Goal: Task Accomplishment & Management: Manage account settings

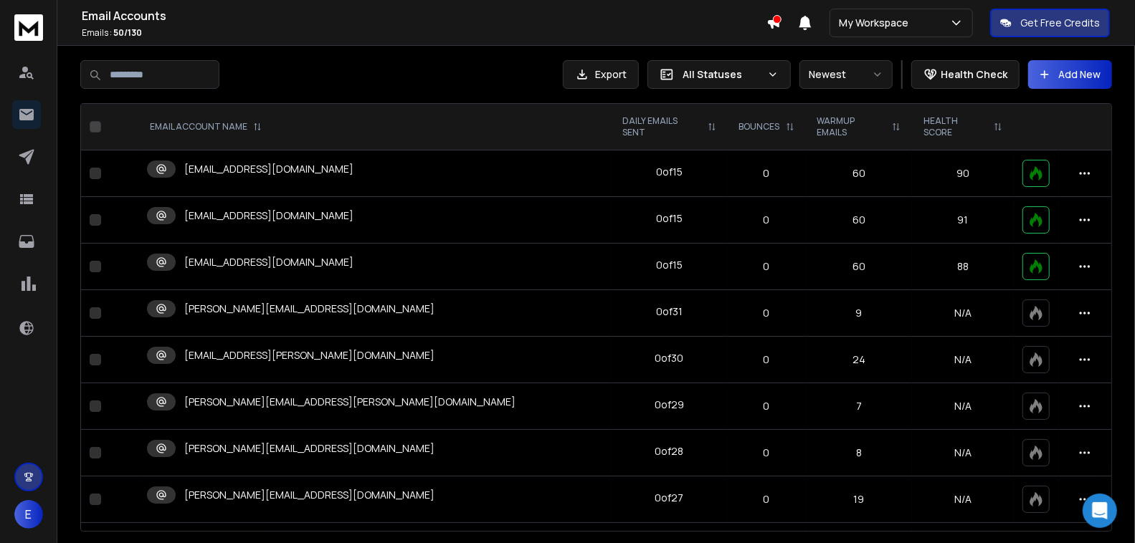
click at [1077, 71] on button "Add New" at bounding box center [1070, 74] width 84 height 29
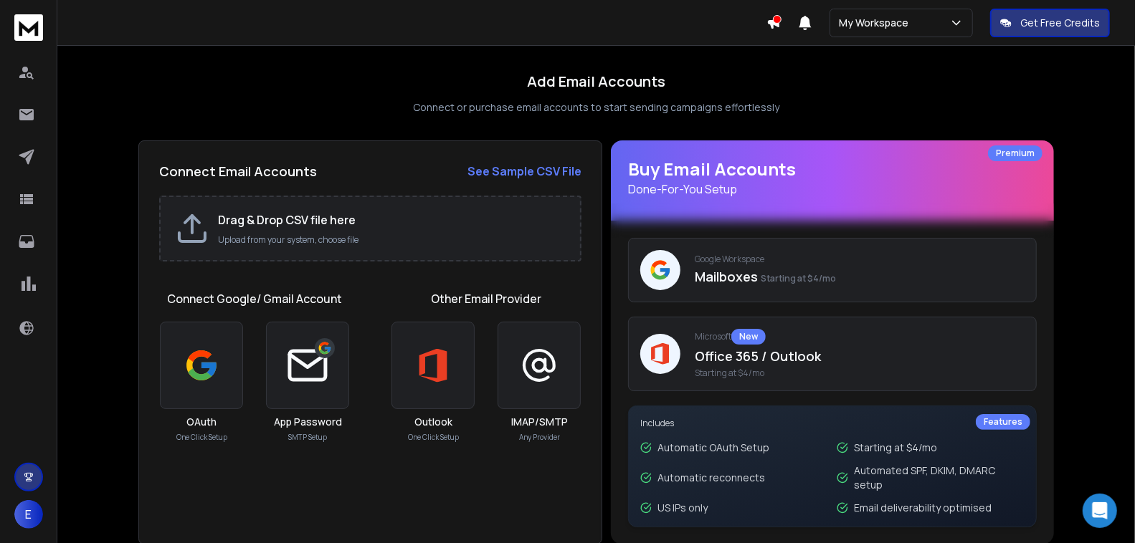
click at [439, 358] on icon at bounding box center [433, 365] width 28 height 34
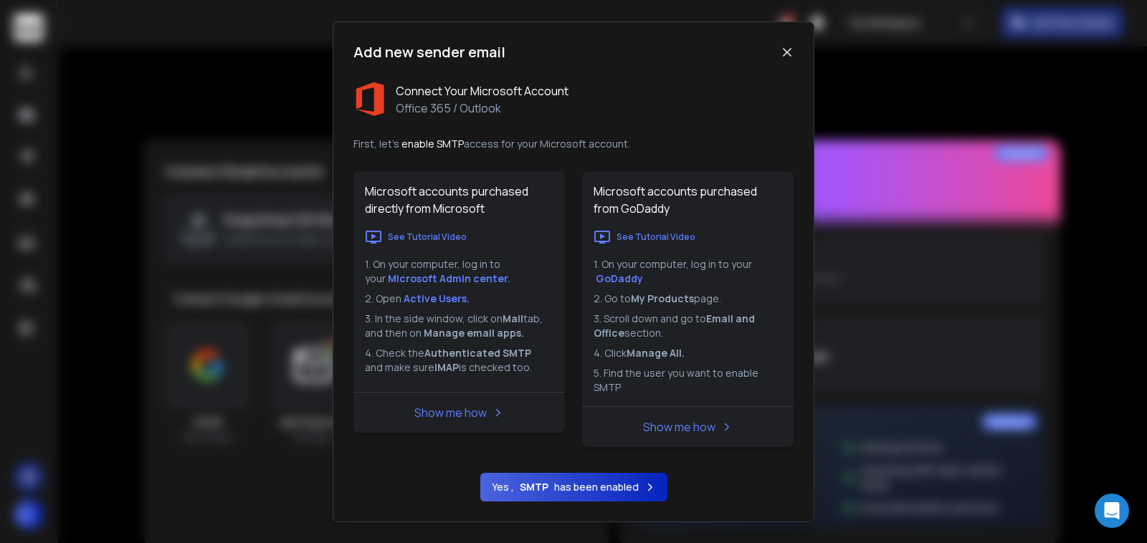
click at [540, 480] on b "SMTP" at bounding box center [534, 487] width 29 height 14
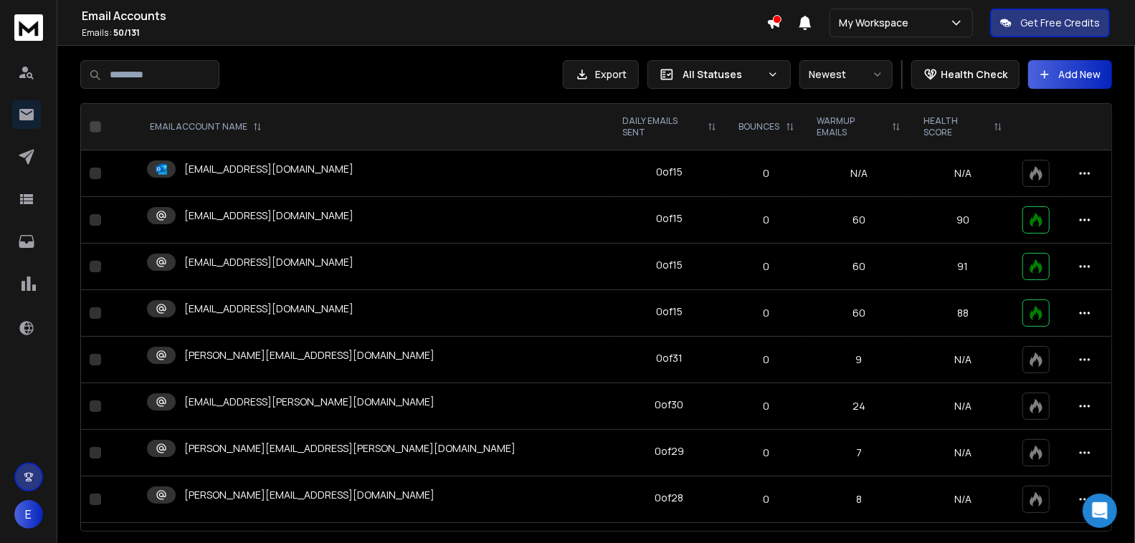
click at [1022, 184] on div at bounding box center [1035, 173] width 27 height 27
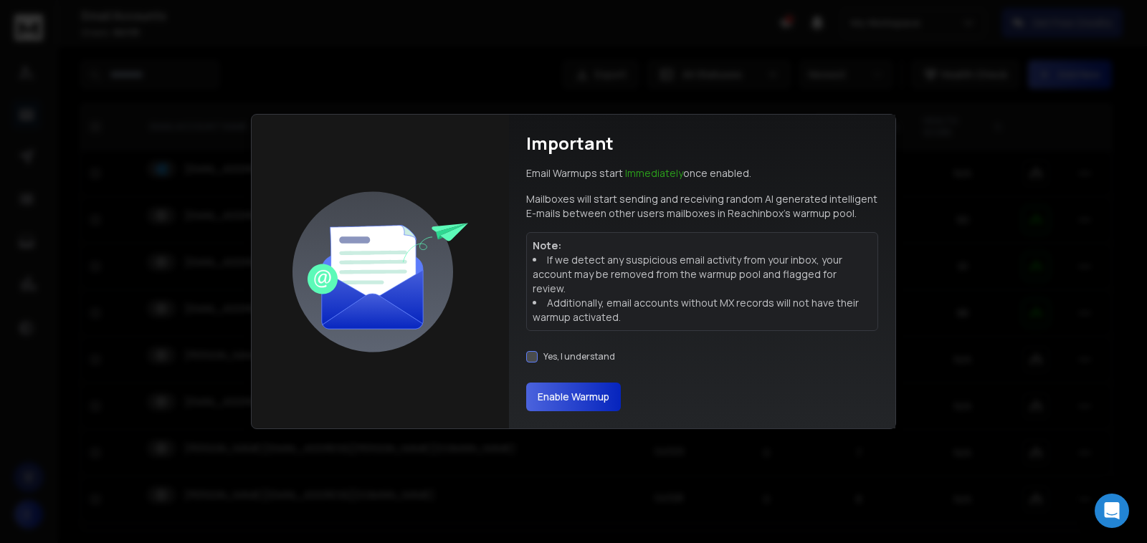
click at [529, 353] on button "Yes, I understand" at bounding box center [531, 356] width 11 height 11
click at [580, 391] on button "Enable Warmup" at bounding box center [573, 397] width 95 height 29
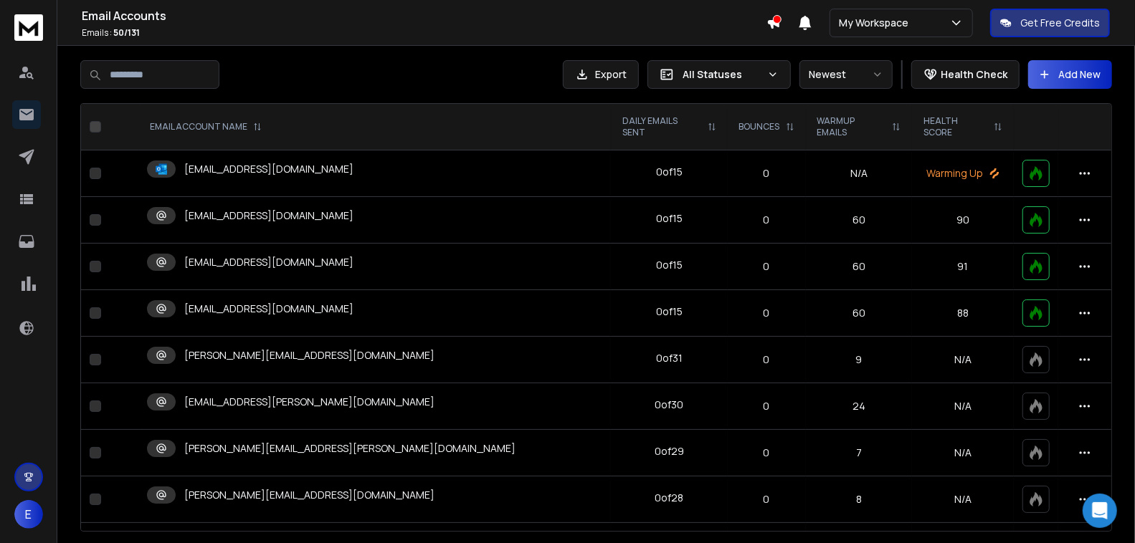
click at [1070, 76] on button "Add New" at bounding box center [1070, 74] width 84 height 29
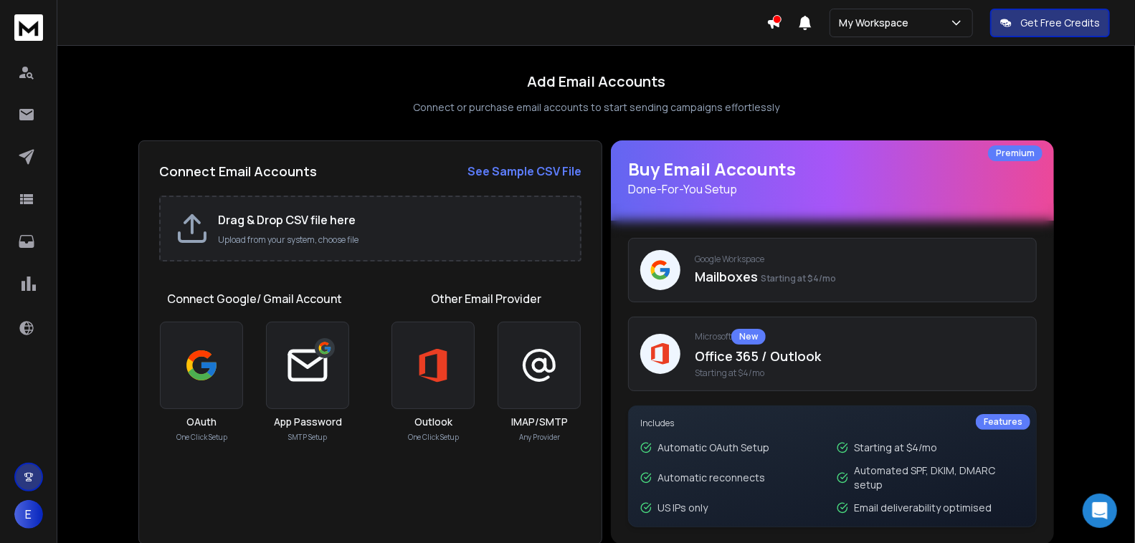
click at [447, 368] on icon at bounding box center [433, 365] width 28 height 34
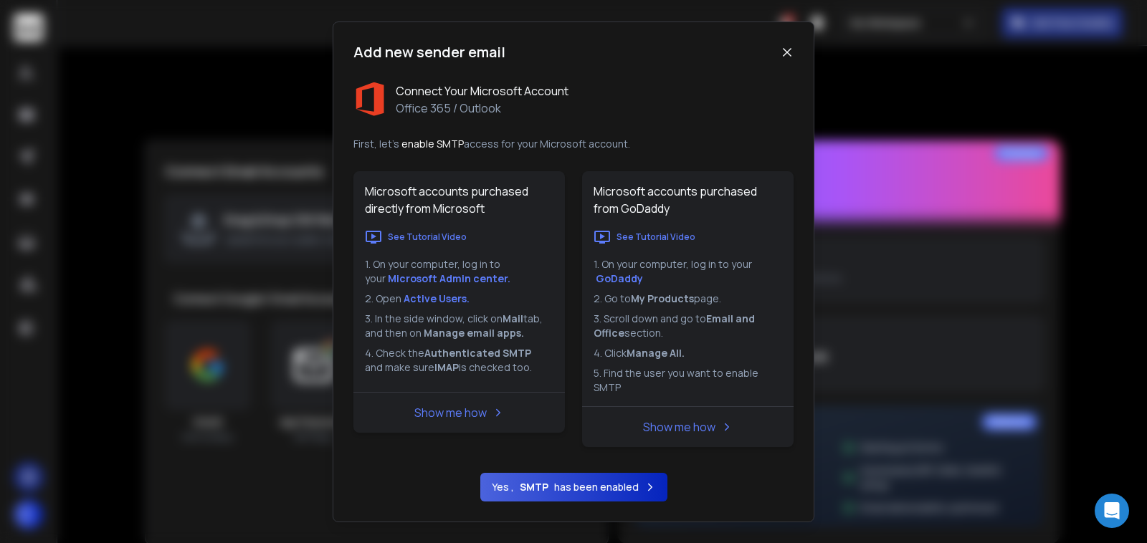
click at [563, 483] on button "Yes , SMTP has been enabled" at bounding box center [573, 487] width 187 height 29
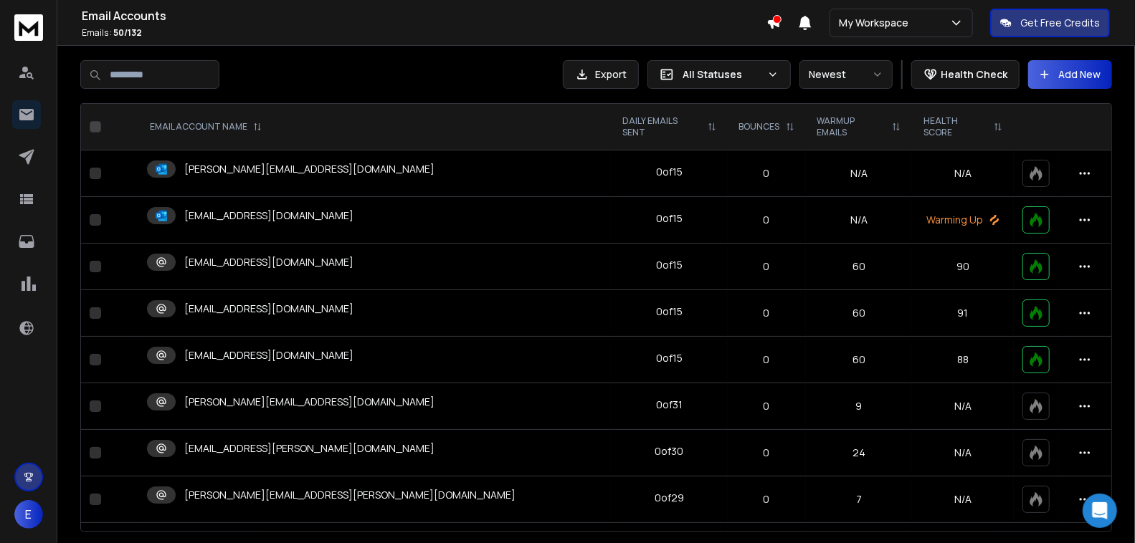
click at [1029, 167] on icon at bounding box center [1036, 173] width 14 height 14
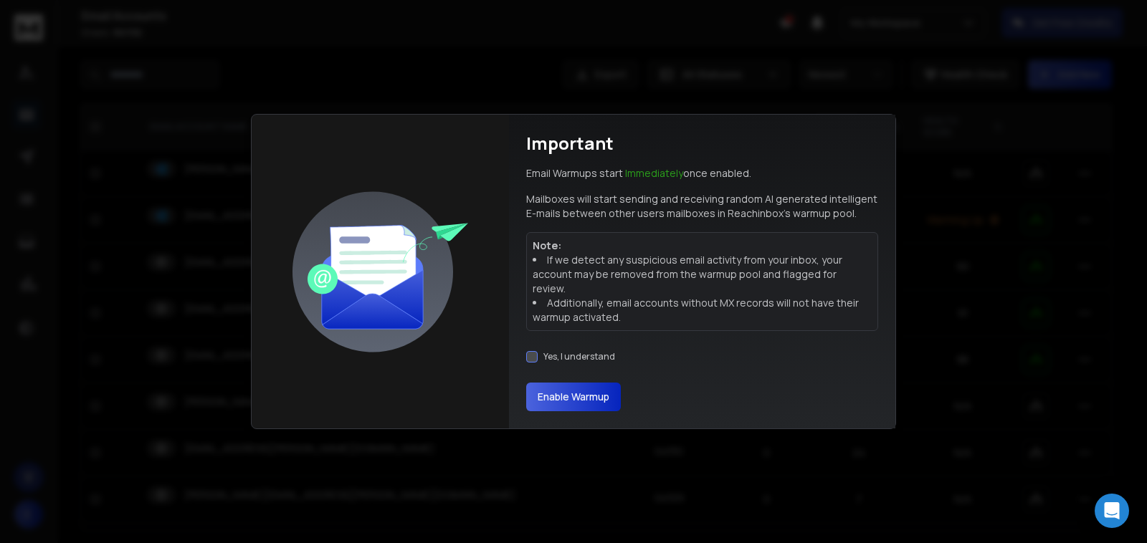
click at [566, 351] on label "Yes, I understand" at bounding box center [579, 356] width 72 height 11
click at [539, 351] on div "Yes, I understand" at bounding box center [570, 356] width 89 height 11
click at [533, 351] on button "Yes, I understand" at bounding box center [531, 356] width 11 height 11
click at [557, 386] on button "Enable Warmup" at bounding box center [573, 397] width 95 height 29
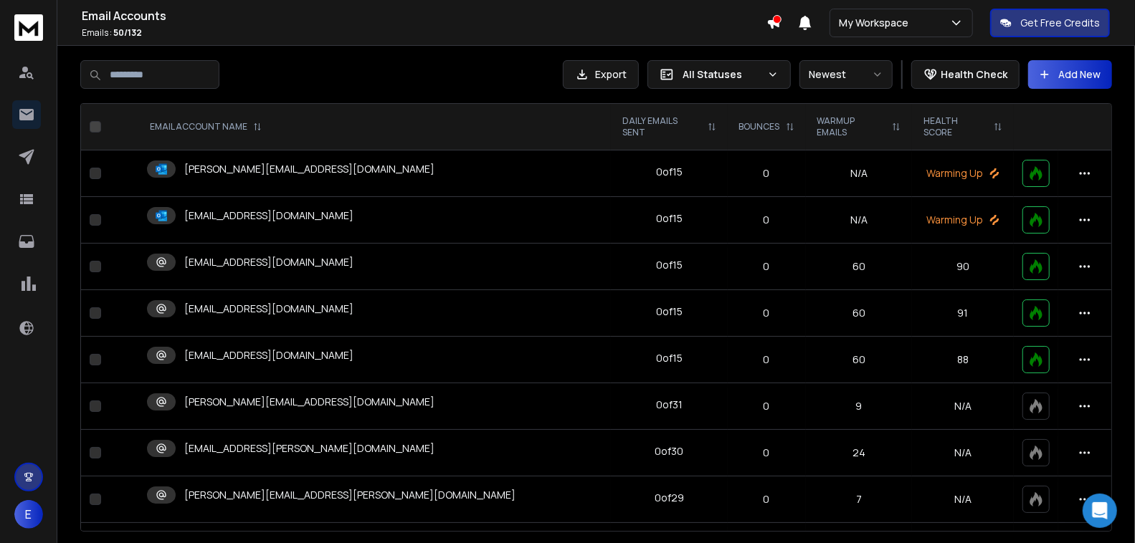
click at [1044, 81] on button "Add New" at bounding box center [1070, 74] width 84 height 29
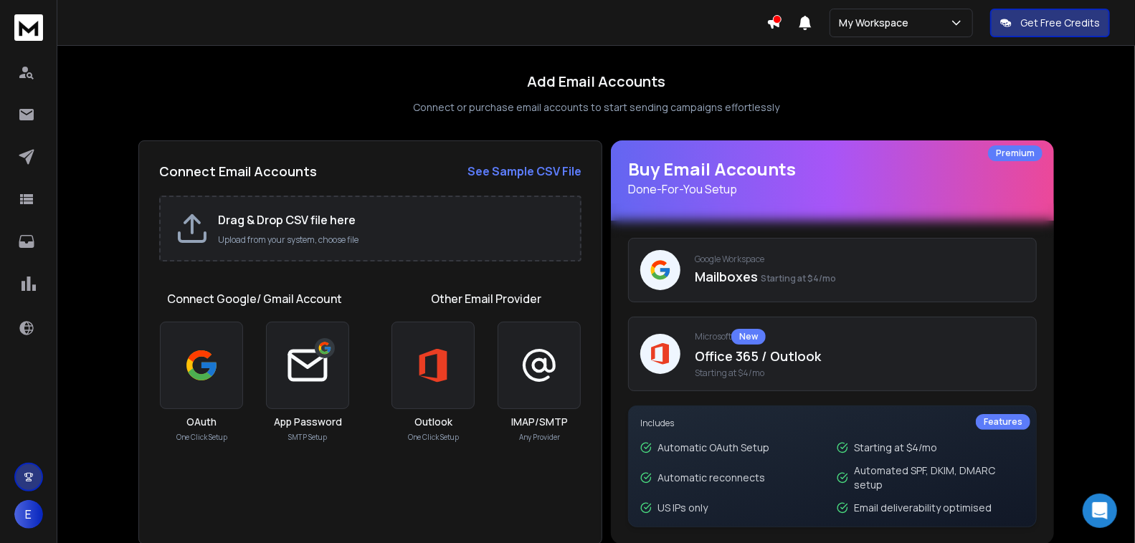
click at [546, 351] on icon at bounding box center [540, 366] width 30 height 30
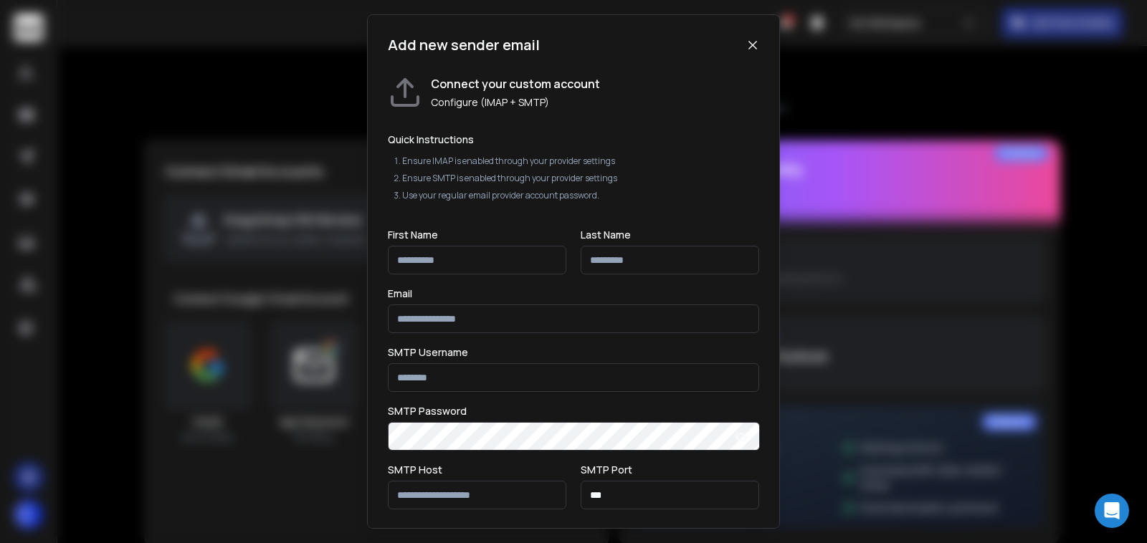
click at [755, 47] on icon at bounding box center [752, 45] width 9 height 9
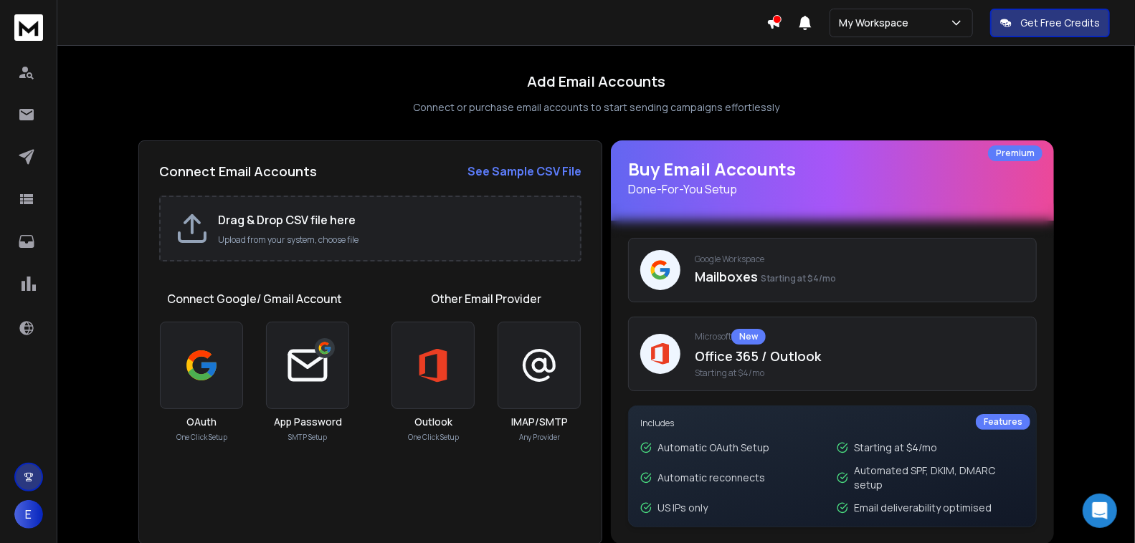
click at [426, 359] on icon at bounding box center [433, 365] width 28 height 34
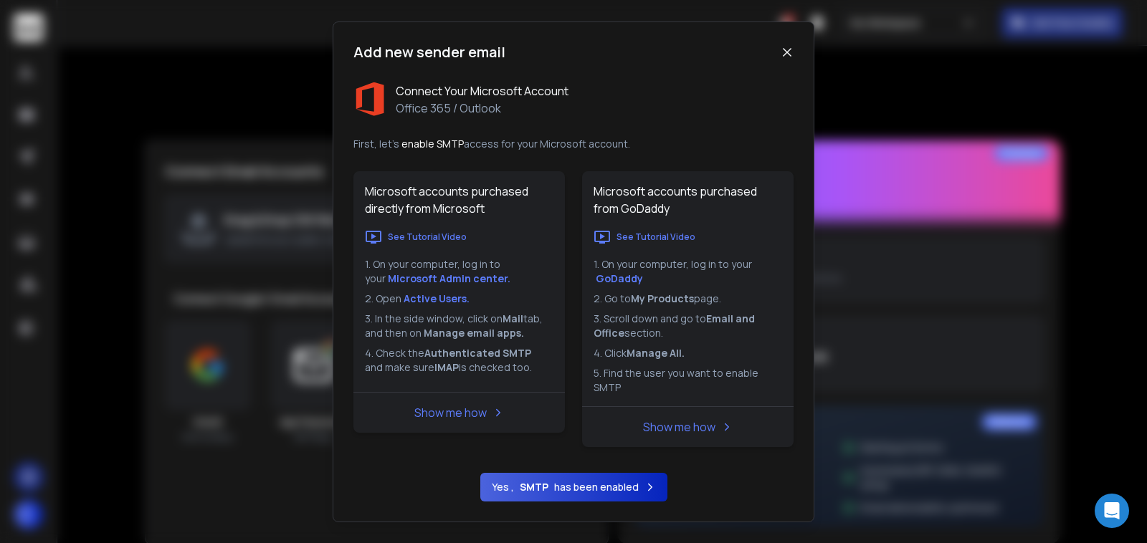
click at [561, 481] on button "Yes , SMTP has been enabled" at bounding box center [573, 487] width 187 height 29
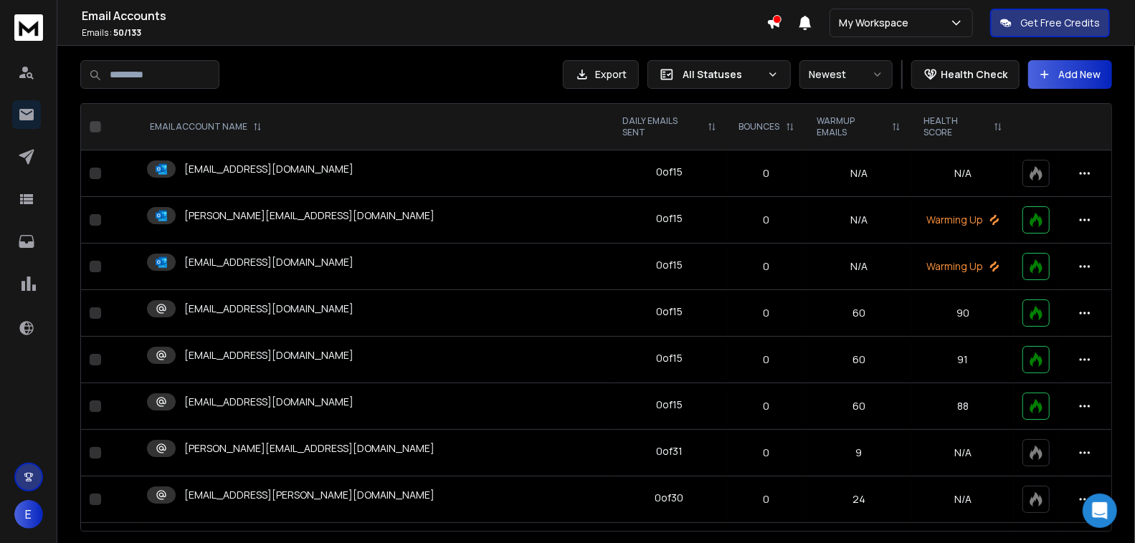
click at [1029, 176] on icon at bounding box center [1035, 173] width 12 height 14
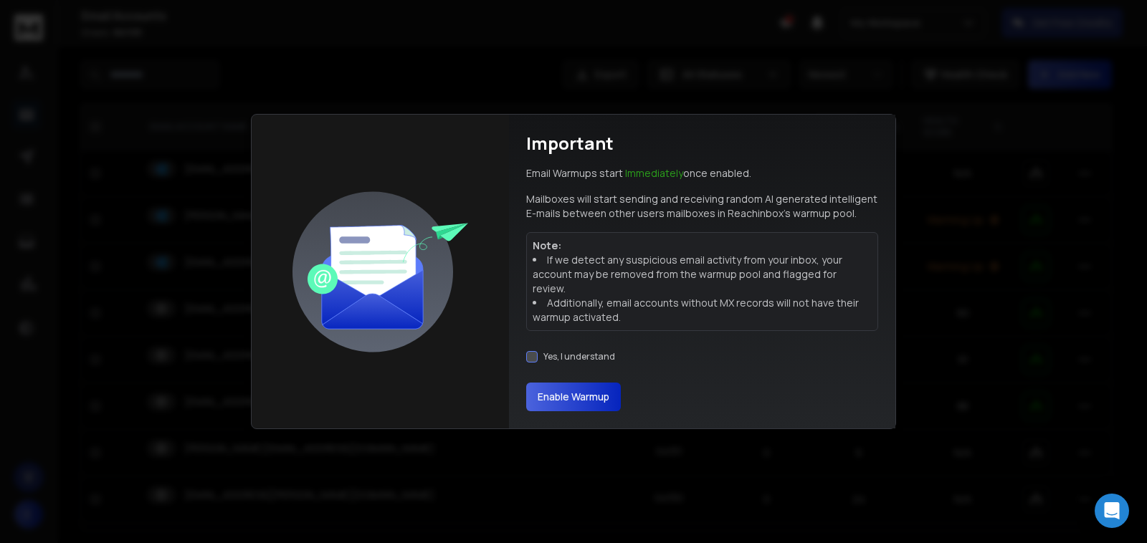
click at [554, 351] on label "Yes, I understand" at bounding box center [579, 356] width 72 height 11
click at [532, 351] on button "Yes, I understand" at bounding box center [531, 356] width 11 height 11
click at [561, 394] on button "Enable Warmup" at bounding box center [573, 397] width 95 height 29
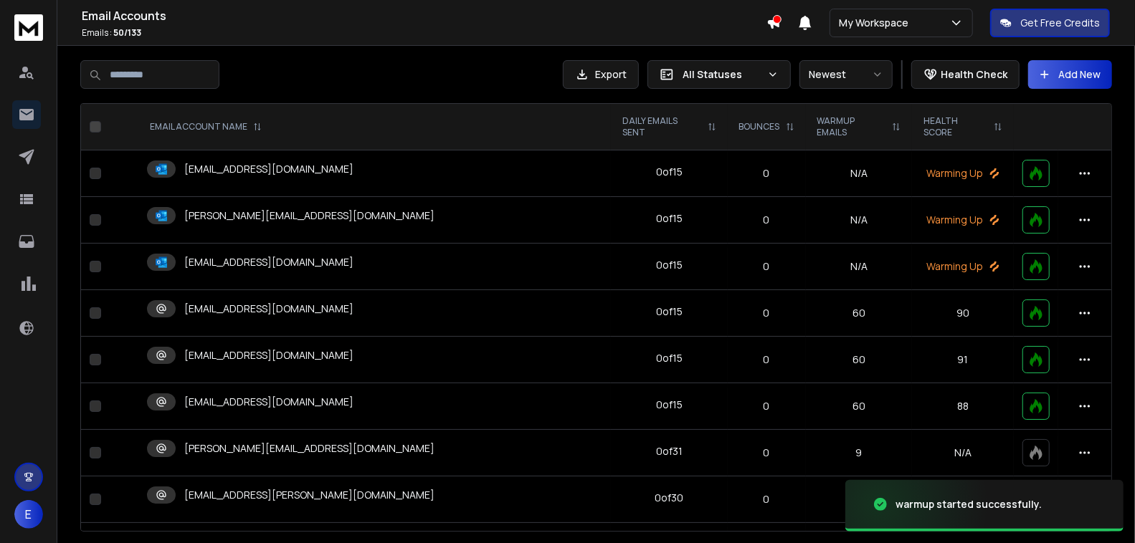
click at [284, 162] on p "[EMAIL_ADDRESS][DOMAIN_NAME]" at bounding box center [268, 169] width 169 height 14
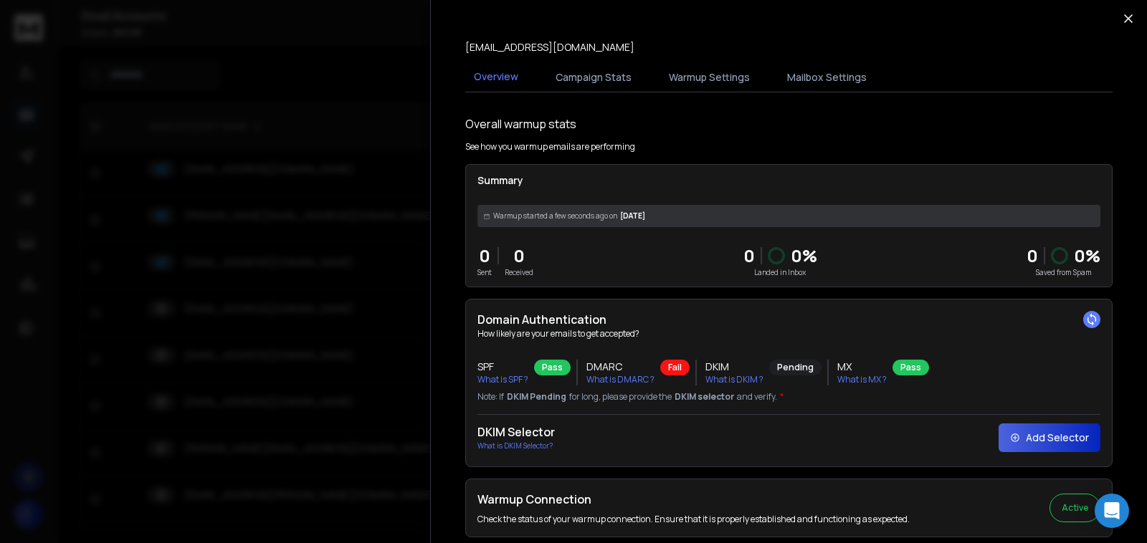
click at [1032, 21] on icon "button" at bounding box center [1128, 18] width 7 height 7
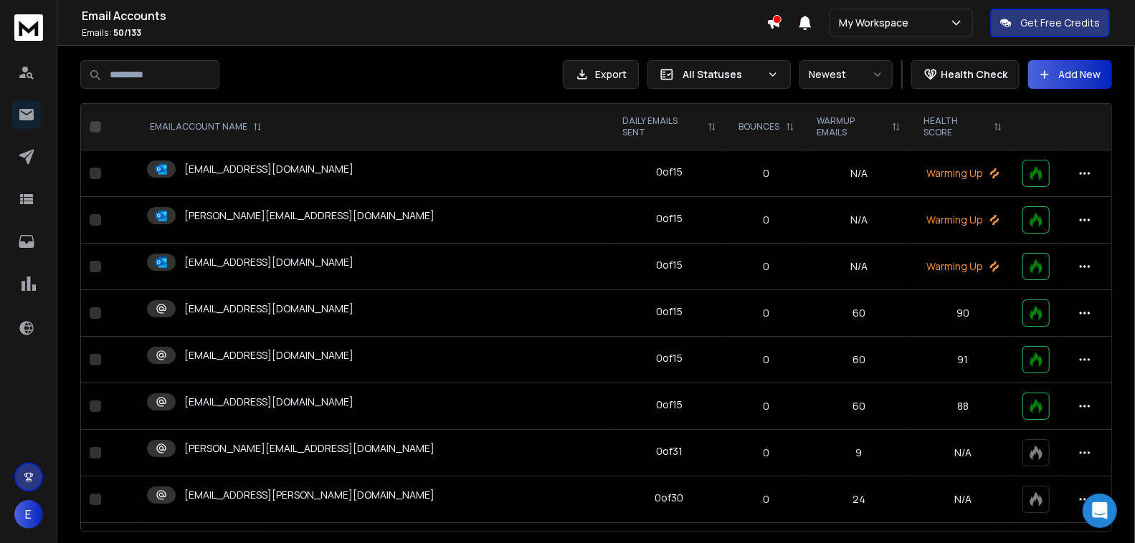
click at [1032, 77] on button "Add New" at bounding box center [1070, 74] width 84 height 29
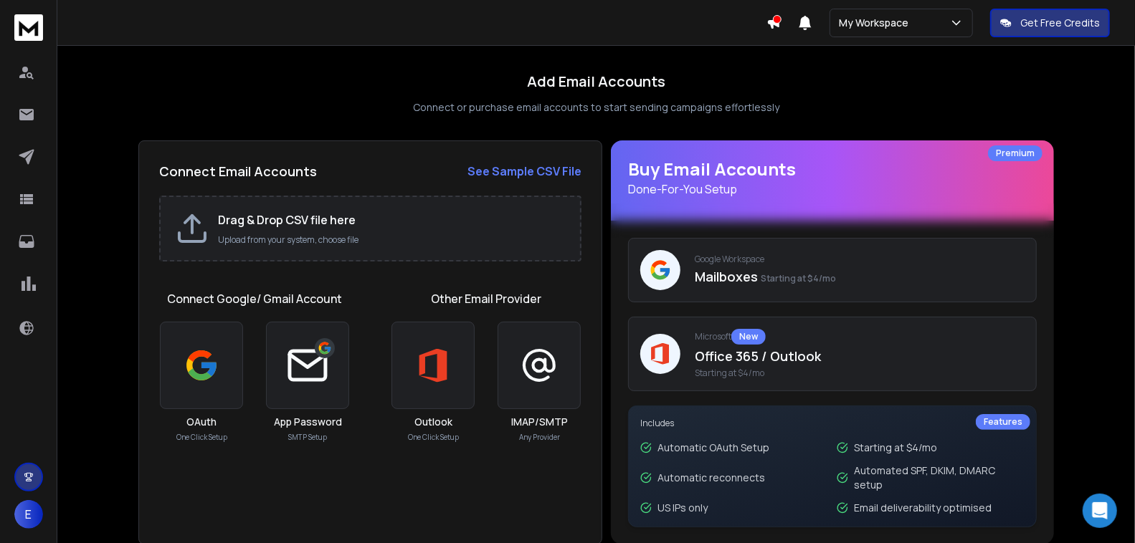
click at [449, 378] on icon at bounding box center [433, 366] width 34 height 34
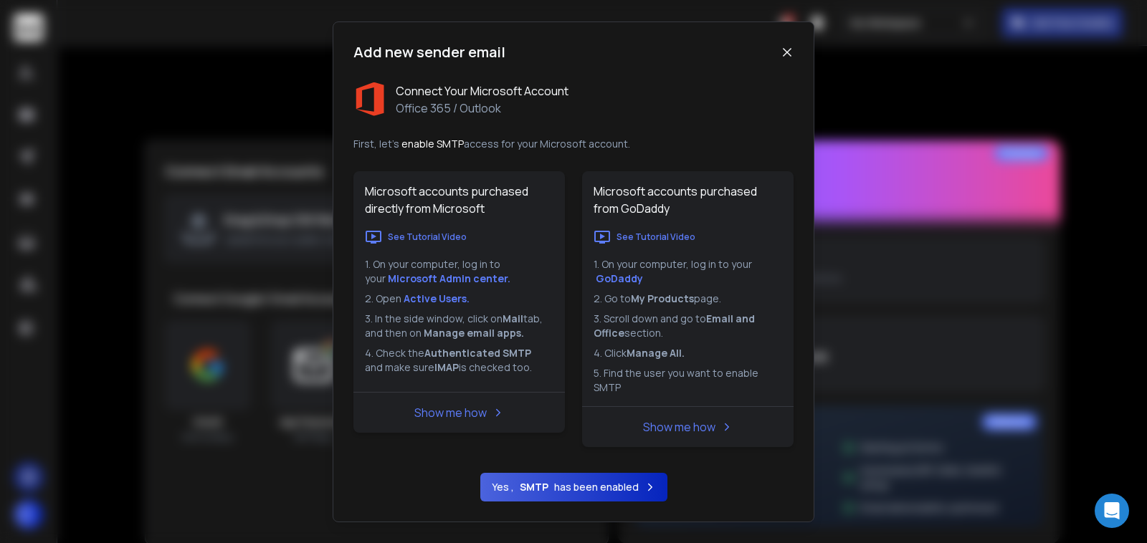
click at [562, 477] on button "Yes , SMTP has been enabled" at bounding box center [573, 487] width 187 height 29
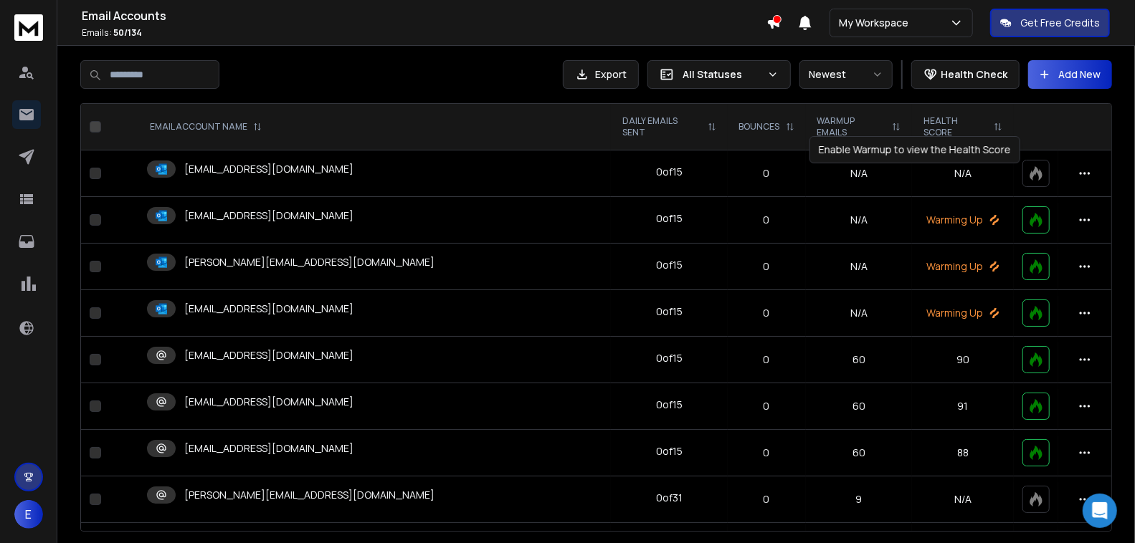
click at [1029, 168] on icon at bounding box center [1036, 173] width 14 height 14
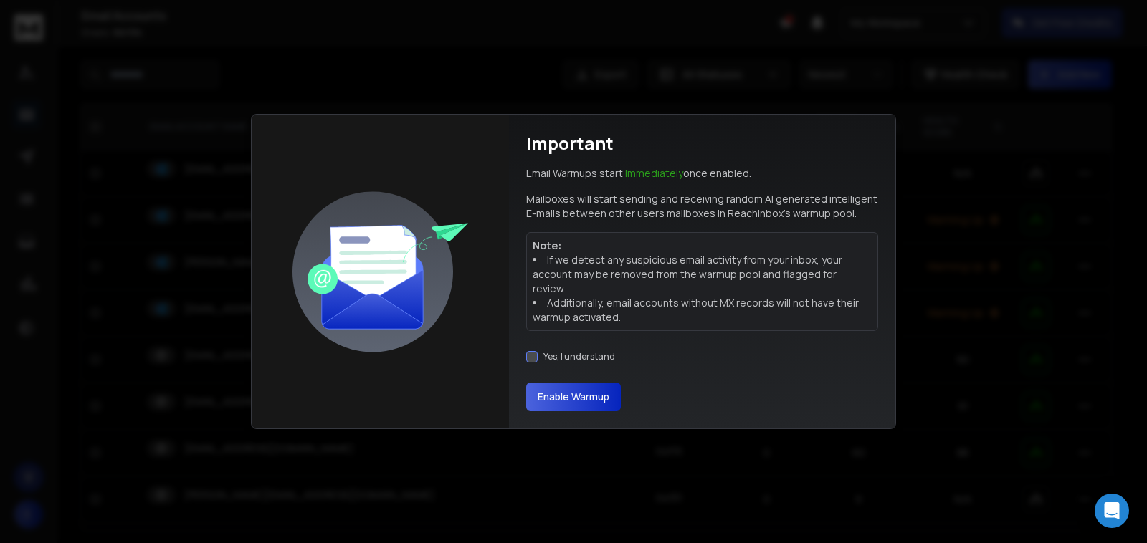
click at [561, 351] on label "Yes, I understand" at bounding box center [579, 356] width 72 height 11
click at [535, 351] on button "Yes, I understand" at bounding box center [531, 356] width 11 height 11
click at [553, 392] on button "Enable Warmup" at bounding box center [573, 397] width 95 height 29
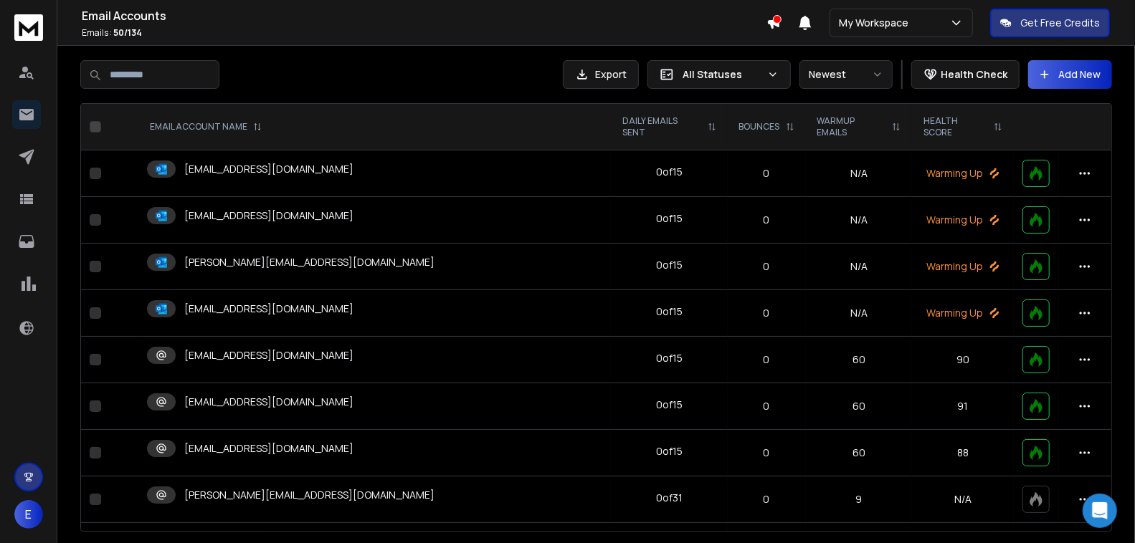
click at [1053, 77] on button "Add New" at bounding box center [1070, 74] width 84 height 29
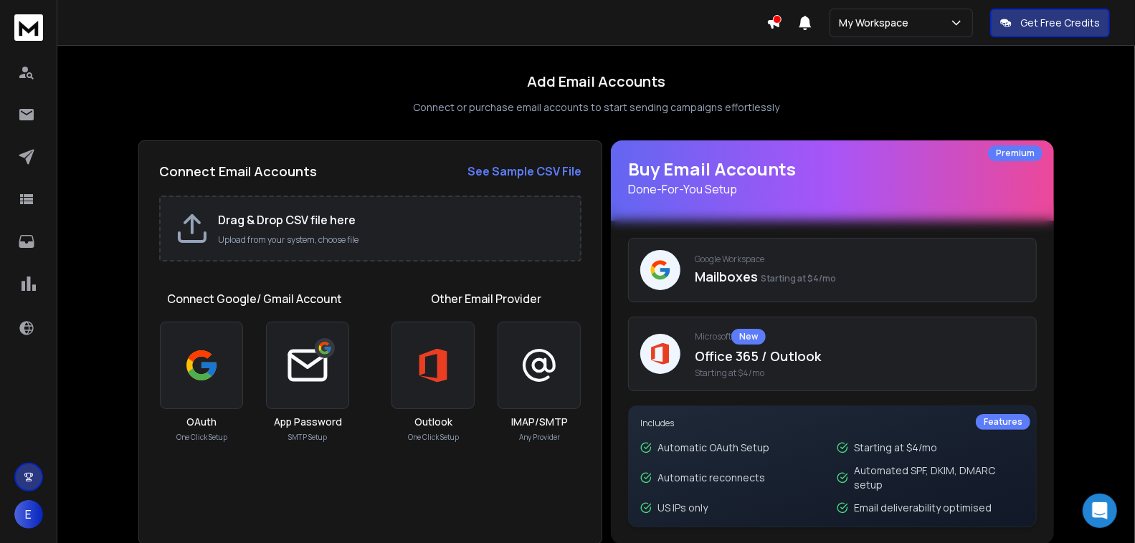
click at [442, 356] on icon at bounding box center [433, 365] width 28 height 34
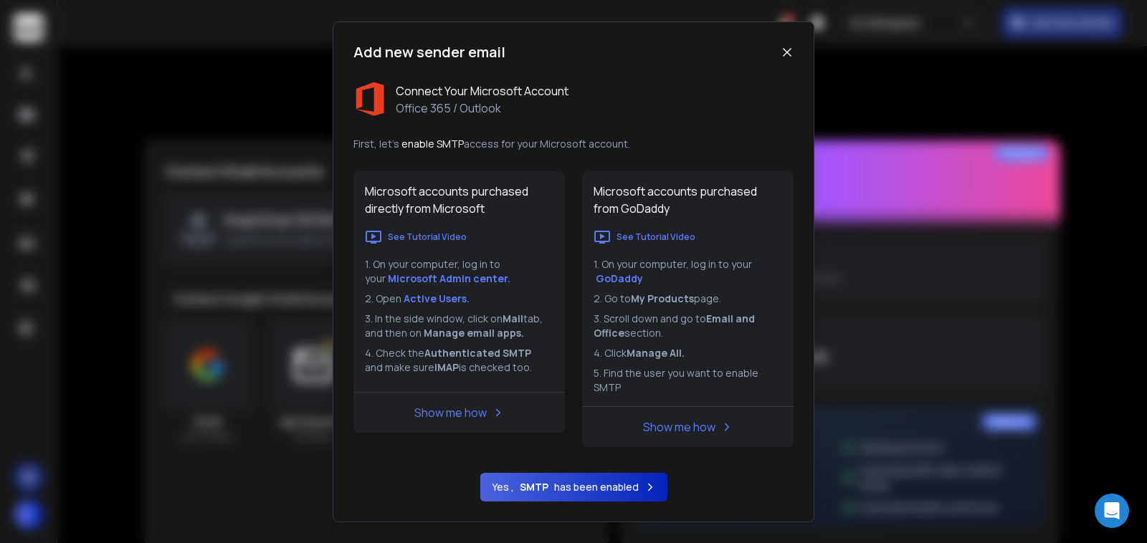
click at [559, 490] on button "Yes , SMTP has been enabled" at bounding box center [573, 487] width 187 height 29
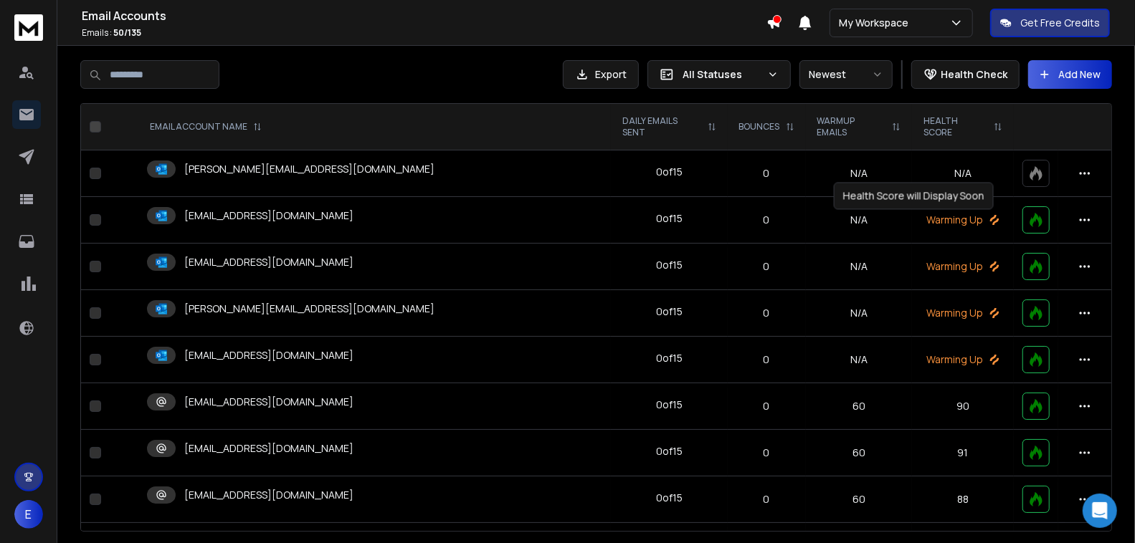
click at [1022, 182] on div at bounding box center [1035, 173] width 27 height 27
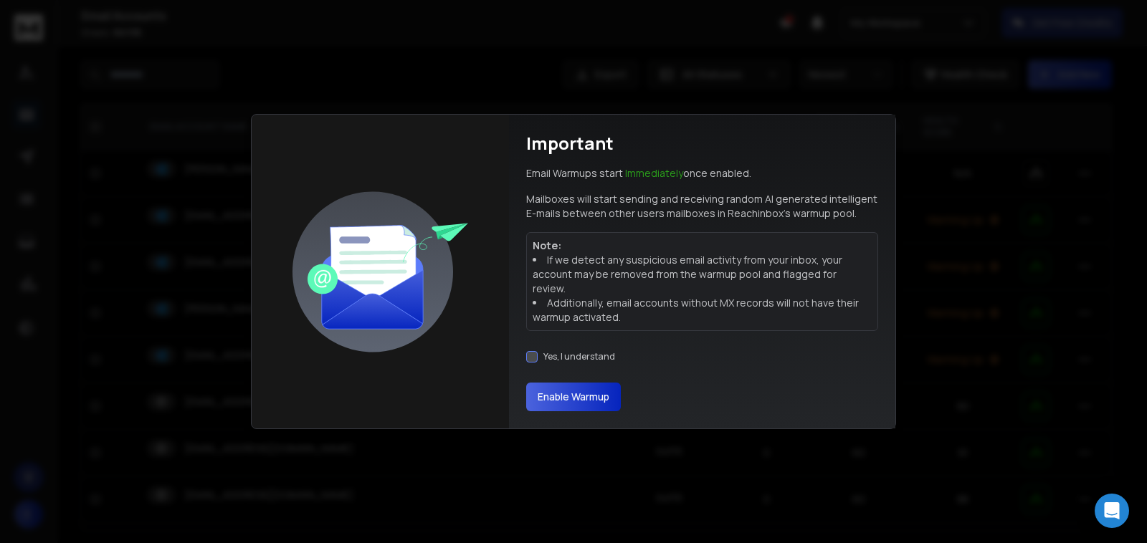
click at [527, 351] on button "Yes, I understand" at bounding box center [531, 356] width 11 height 11
click at [564, 374] on div "Important Email Warmups start Immediately once enabled. Mailboxes will start se…" at bounding box center [702, 272] width 386 height 314
click at [564, 393] on button "Enable Warmup" at bounding box center [573, 397] width 95 height 29
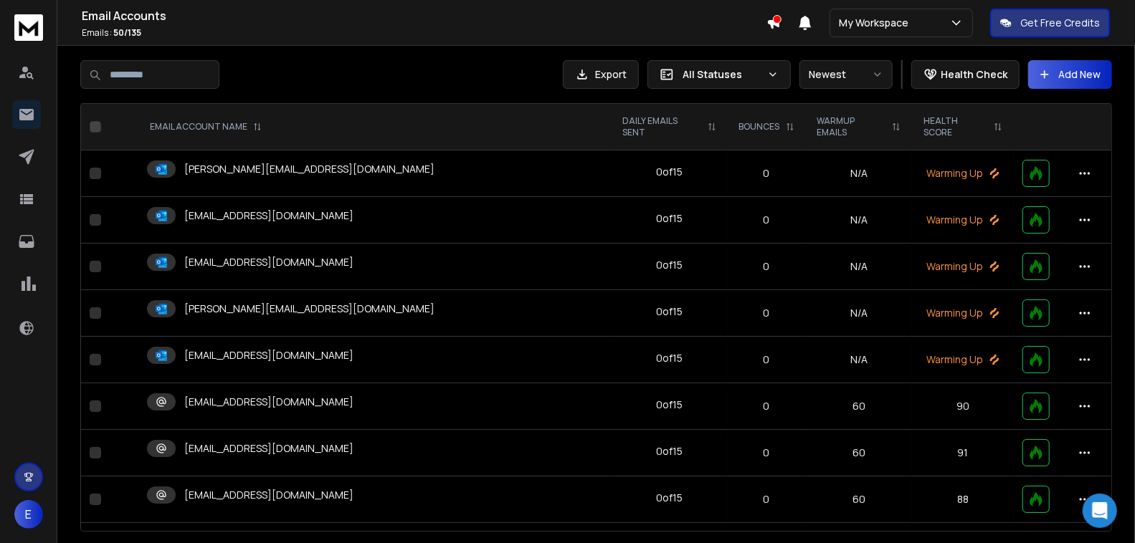
click at [1089, 75] on button "Add New" at bounding box center [1070, 74] width 84 height 29
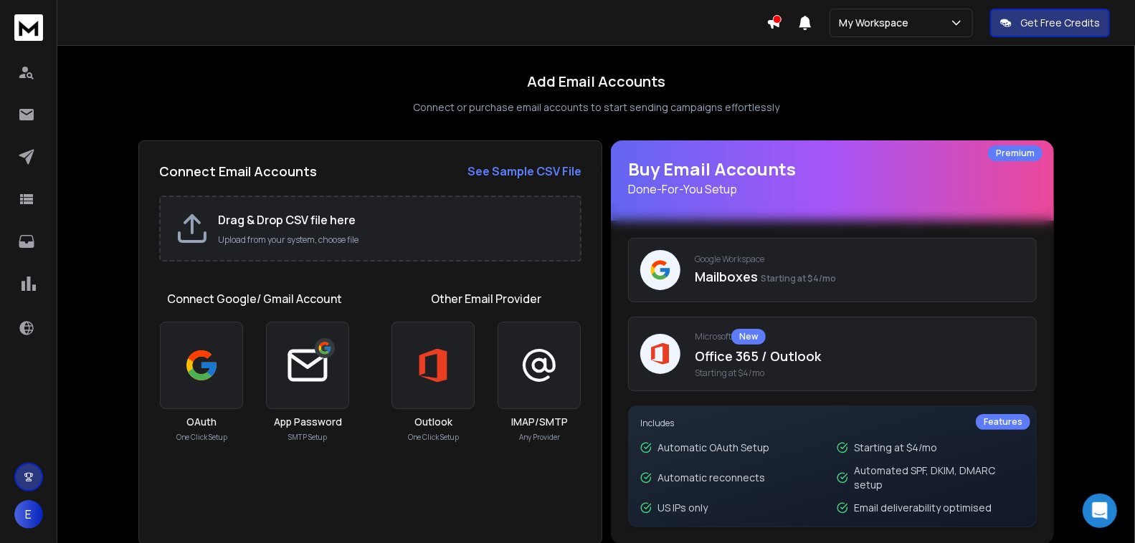
click at [425, 359] on icon at bounding box center [433, 365] width 28 height 34
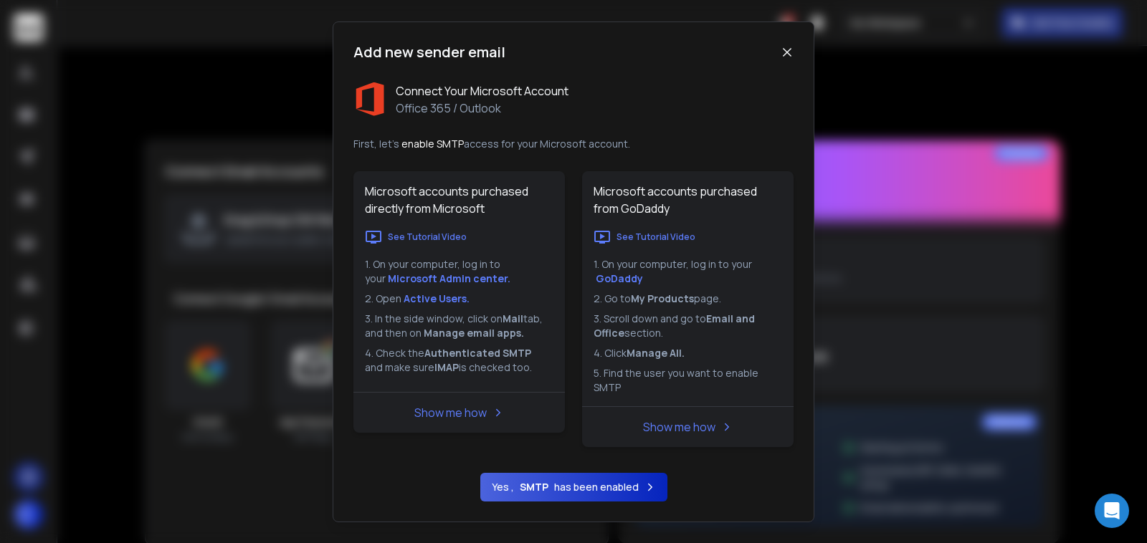
click at [540, 480] on b "SMTP" at bounding box center [534, 487] width 29 height 14
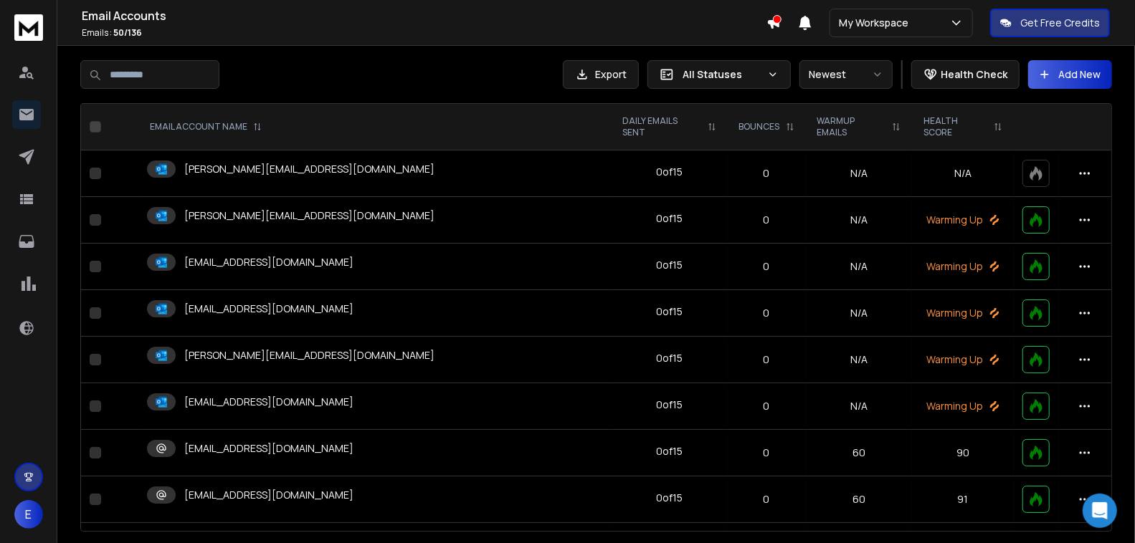
click at [1029, 170] on icon at bounding box center [1035, 173] width 12 height 14
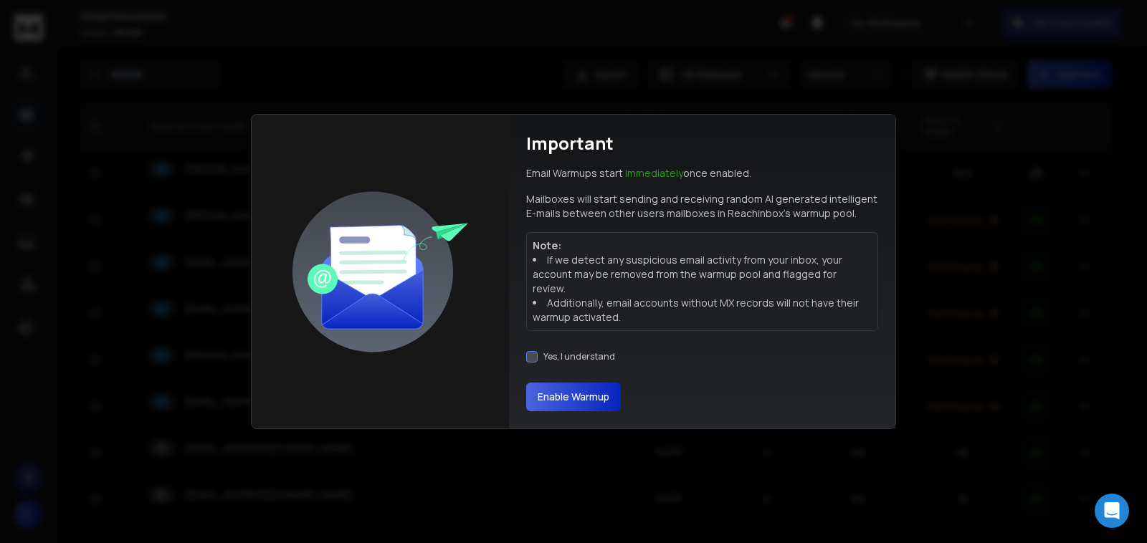
click at [535, 351] on button "Yes, I understand" at bounding box center [531, 356] width 11 height 11
click at [554, 383] on button "Enable Warmup" at bounding box center [573, 397] width 95 height 29
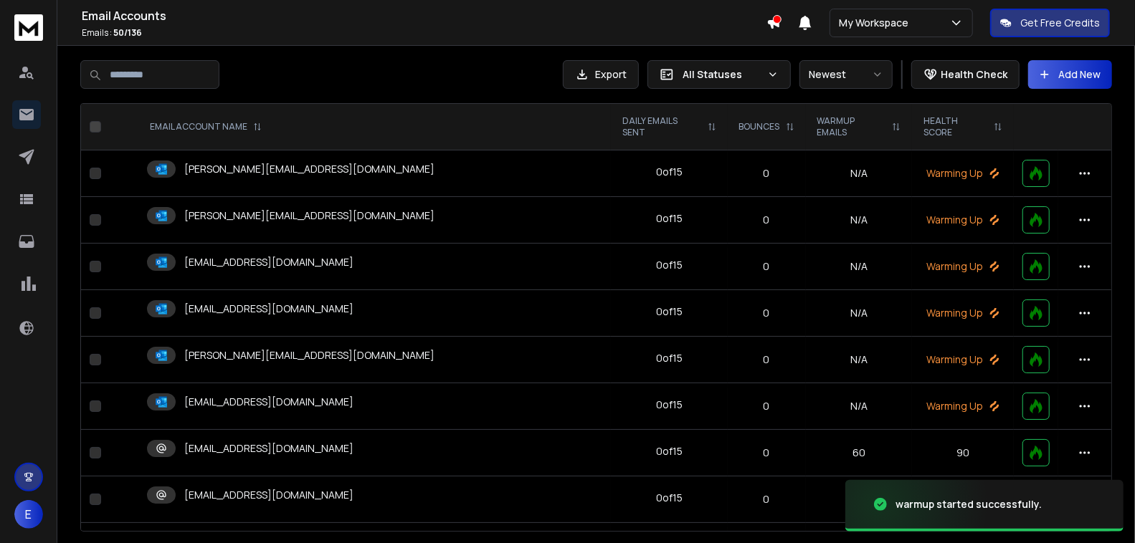
click at [1050, 64] on button "Add New" at bounding box center [1070, 74] width 84 height 29
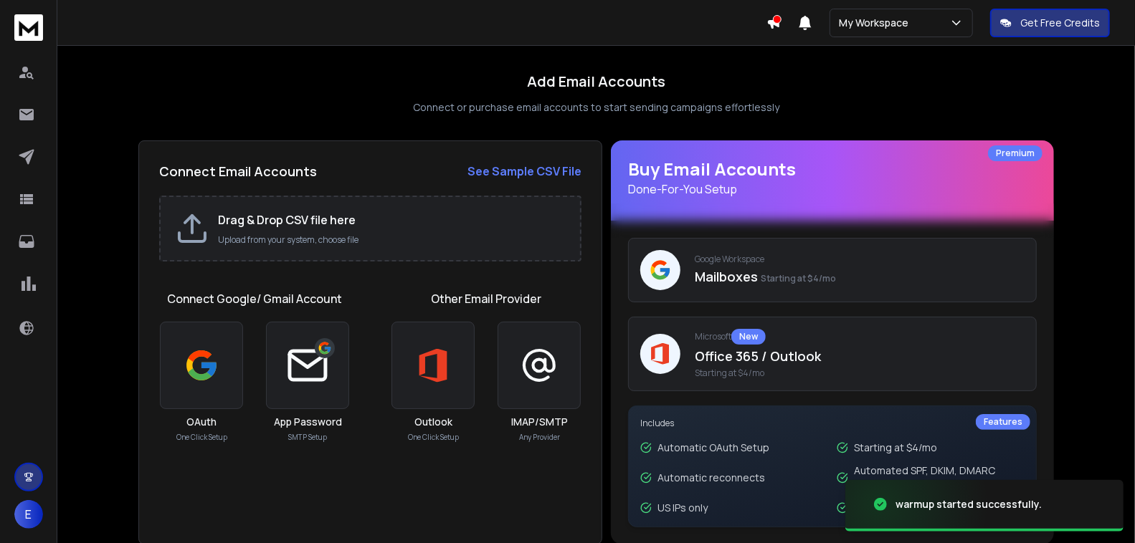
click at [424, 378] on icon at bounding box center [433, 366] width 34 height 34
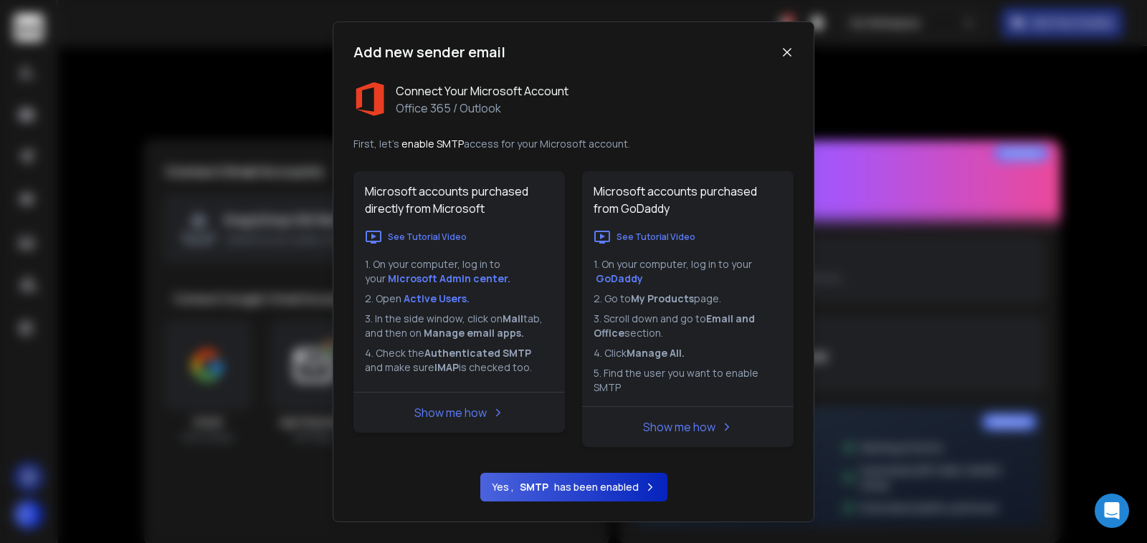
click at [569, 473] on button "Yes , SMTP has been enabled" at bounding box center [573, 487] width 187 height 29
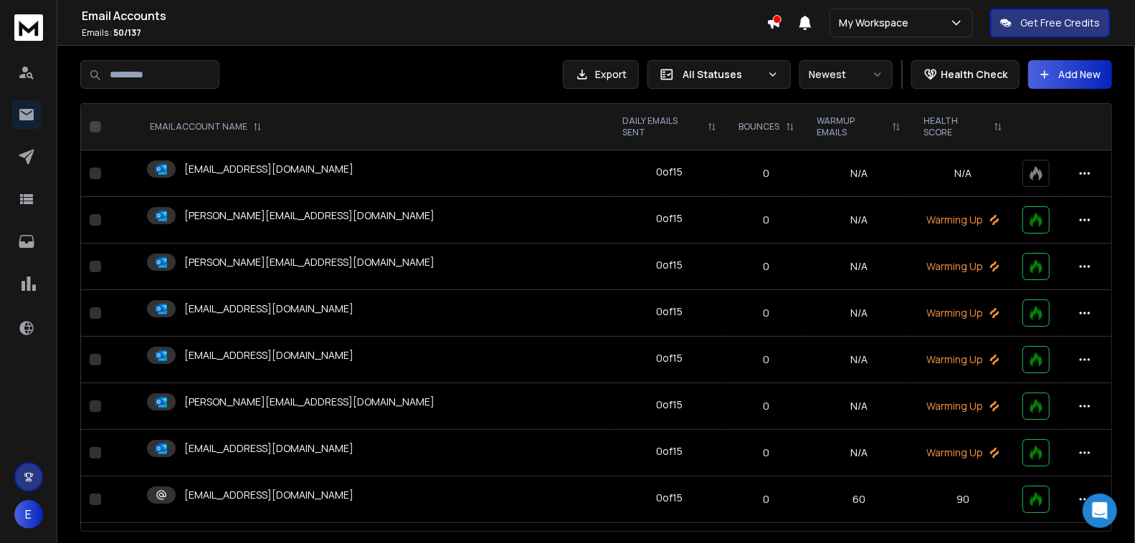
click at [1029, 170] on icon at bounding box center [1035, 173] width 12 height 14
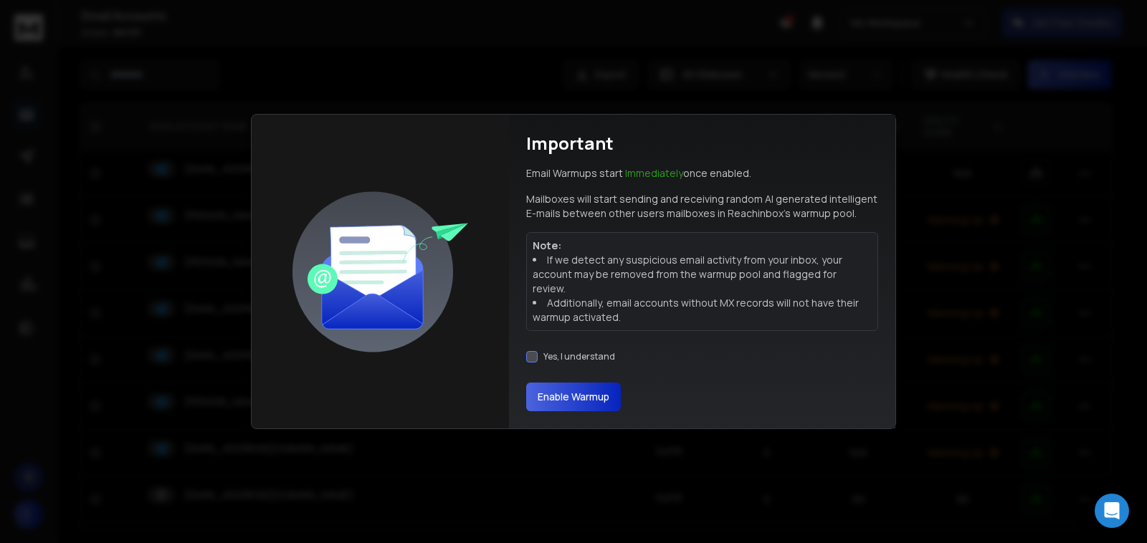
click at [533, 356] on div "Yes, I understand" at bounding box center [570, 357] width 89 height 29
click at [531, 351] on button "Yes, I understand" at bounding box center [531, 356] width 11 height 11
click at [545, 392] on button "Enable Warmup" at bounding box center [573, 397] width 95 height 29
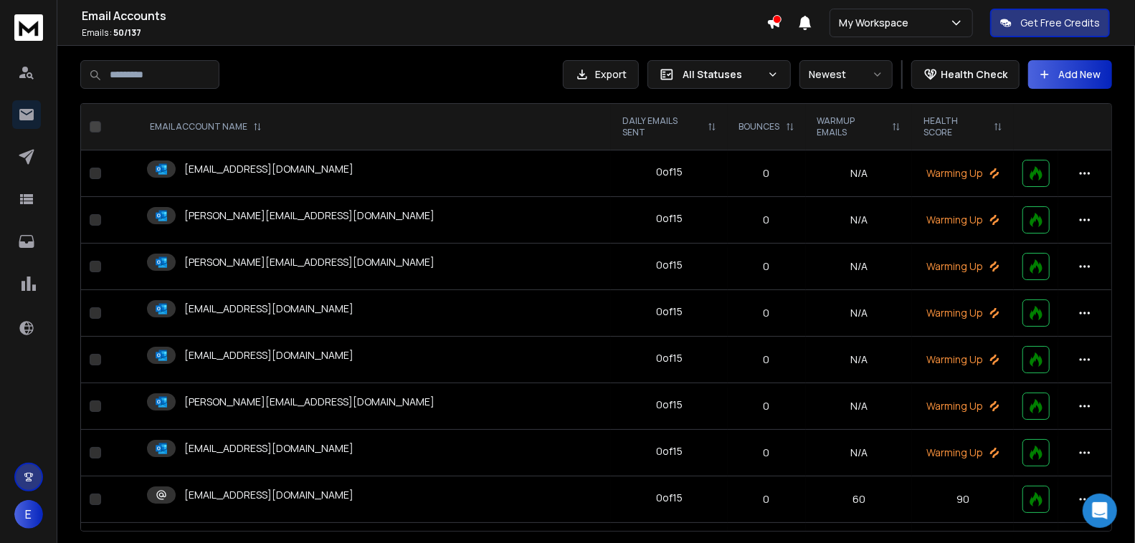
click at [1072, 75] on button "Add New" at bounding box center [1070, 74] width 84 height 29
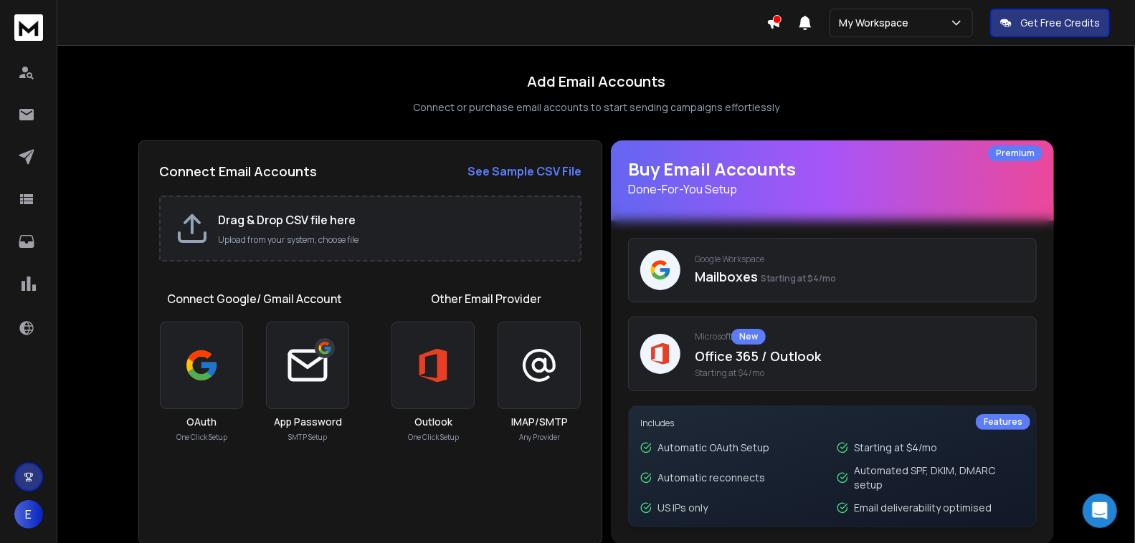
click at [499, 168] on strong "See Sample CSV File" at bounding box center [524, 171] width 114 height 16
click at [412, 378] on div at bounding box center [432, 365] width 83 height 87
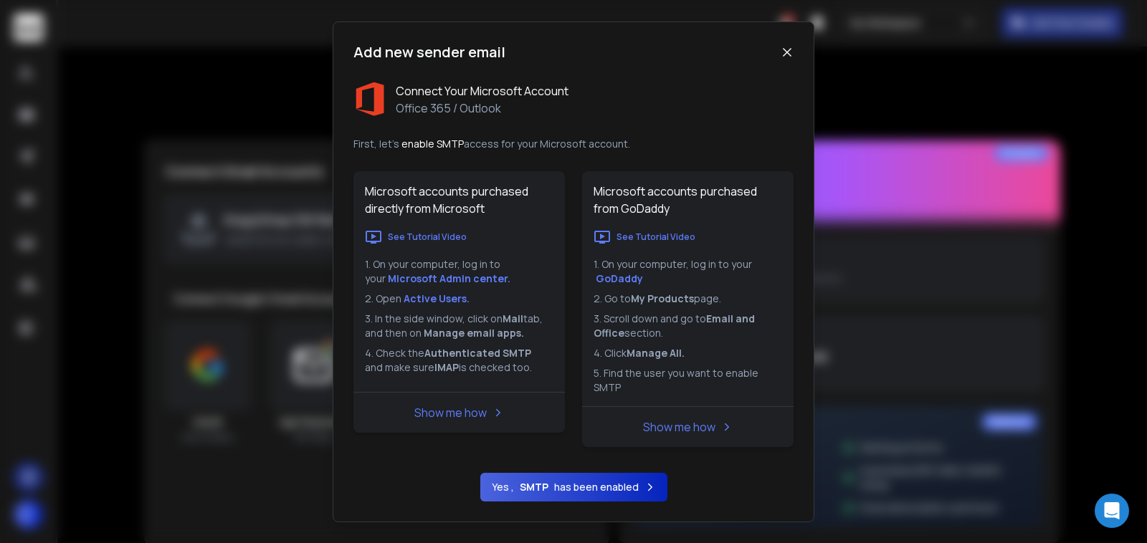
click at [570, 478] on button "Yes , SMTP has been enabled" at bounding box center [573, 487] width 187 height 29
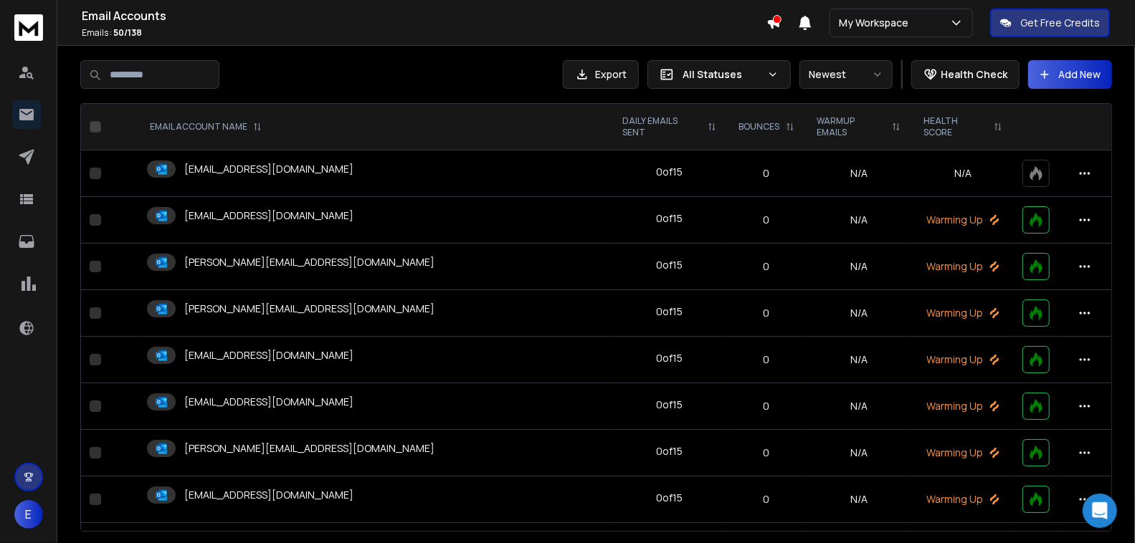
click at [1029, 173] on icon at bounding box center [1036, 173] width 14 height 14
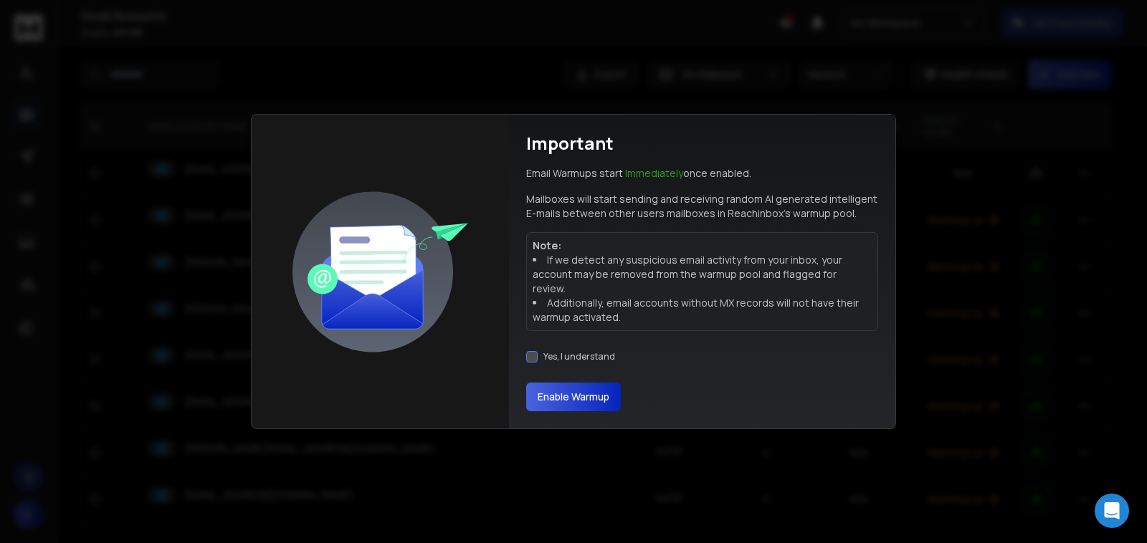
click at [528, 351] on button "Yes, I understand" at bounding box center [531, 356] width 11 height 11
click at [558, 394] on button "Enable Warmup" at bounding box center [573, 397] width 95 height 29
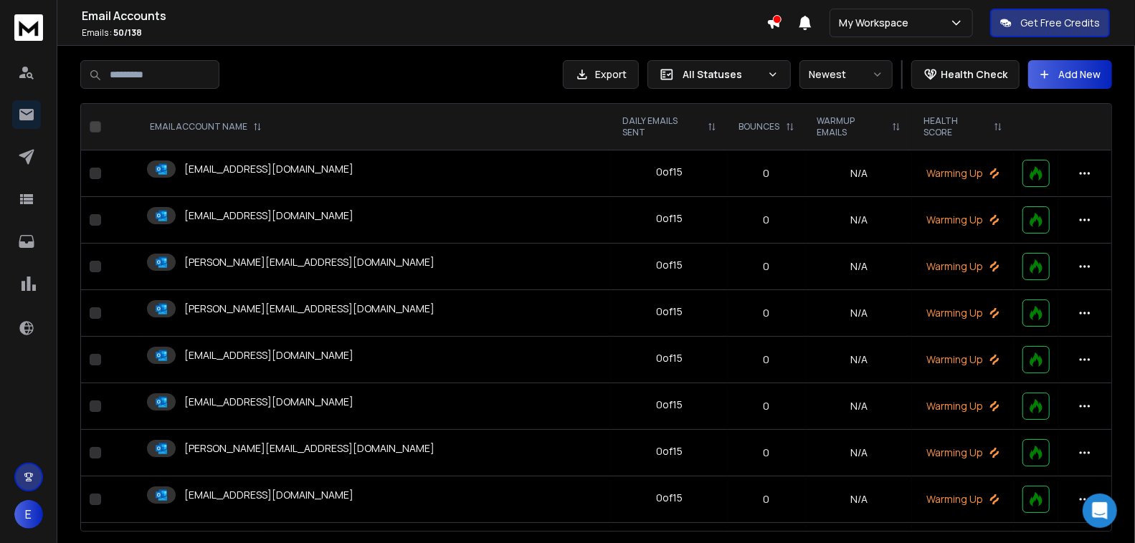
click at [1067, 75] on button "Add New" at bounding box center [1070, 74] width 84 height 29
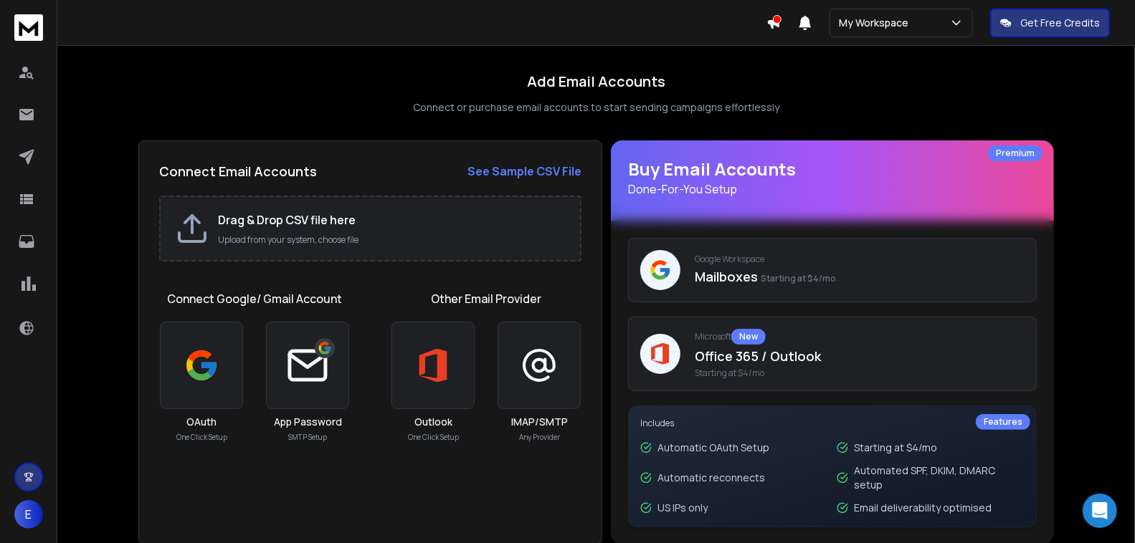
click at [450, 363] on icon at bounding box center [433, 366] width 34 height 34
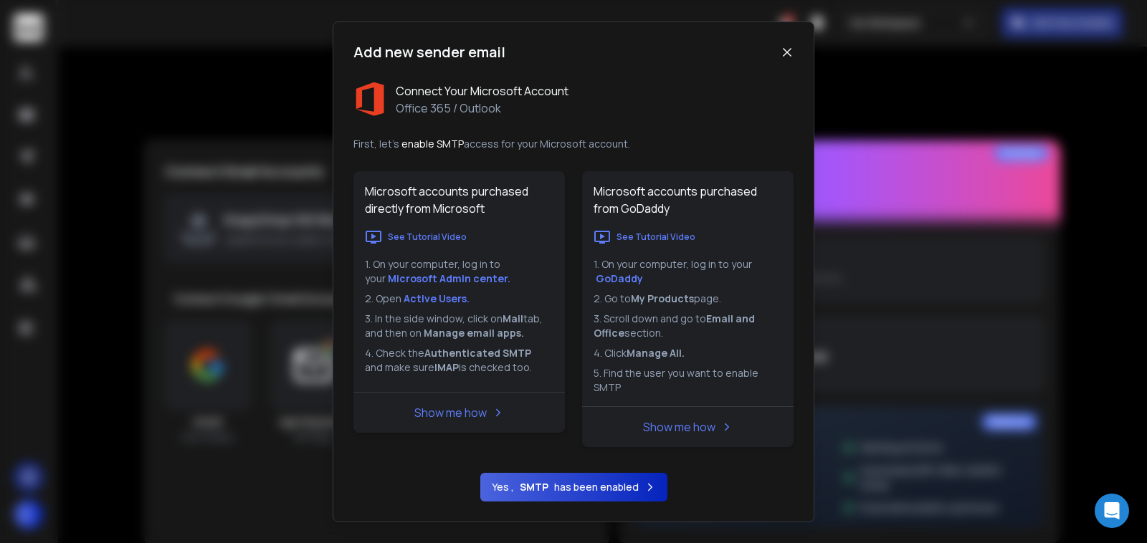
click at [589, 480] on button "Yes , SMTP has been enabled" at bounding box center [573, 487] width 187 height 29
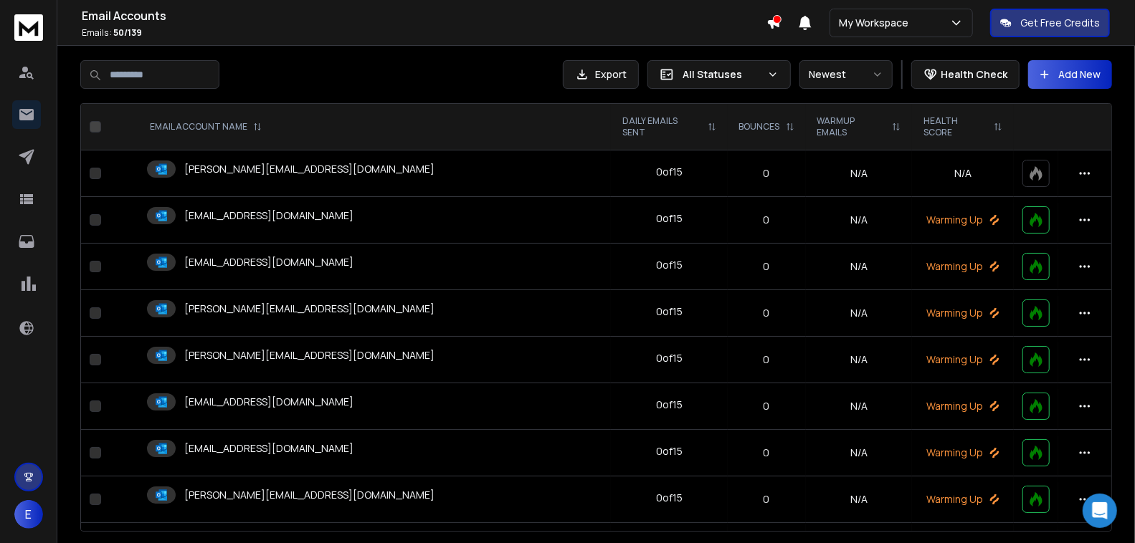
click at [1029, 178] on icon at bounding box center [1036, 173] width 14 height 14
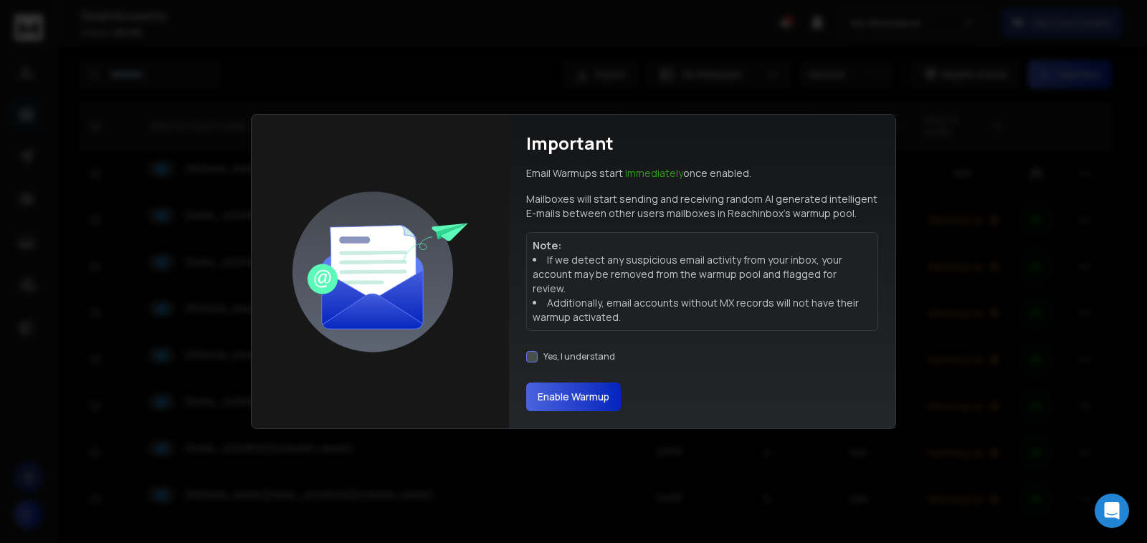
click at [557, 343] on div "Yes, I understand" at bounding box center [570, 357] width 89 height 29
click at [536, 353] on button "Yes, I understand" at bounding box center [531, 356] width 11 height 11
click at [551, 383] on button "Enable Warmup" at bounding box center [573, 397] width 95 height 29
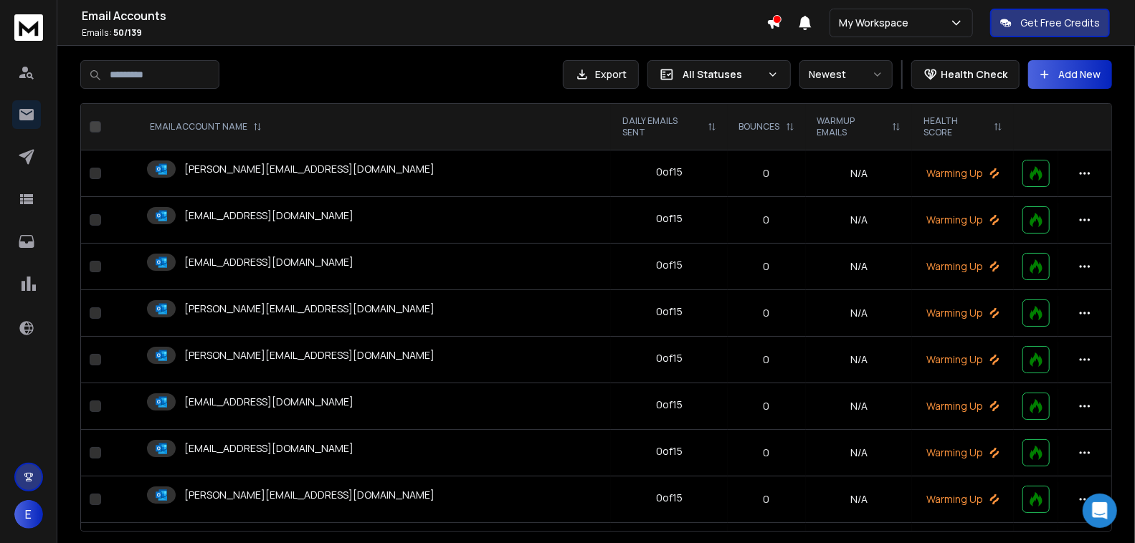
click at [1067, 70] on button "Add New" at bounding box center [1070, 74] width 84 height 29
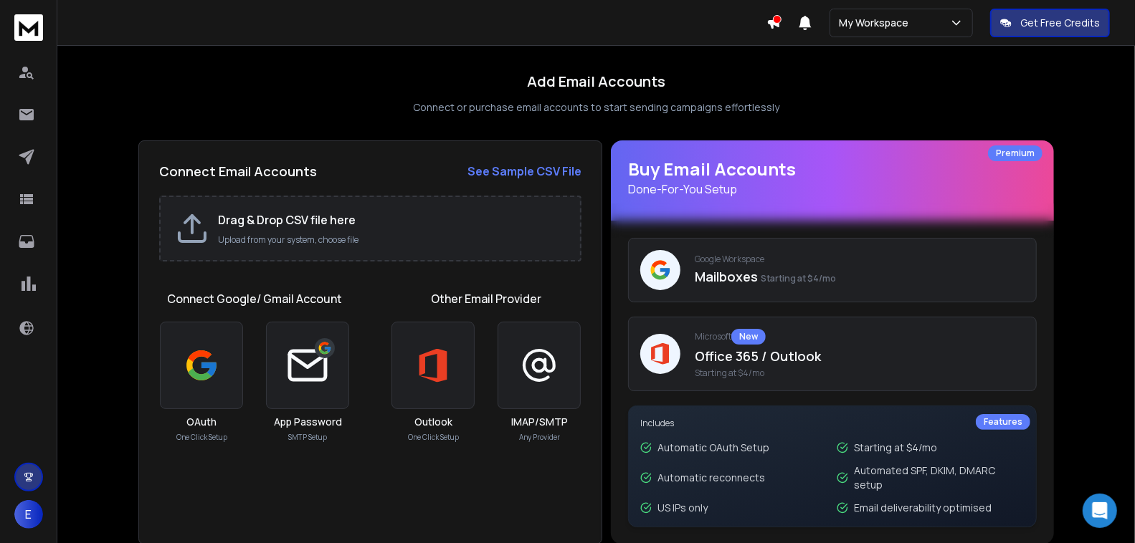
click at [450, 375] on icon at bounding box center [433, 366] width 34 height 34
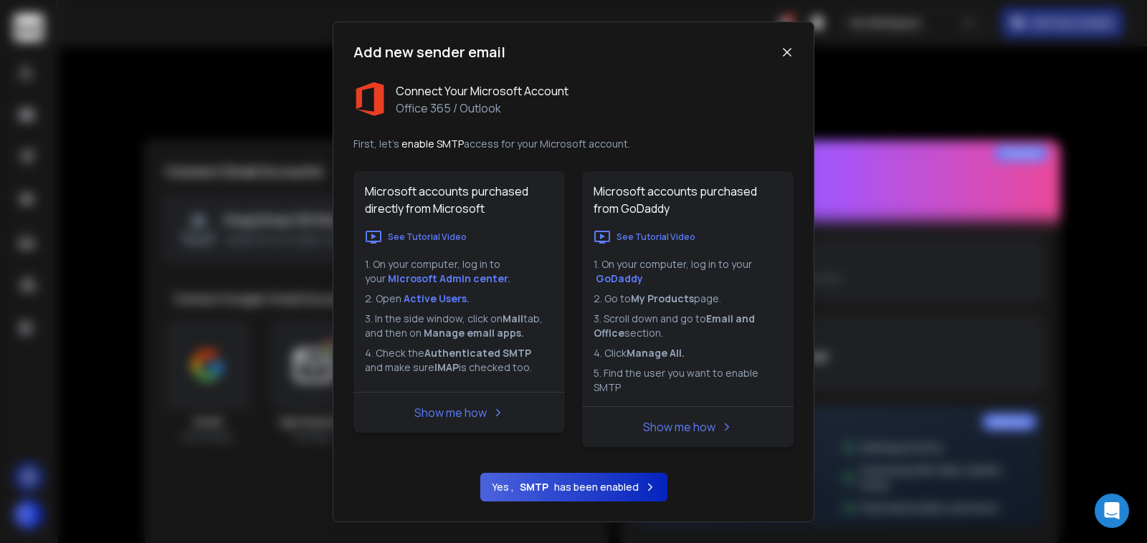
click at [563, 487] on button "Yes , SMTP has been enabled" at bounding box center [573, 487] width 187 height 29
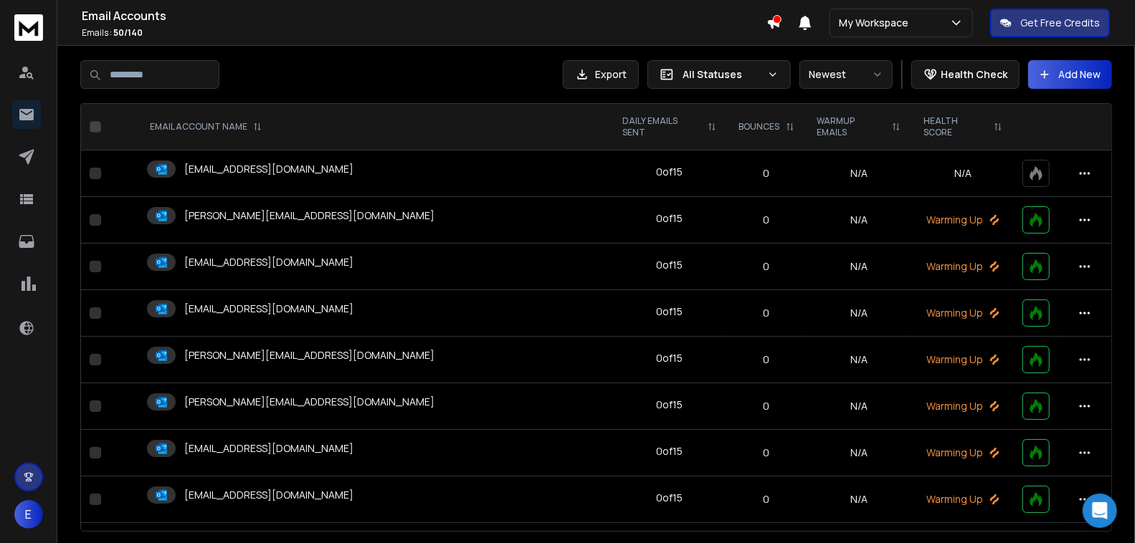
click at [1022, 175] on div at bounding box center [1035, 173] width 27 height 27
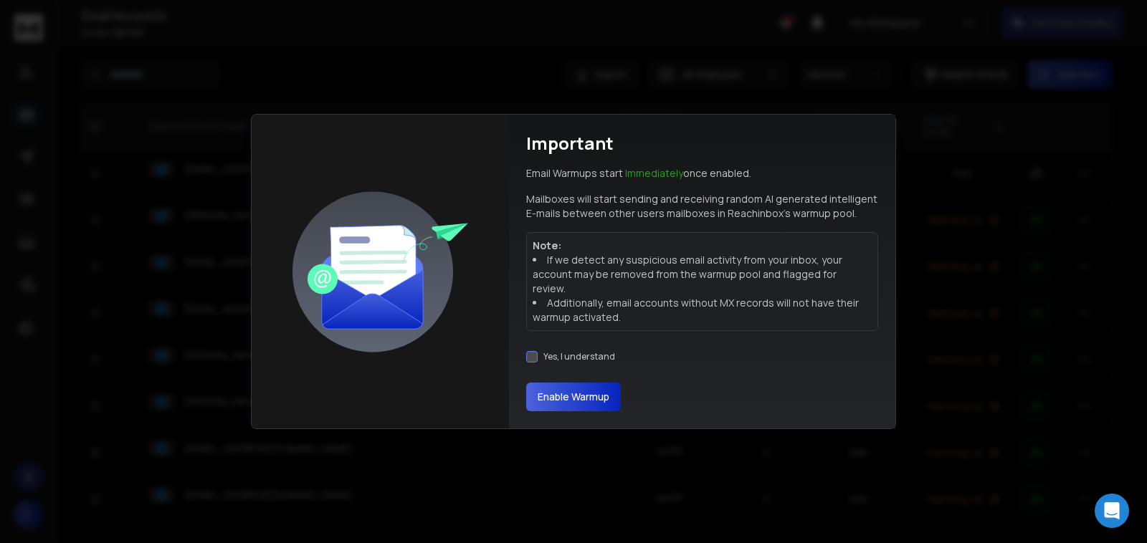
click at [533, 356] on div "Yes, I understand" at bounding box center [570, 357] width 89 height 29
click at [533, 351] on button "Yes, I understand" at bounding box center [531, 356] width 11 height 11
click at [554, 384] on button "Enable Warmup" at bounding box center [573, 397] width 95 height 29
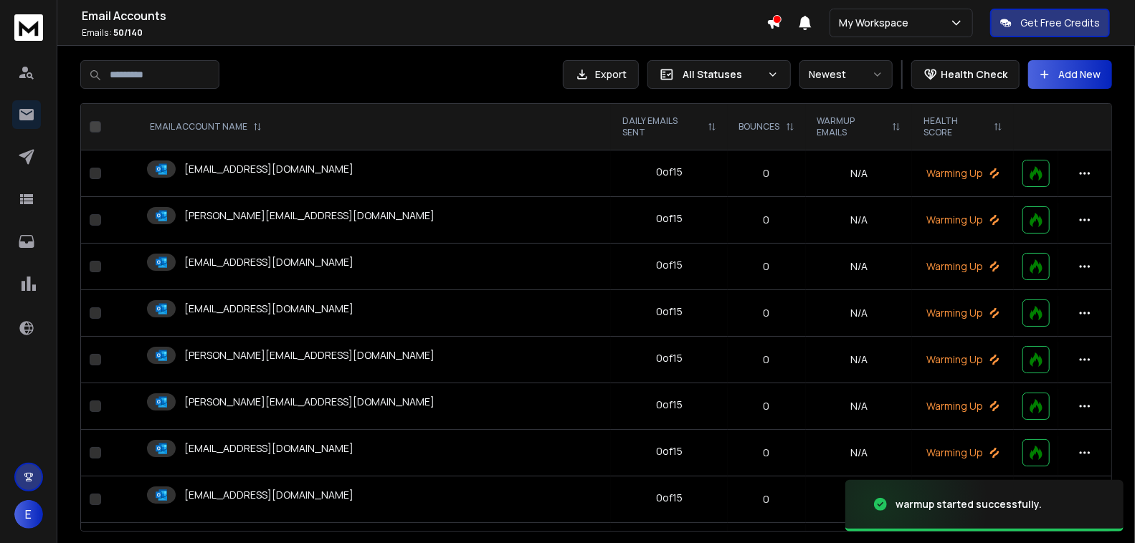
click at [1058, 81] on button "Add New" at bounding box center [1070, 74] width 84 height 29
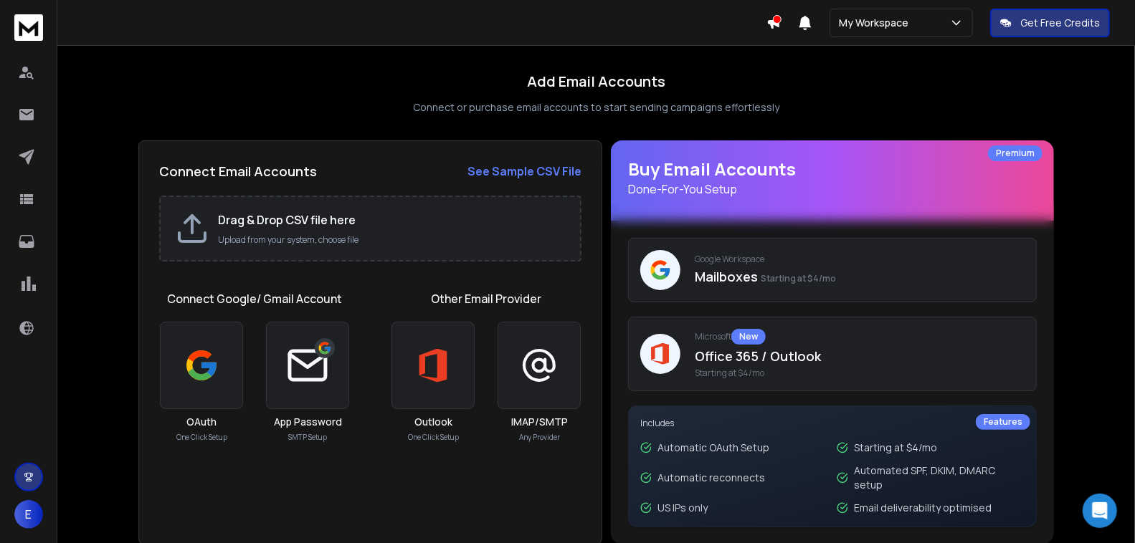
click at [427, 370] on icon at bounding box center [433, 365] width 28 height 34
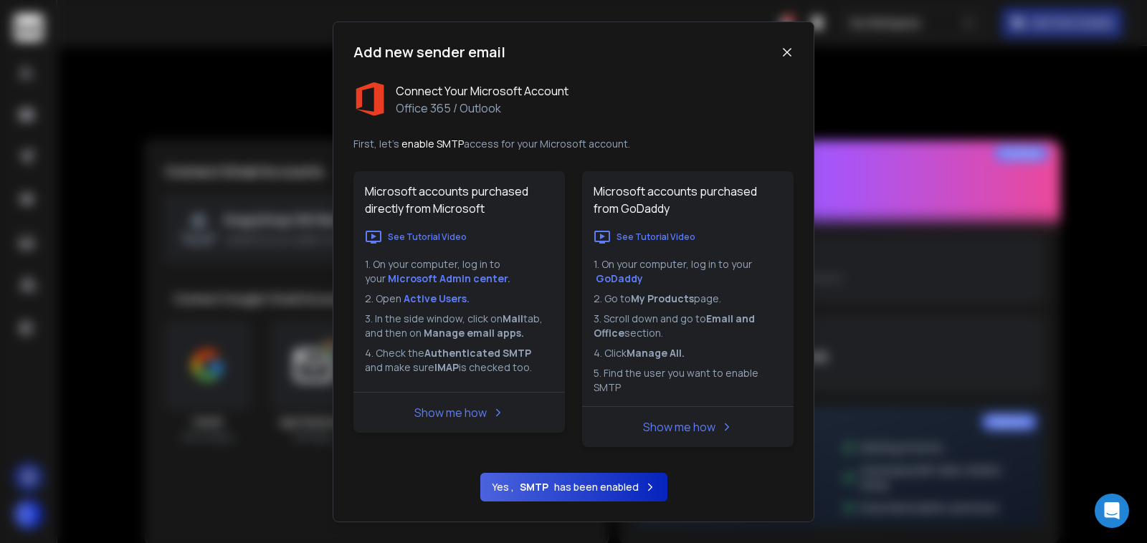
click at [561, 488] on button "Yes , SMTP has been enabled" at bounding box center [573, 487] width 187 height 29
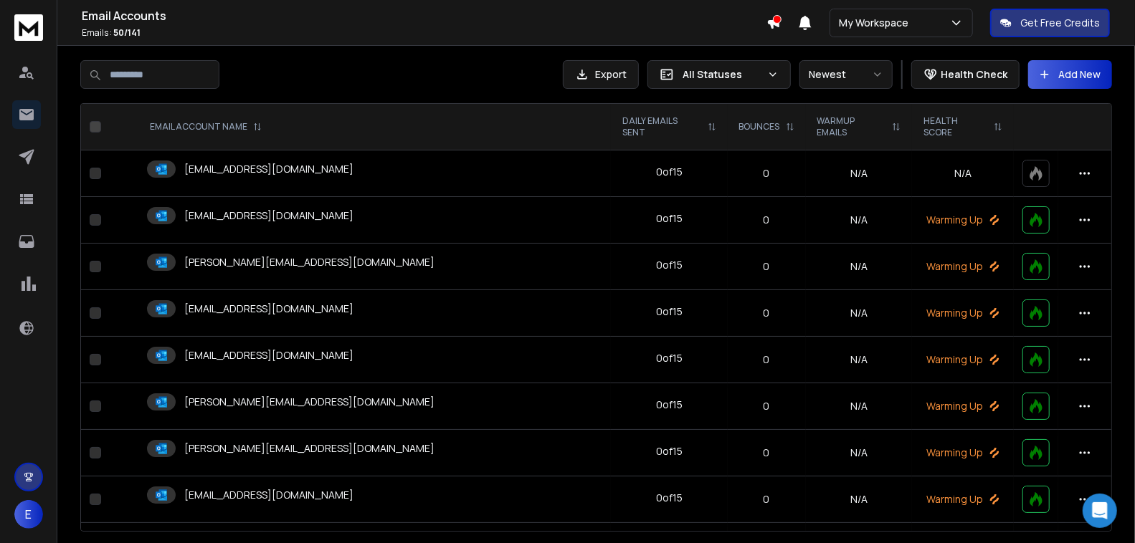
click at [1029, 171] on icon at bounding box center [1036, 173] width 14 height 14
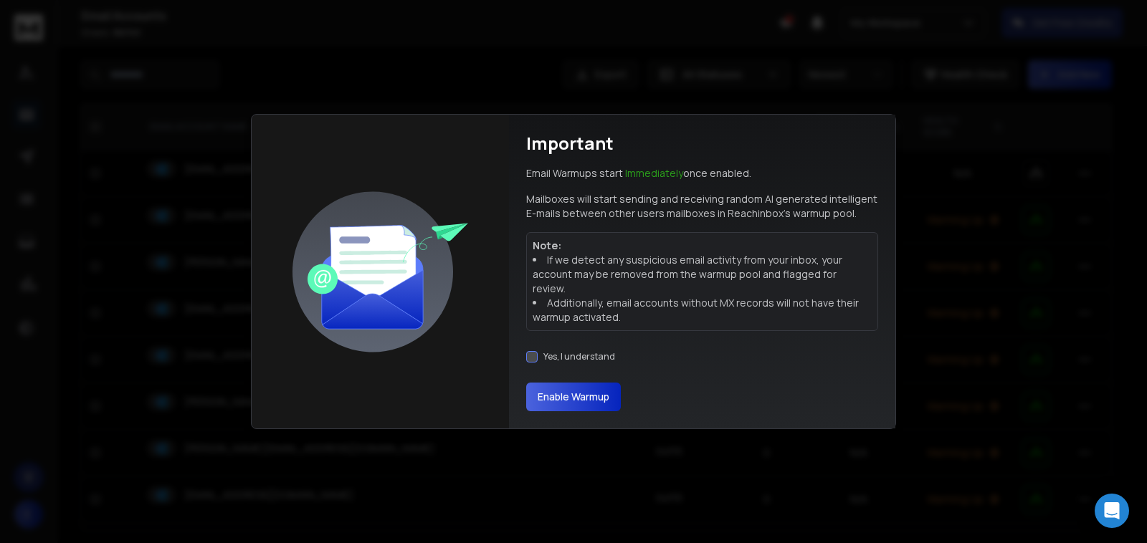
click at [535, 353] on button "Yes, I understand" at bounding box center [531, 356] width 11 height 11
click at [567, 391] on button "Enable Warmup" at bounding box center [573, 397] width 95 height 29
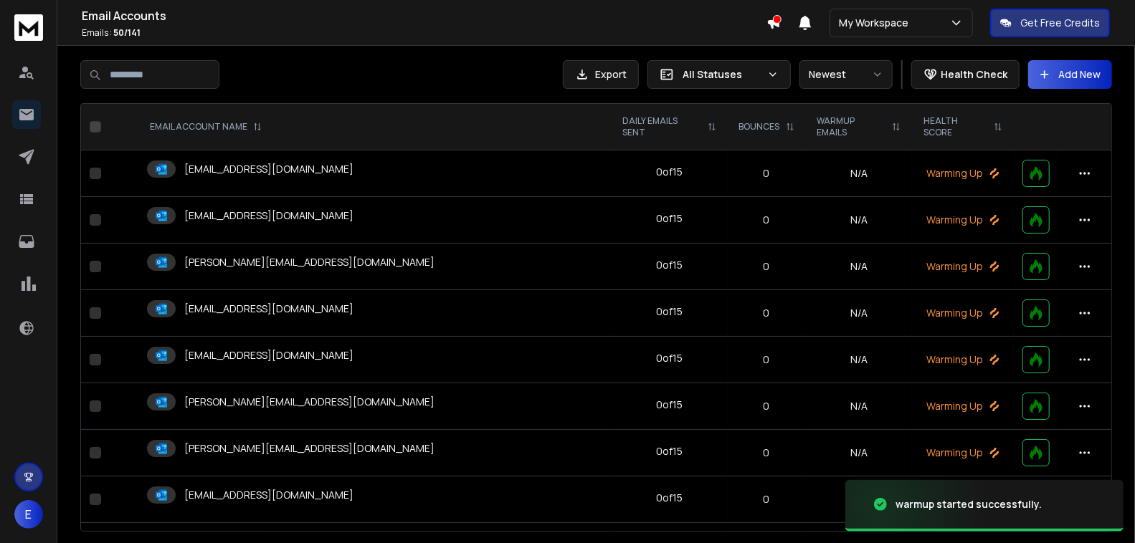
click at [1099, 75] on button "Add New" at bounding box center [1070, 74] width 84 height 29
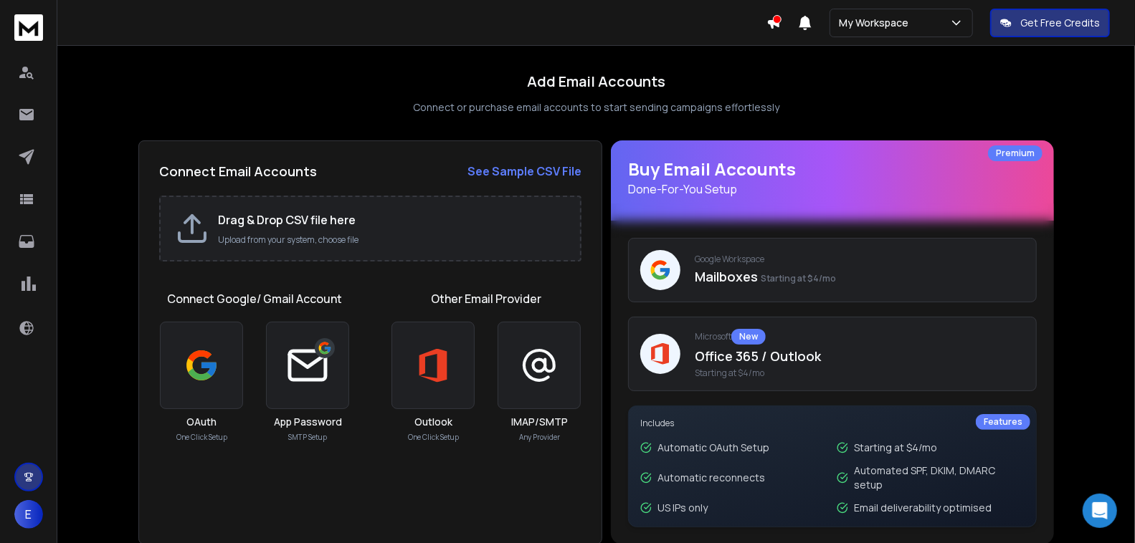
click at [421, 363] on icon at bounding box center [433, 365] width 28 height 34
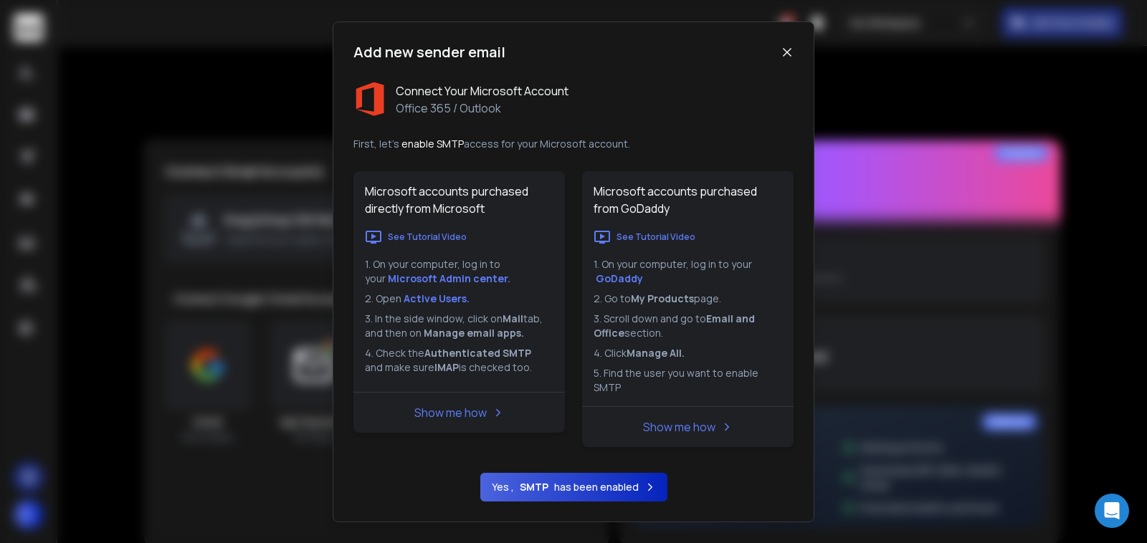
click at [588, 476] on button "Yes , SMTP has been enabled" at bounding box center [573, 487] width 187 height 29
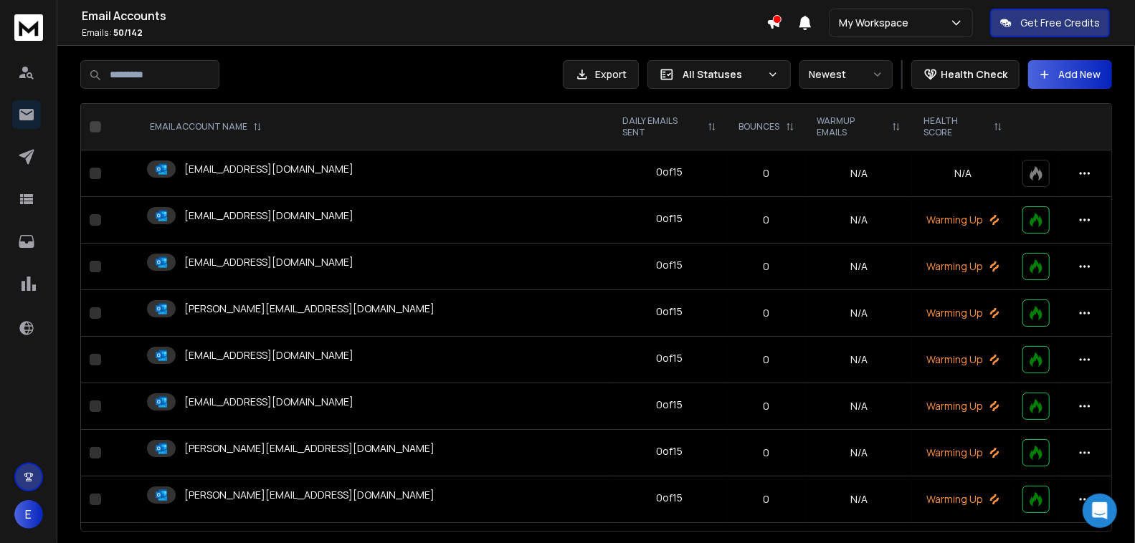
click at [1029, 175] on icon at bounding box center [1036, 173] width 14 height 14
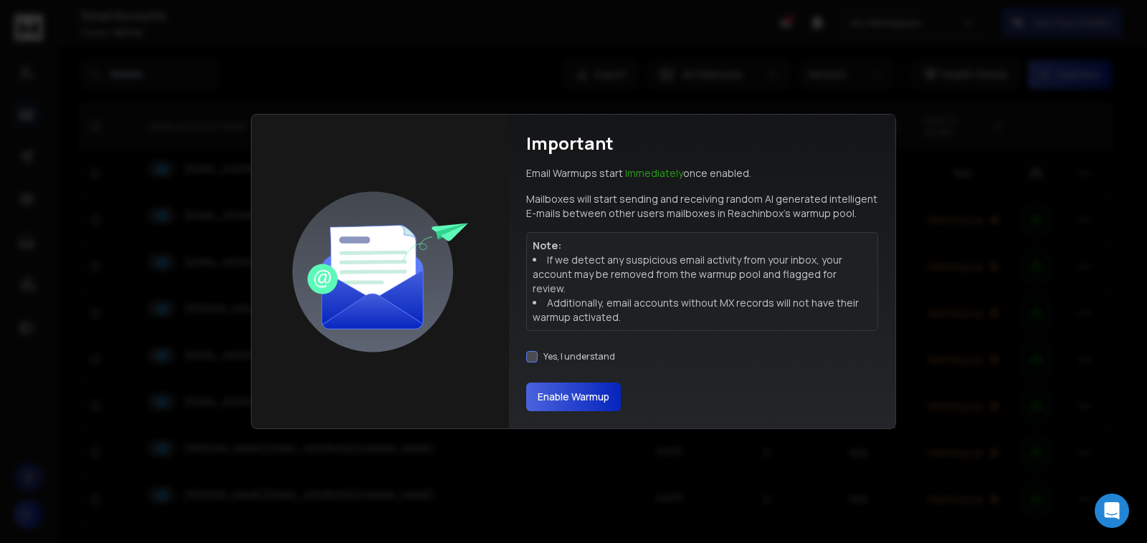
click at [533, 351] on button "Yes, I understand" at bounding box center [531, 356] width 11 height 11
click at [558, 388] on button "Enable Warmup" at bounding box center [573, 397] width 95 height 29
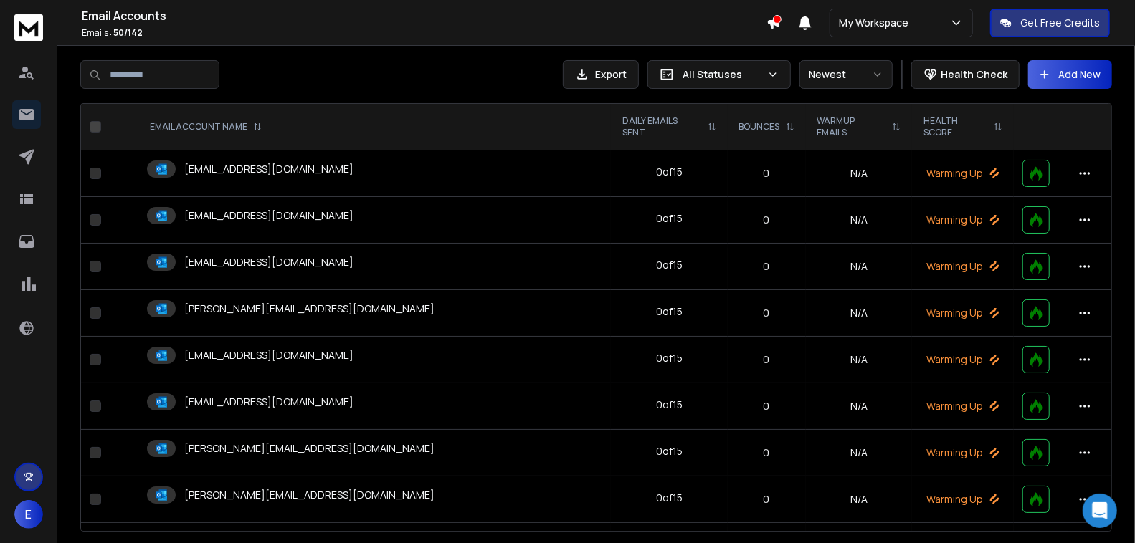
click at [1070, 74] on button "Add New" at bounding box center [1070, 74] width 84 height 29
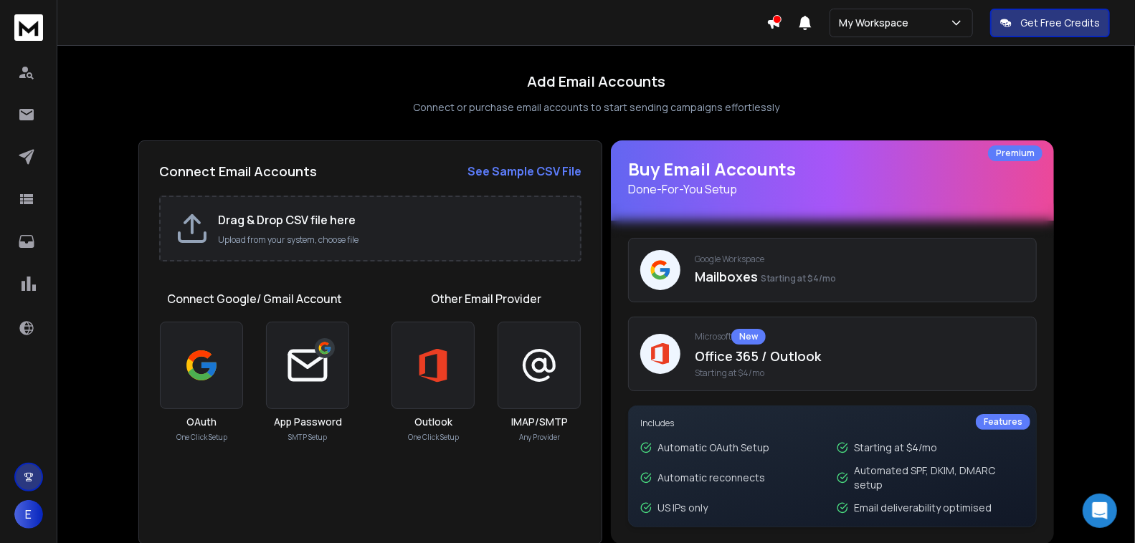
click at [420, 366] on icon at bounding box center [433, 366] width 34 height 34
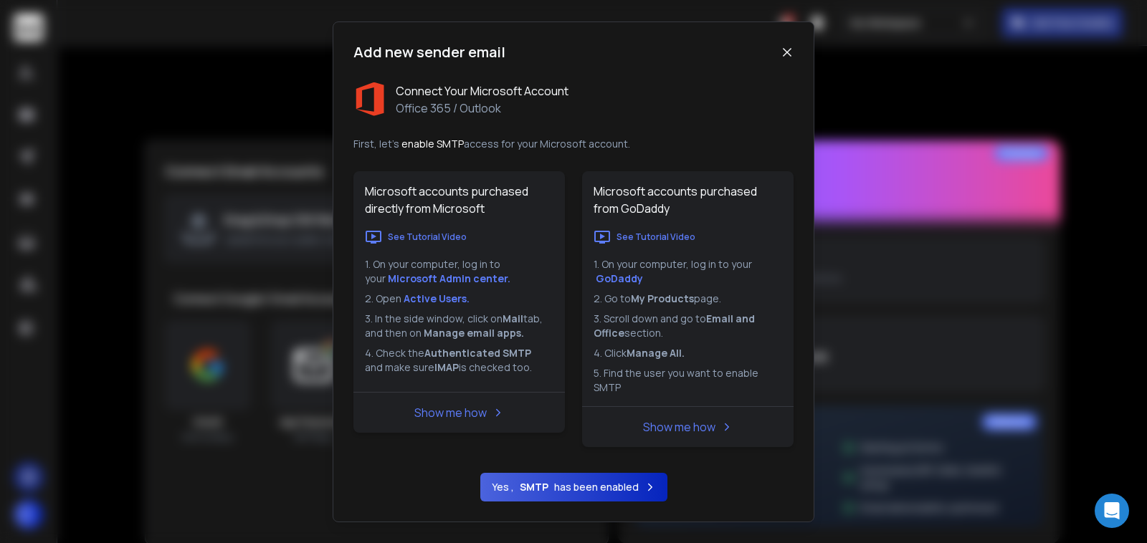
click at [528, 483] on b "SMTP" at bounding box center [534, 487] width 29 height 14
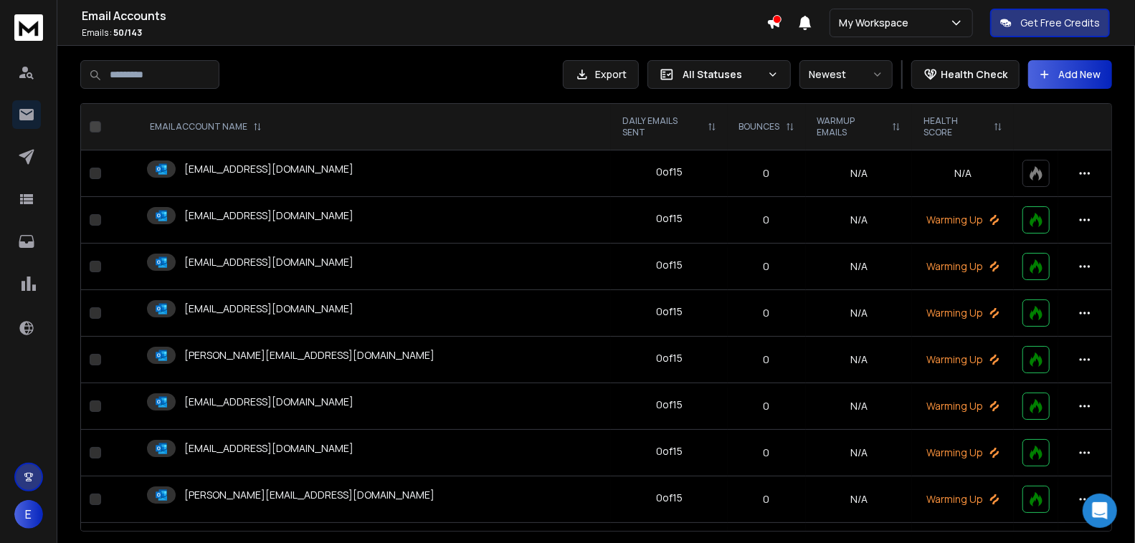
click at [1022, 174] on div at bounding box center [1035, 173] width 27 height 27
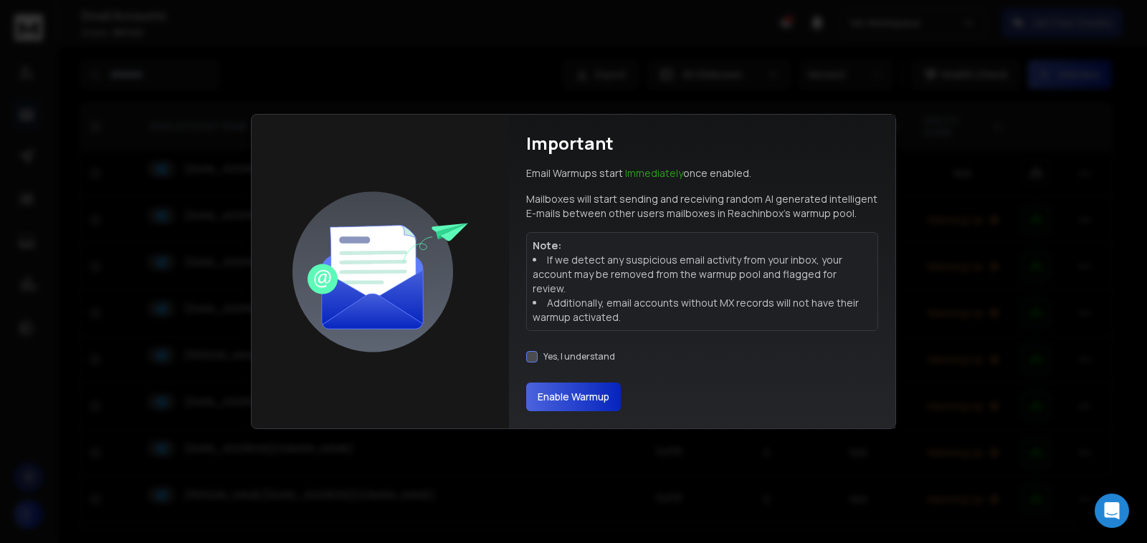
click at [538, 352] on div "Yes, I understand" at bounding box center [570, 356] width 89 height 11
click at [535, 352] on button "Yes, I understand" at bounding box center [531, 356] width 11 height 11
click at [546, 391] on button "Enable Warmup" at bounding box center [573, 397] width 95 height 29
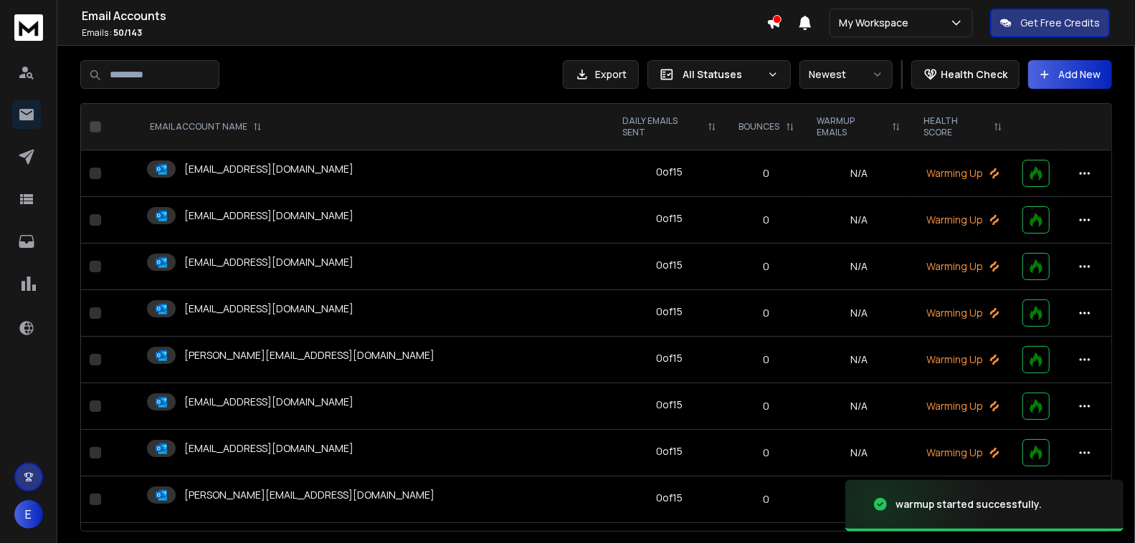
click at [1059, 81] on button "Add New" at bounding box center [1070, 74] width 84 height 29
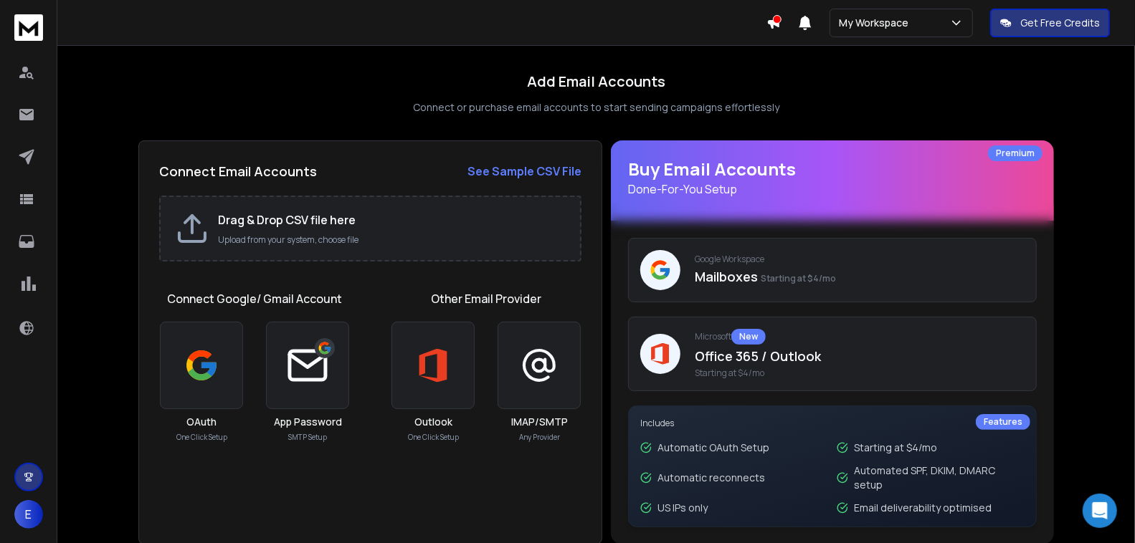
click at [419, 371] on icon at bounding box center [433, 366] width 34 height 34
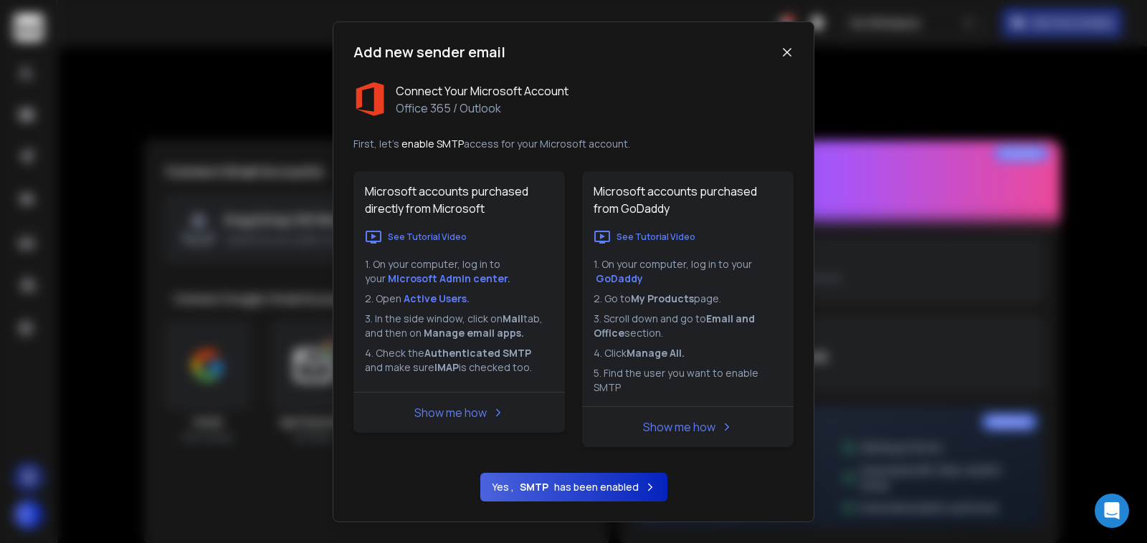
click at [551, 479] on button "Yes , SMTP has been enabled" at bounding box center [573, 487] width 187 height 29
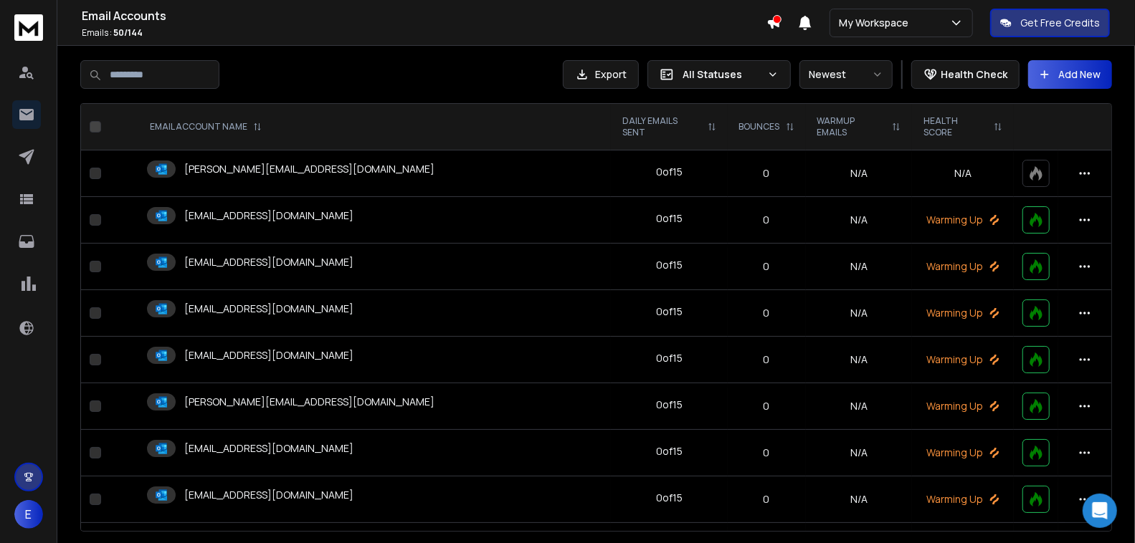
click at [1022, 163] on div at bounding box center [1035, 173] width 27 height 27
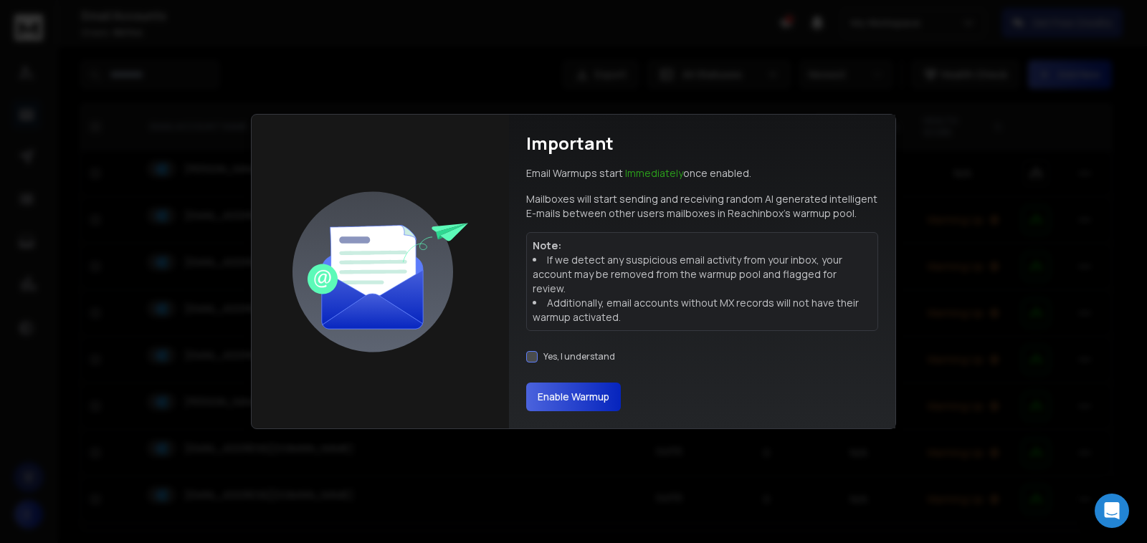
click at [544, 353] on label "Yes, I understand" at bounding box center [579, 356] width 72 height 11
click at [535, 351] on button "Yes, I understand" at bounding box center [531, 356] width 11 height 11
click at [555, 383] on button "Enable Warmup" at bounding box center [573, 397] width 95 height 29
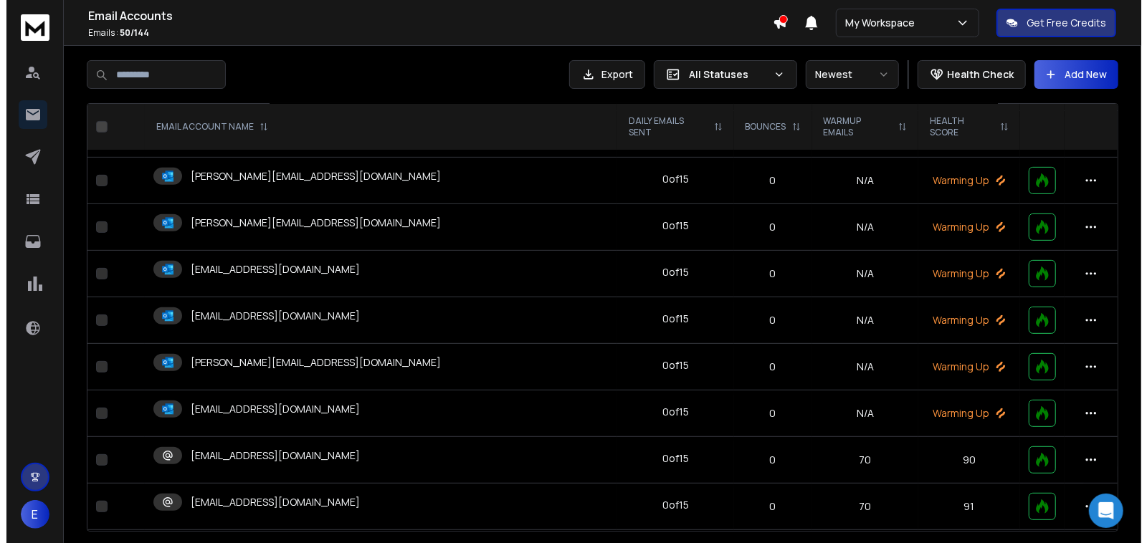
scroll to position [384, 0]
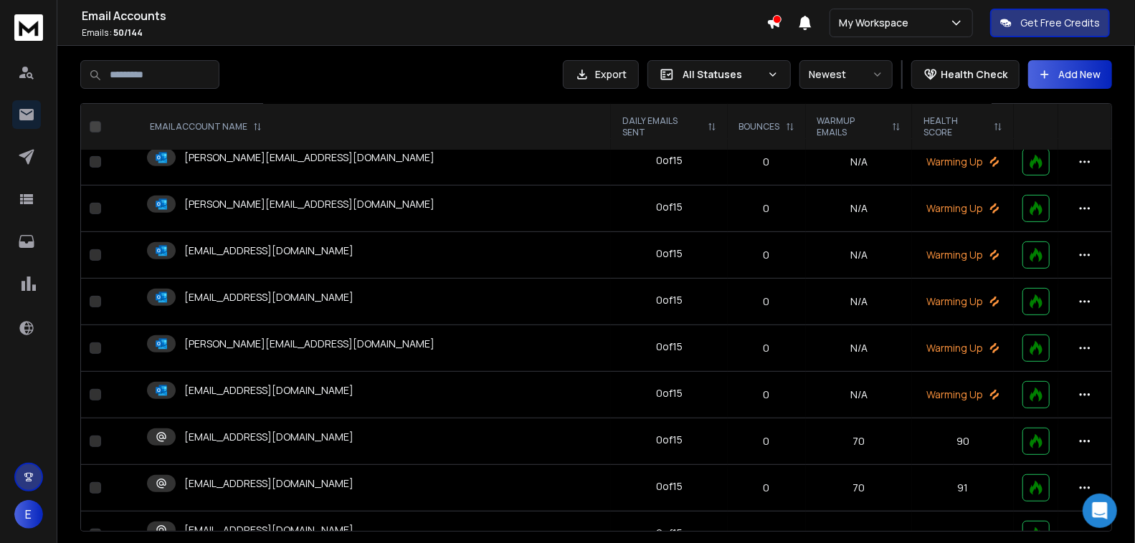
click at [363, 395] on td "[EMAIL_ADDRESS][DOMAIN_NAME]" at bounding box center [374, 395] width 472 height 47
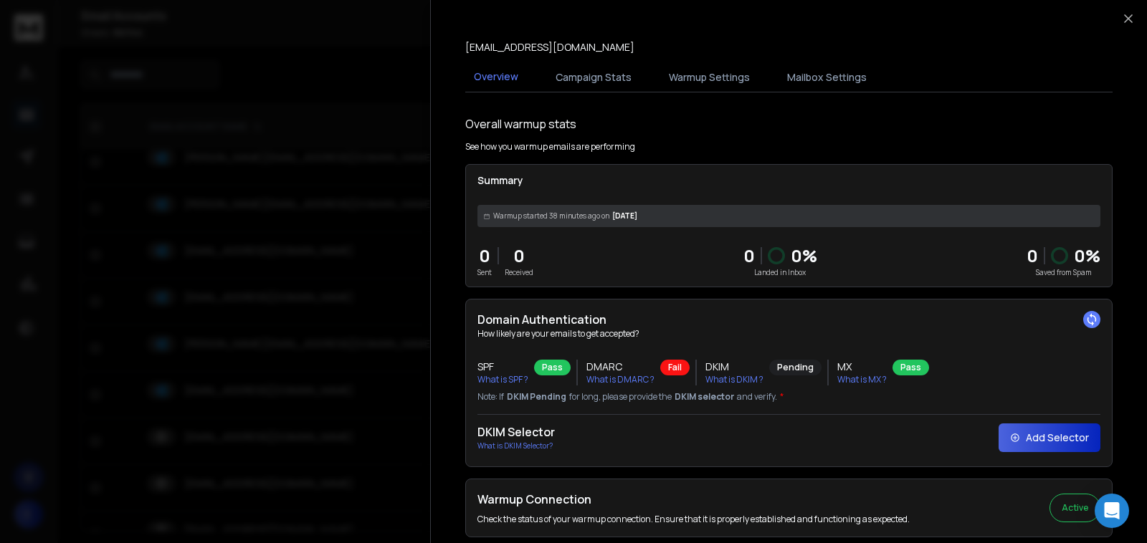
click at [713, 73] on button "Warmup Settings" at bounding box center [709, 78] width 98 height 32
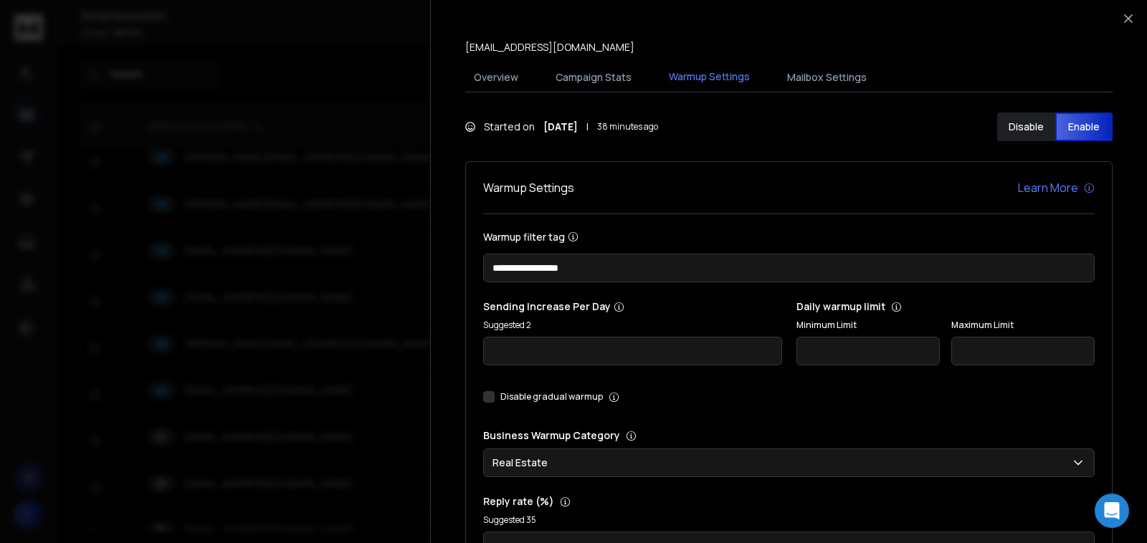
click at [615, 66] on button "Campaign Stats" at bounding box center [593, 78] width 93 height 32
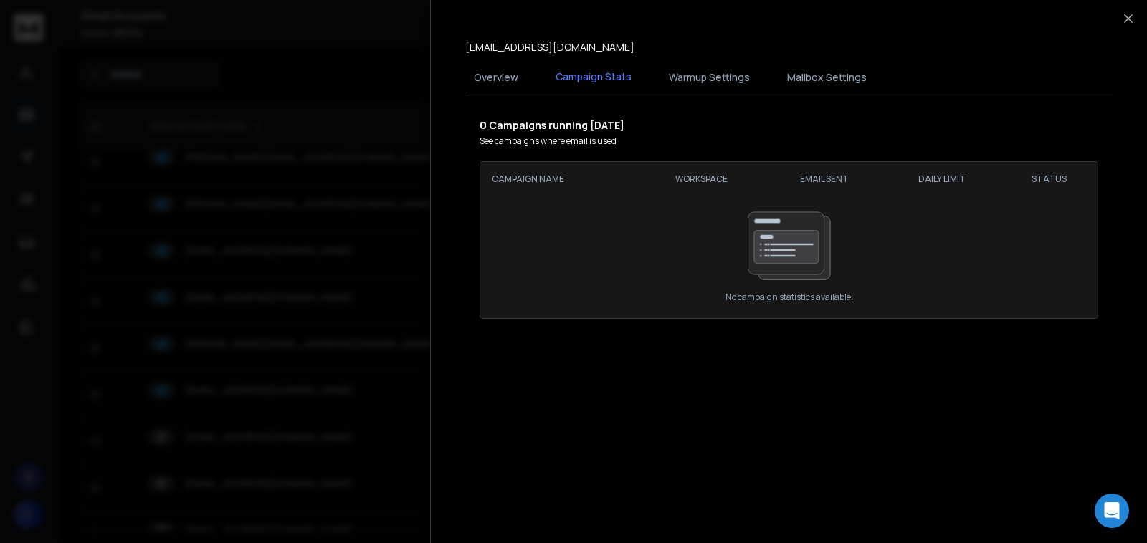
click at [509, 61] on div "Corrie@milwaukeetoolsoutlets.com Overview Campaign Stats Warmup Settings Mailbo…" at bounding box center [789, 186] width 682 height 339
click at [506, 69] on button "Overview" at bounding box center [496, 78] width 62 height 32
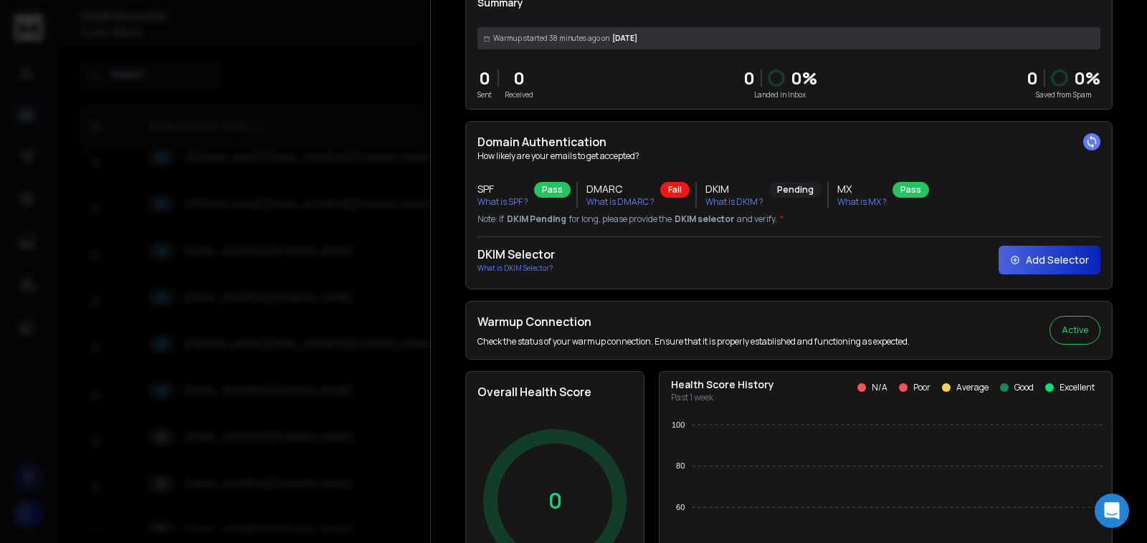
scroll to position [0, 0]
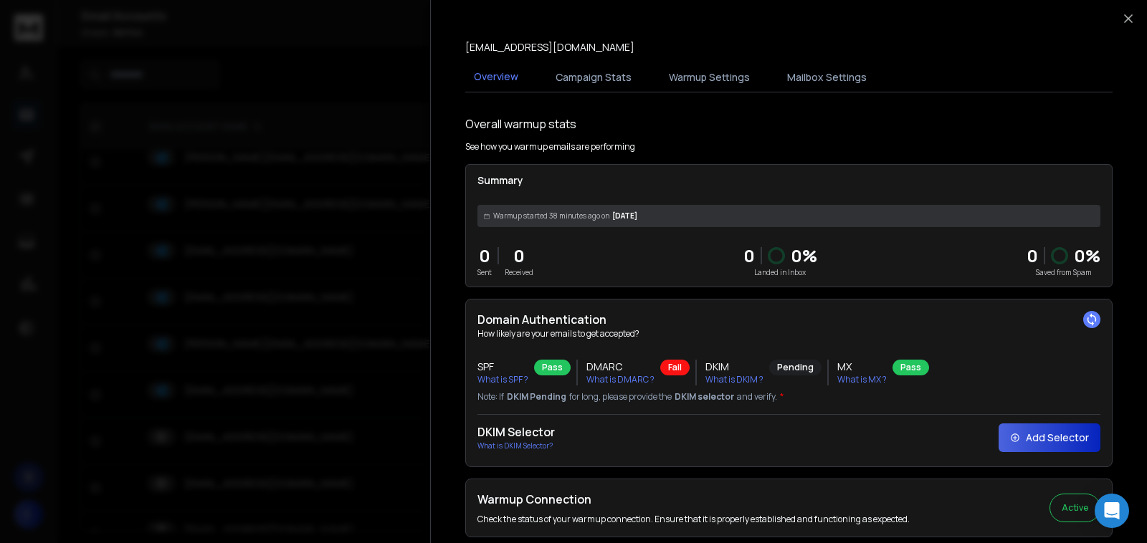
click at [722, 65] on button "Warmup Settings" at bounding box center [709, 78] width 98 height 32
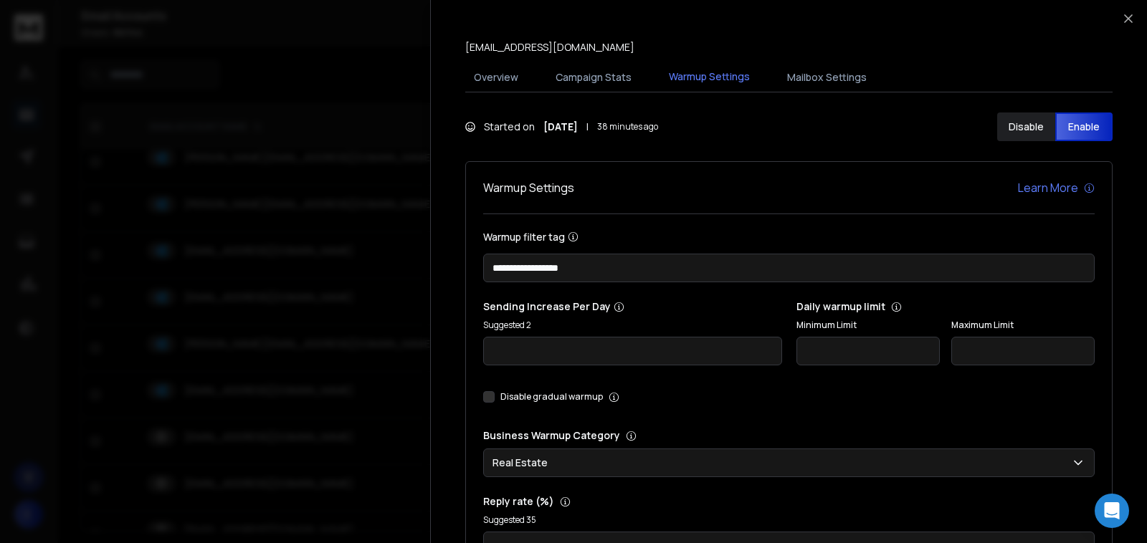
drag, startPoint x: 616, startPoint y: 275, endPoint x: 471, endPoint y: 263, distance: 146.0
click at [471, 263] on div "**********" at bounding box center [788, 504] width 647 height 687
click at [1127, 22] on icon "button" at bounding box center [1128, 18] width 14 height 14
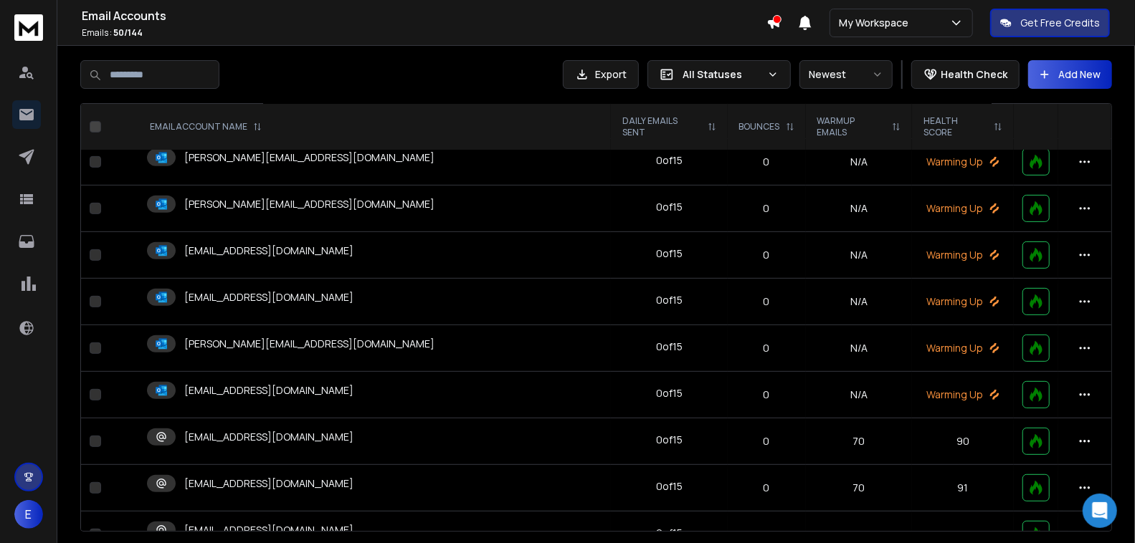
click at [440, 335] on div "[PERSON_NAME][EMAIL_ADDRESS][DOMAIN_NAME]" at bounding box center [374, 343] width 455 height 17
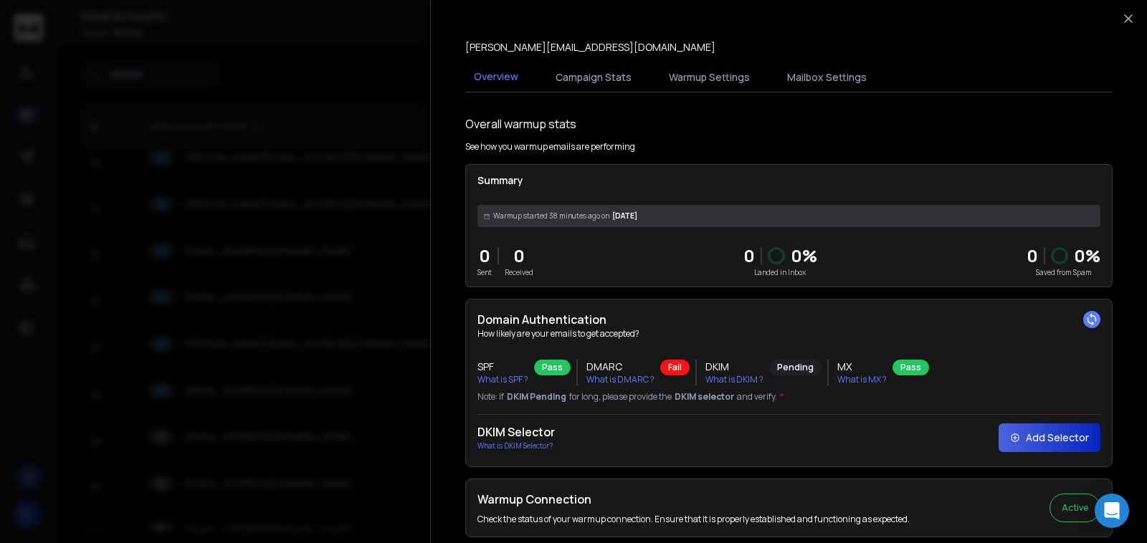
click at [717, 70] on button "Warmup Settings" at bounding box center [709, 78] width 98 height 32
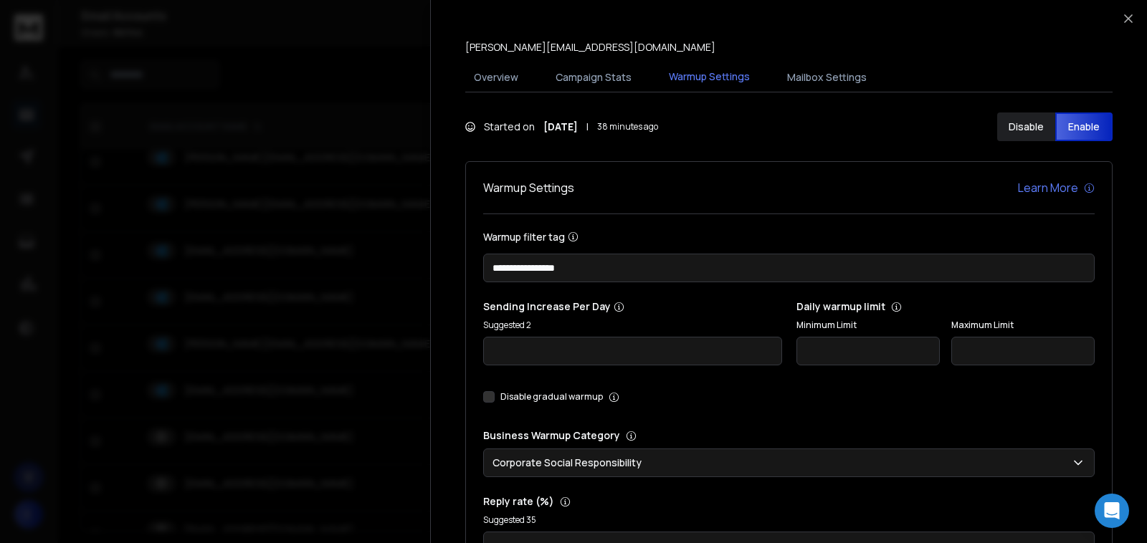
drag, startPoint x: 594, startPoint y: 265, endPoint x: 459, endPoint y: 266, distance: 134.1
click at [461, 267] on div "**********" at bounding box center [789, 444] width 682 height 854
click at [1133, 22] on div "**********" at bounding box center [788, 271] width 717 height 543
click at [1121, 17] on icon "button" at bounding box center [1128, 18] width 14 height 14
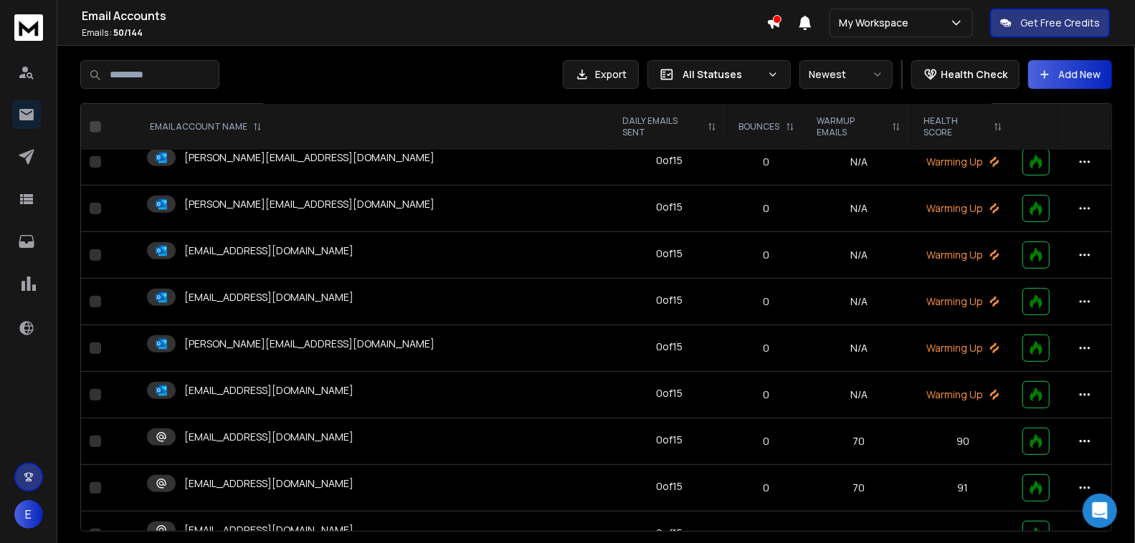
click at [307, 290] on p "[EMAIL_ADDRESS][DOMAIN_NAME]" at bounding box center [268, 297] width 169 height 14
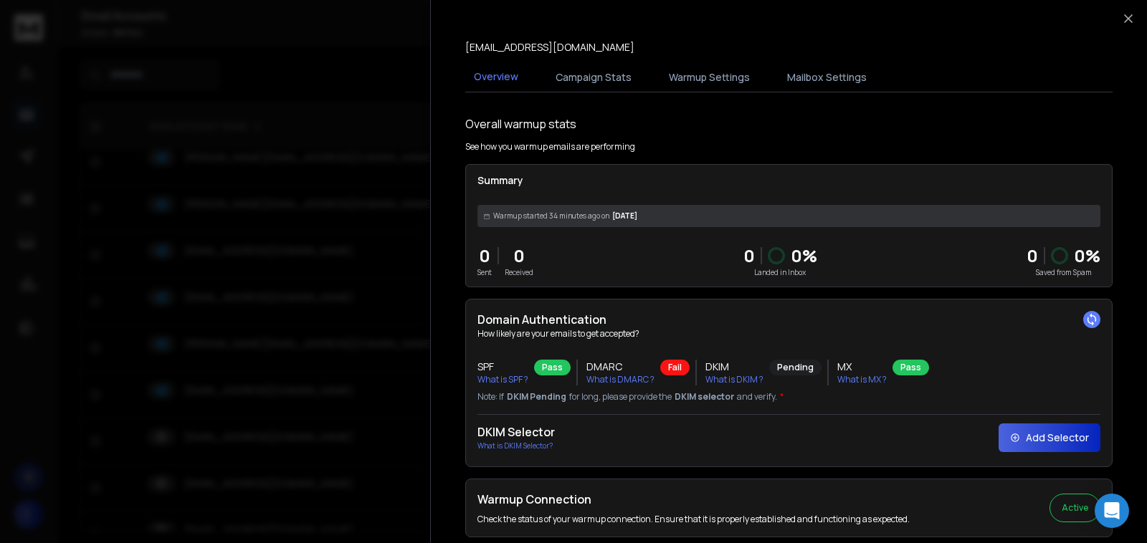
click at [593, 65] on button "Campaign Stats" at bounding box center [593, 78] width 93 height 32
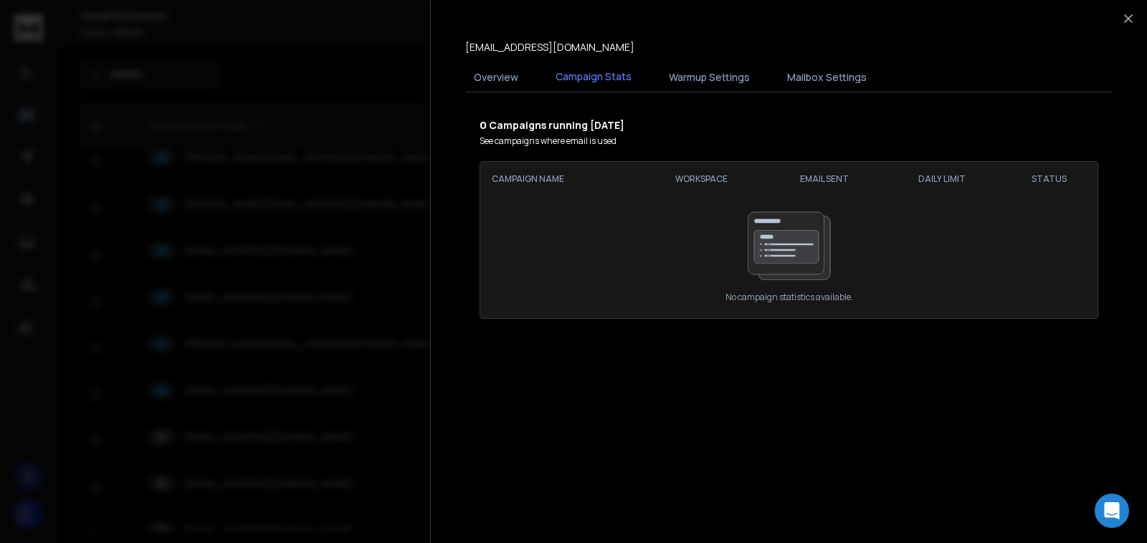
click at [721, 77] on button "Warmup Settings" at bounding box center [709, 78] width 98 height 32
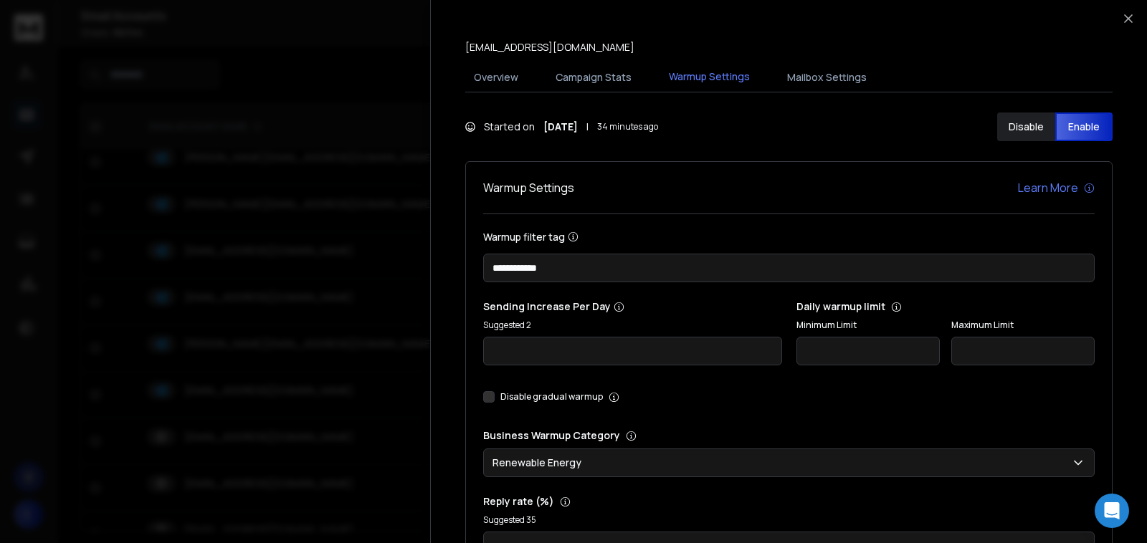
drag, startPoint x: 624, startPoint y: 275, endPoint x: 458, endPoint y: 259, distance: 167.1
click at [458, 259] on div "**********" at bounding box center [789, 444] width 682 height 854
click at [1121, 22] on icon "button" at bounding box center [1128, 18] width 14 height 14
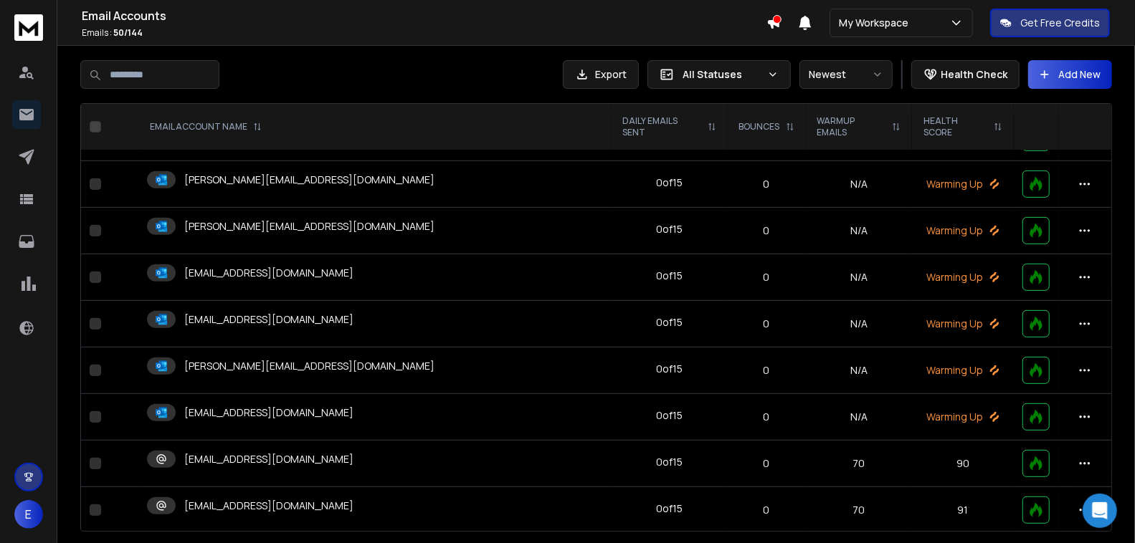
scroll to position [359, 0]
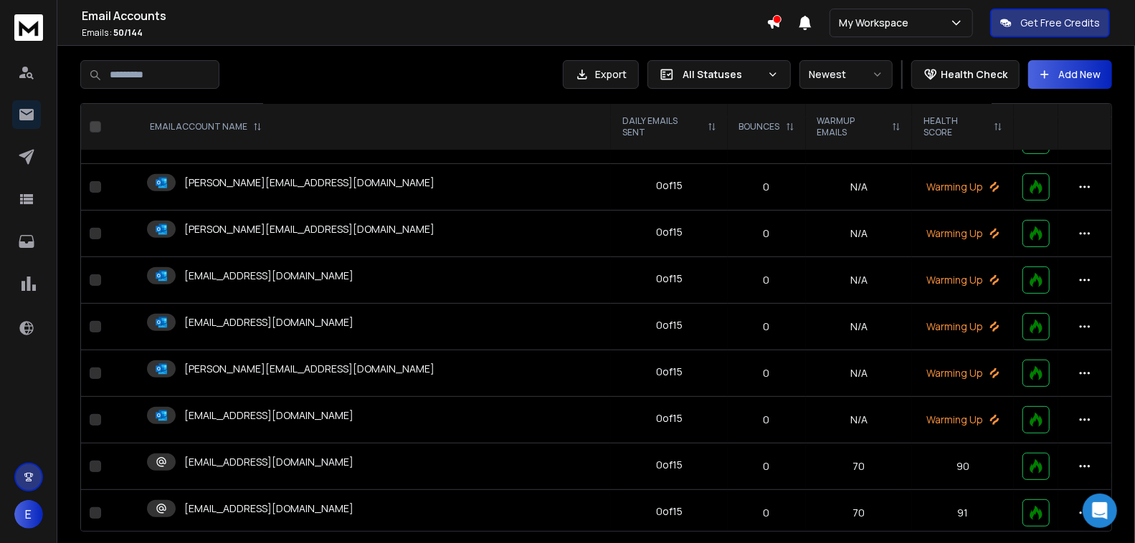
click at [320, 278] on p "[EMAIL_ADDRESS][DOMAIN_NAME]" at bounding box center [268, 276] width 169 height 14
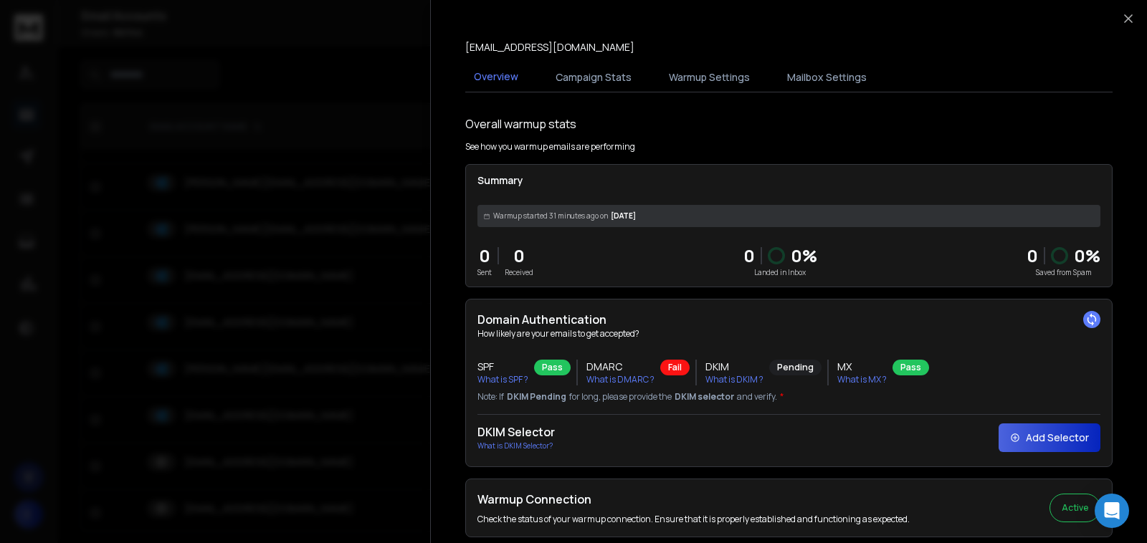
click at [625, 78] on button "Campaign Stats" at bounding box center [593, 78] width 93 height 32
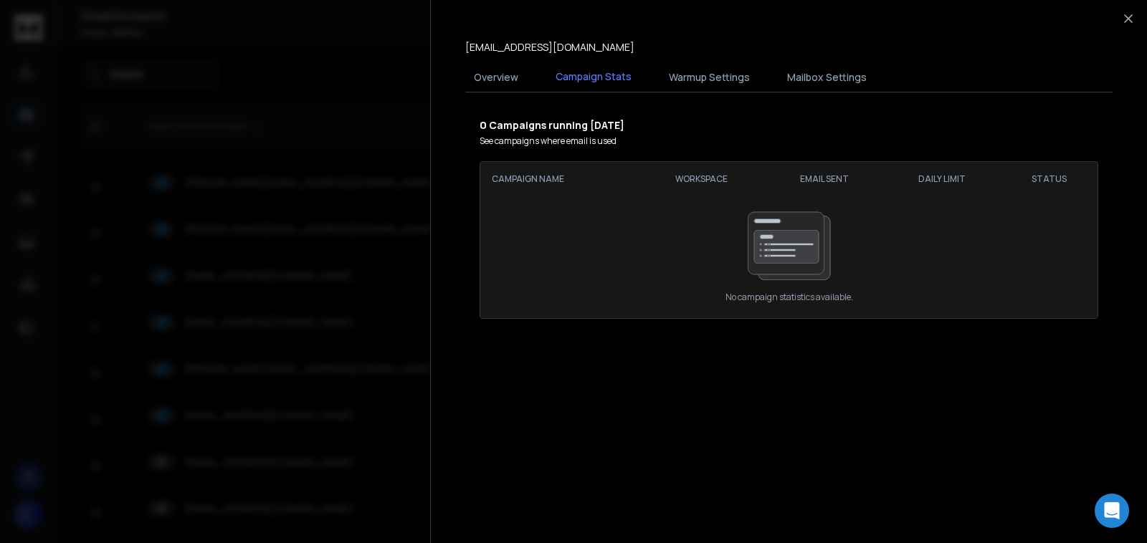
click at [732, 75] on button "Warmup Settings" at bounding box center [709, 78] width 98 height 32
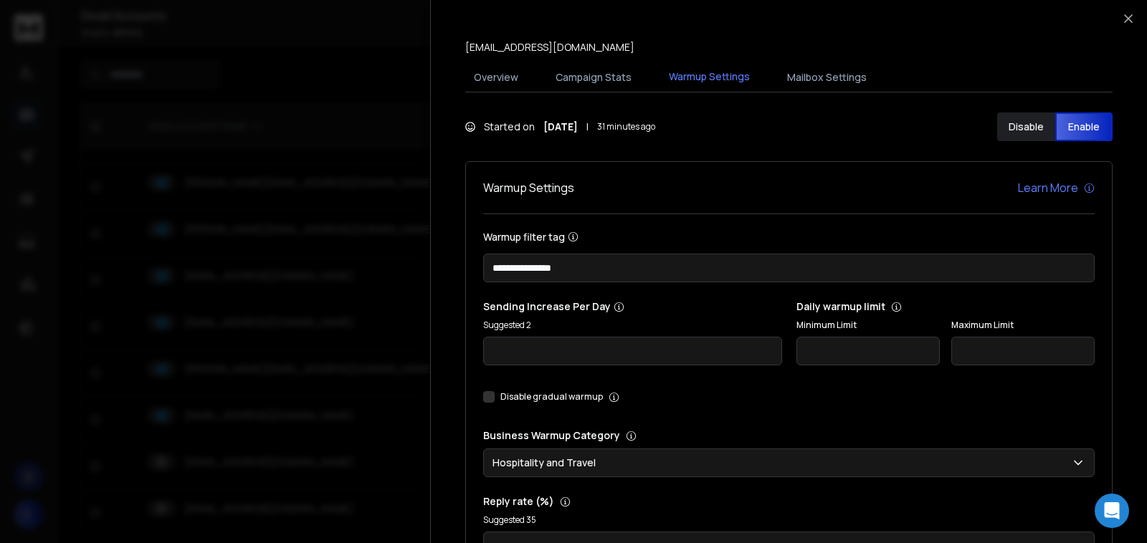
drag, startPoint x: 578, startPoint y: 275, endPoint x: 492, endPoint y: 265, distance: 87.4
click at [492, 265] on input "**********" at bounding box center [788, 268] width 611 height 29
click at [1125, 22] on icon "button" at bounding box center [1128, 18] width 14 height 14
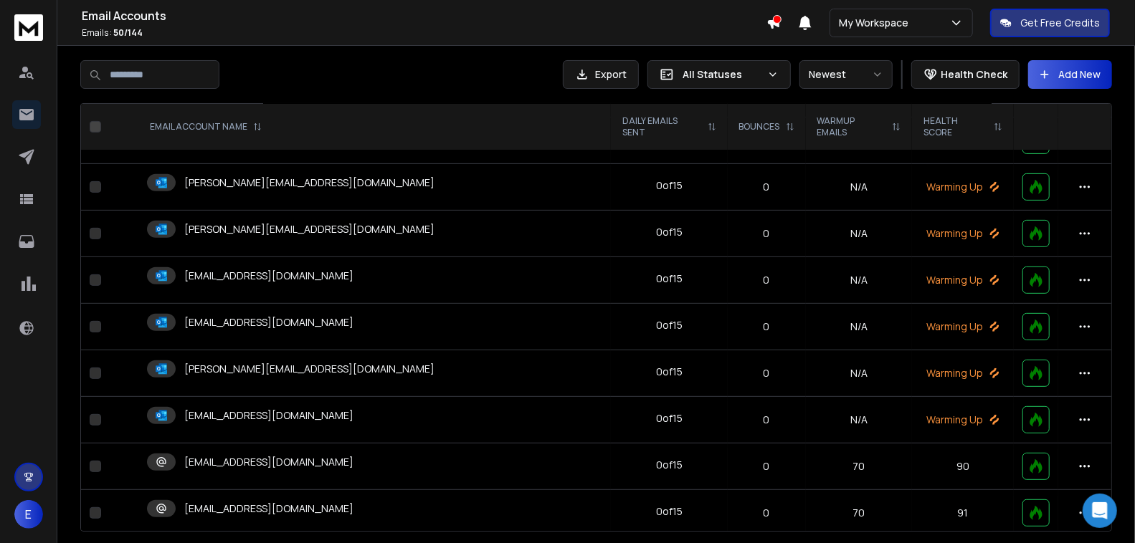
click at [350, 224] on p "[PERSON_NAME][EMAIL_ADDRESS][DOMAIN_NAME]" at bounding box center [309, 229] width 250 height 14
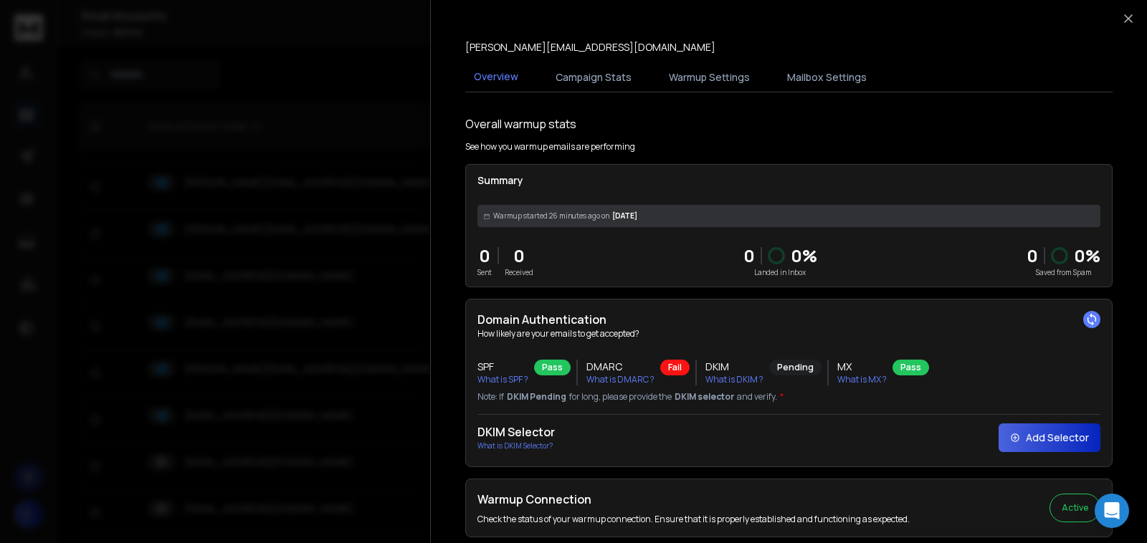
click at [667, 64] on button "Warmup Settings" at bounding box center [709, 78] width 98 height 32
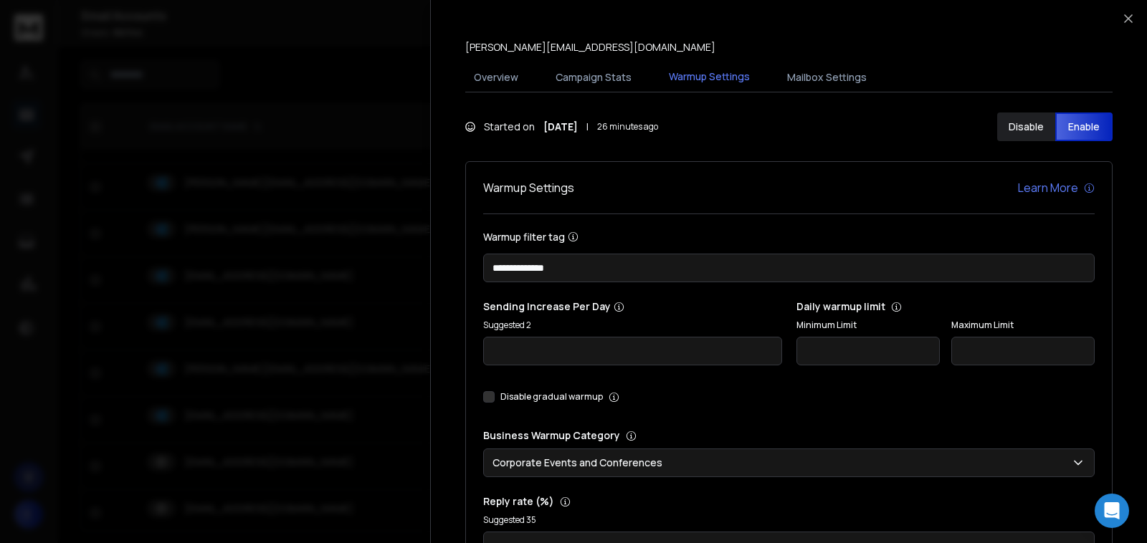
drag, startPoint x: 578, startPoint y: 269, endPoint x: 399, endPoint y: 262, distance: 179.3
click at [404, 264] on body "Get only verified leads with our AI-powered Lead Finder, starting at $22/mo Try…" at bounding box center [567, 286] width 1135 height 572
click at [577, 272] on input "**********" at bounding box center [788, 268] width 611 height 29
drag, startPoint x: 577, startPoint y: 272, endPoint x: 428, endPoint y: 263, distance: 149.3
click at [428, 263] on body "Get only verified leads with our AI-powered Lead Finder, starting at $22/mo Try…" at bounding box center [567, 286] width 1135 height 572
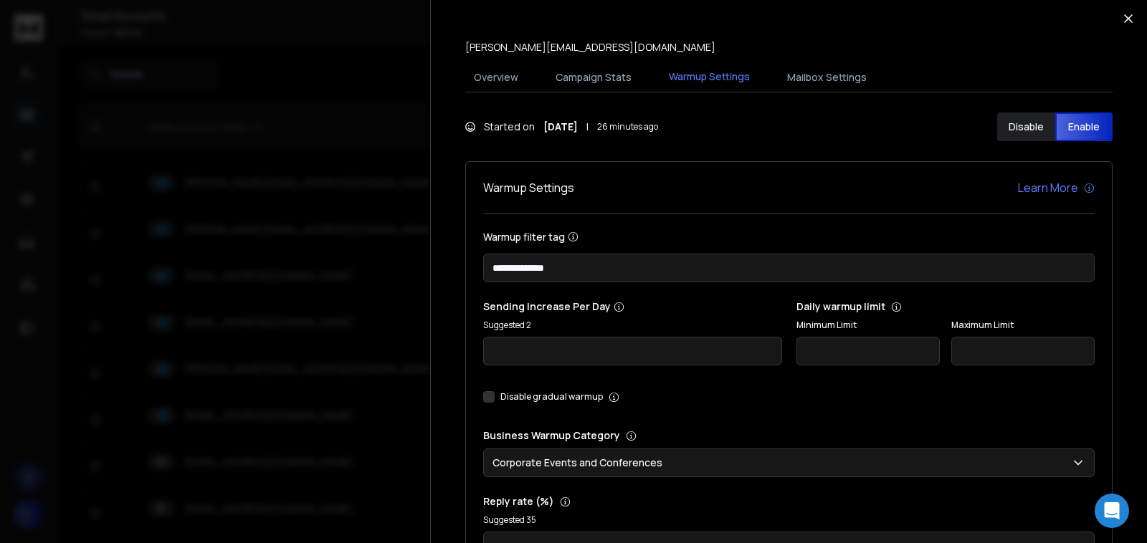
click at [1123, 11] on icon "button" at bounding box center [1128, 18] width 14 height 14
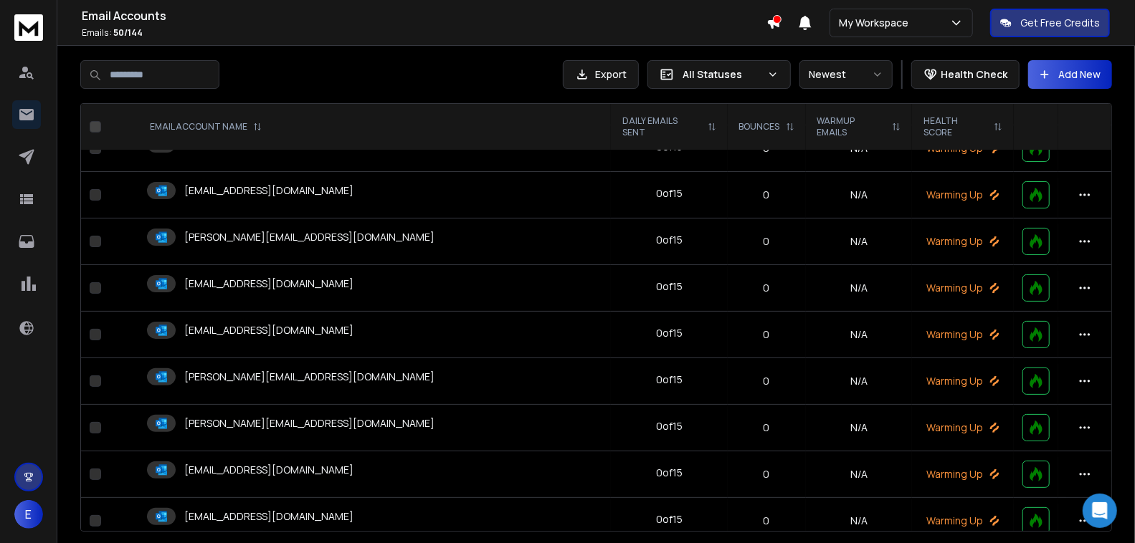
scroll to position [163, 0]
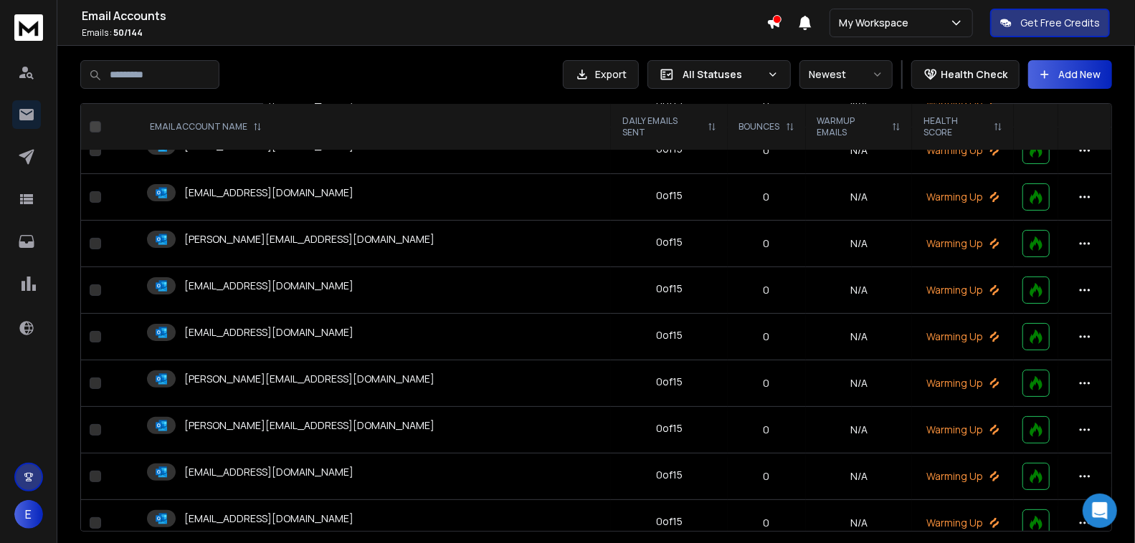
click at [250, 374] on p "[PERSON_NAME][EMAIL_ADDRESS][DOMAIN_NAME]" at bounding box center [309, 379] width 250 height 14
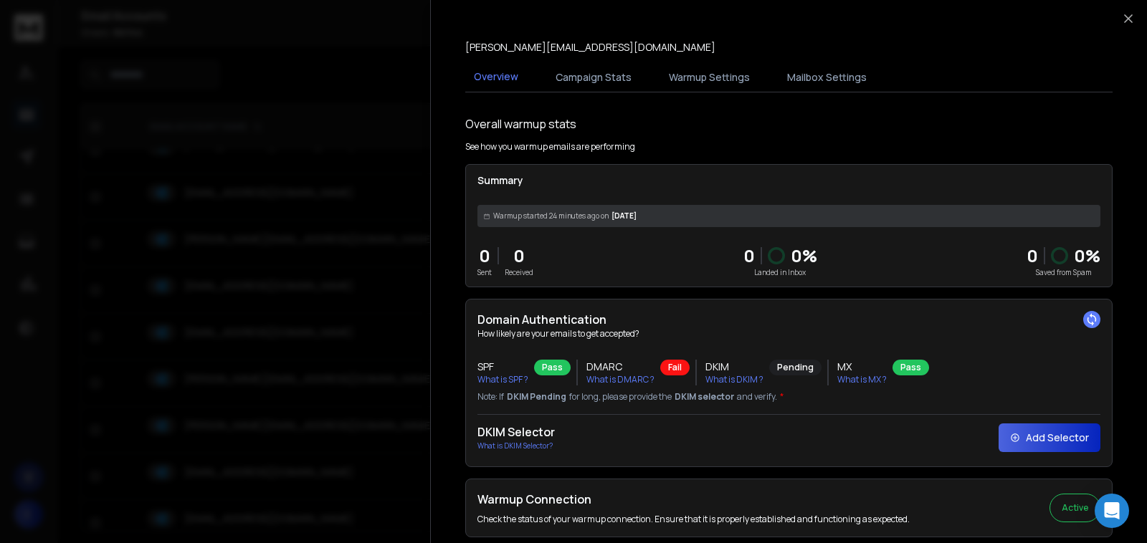
click at [681, 70] on button "Warmup Settings" at bounding box center [709, 78] width 98 height 32
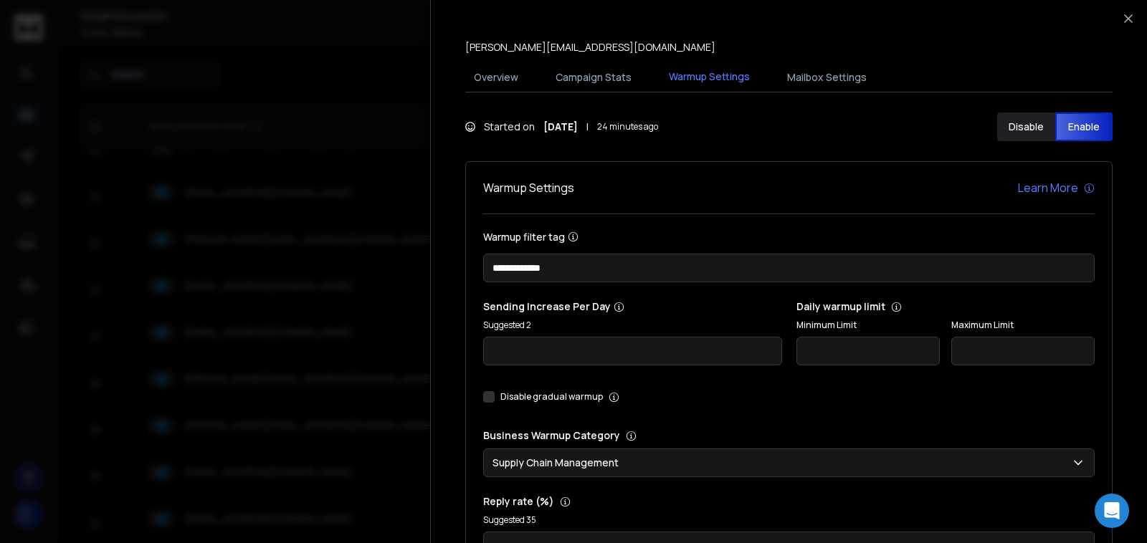
drag, startPoint x: 505, startPoint y: 264, endPoint x: 465, endPoint y: 253, distance: 40.9
click at [475, 257] on div "**********" at bounding box center [788, 504] width 647 height 687
click at [1128, 19] on icon "button" at bounding box center [1128, 18] width 14 height 14
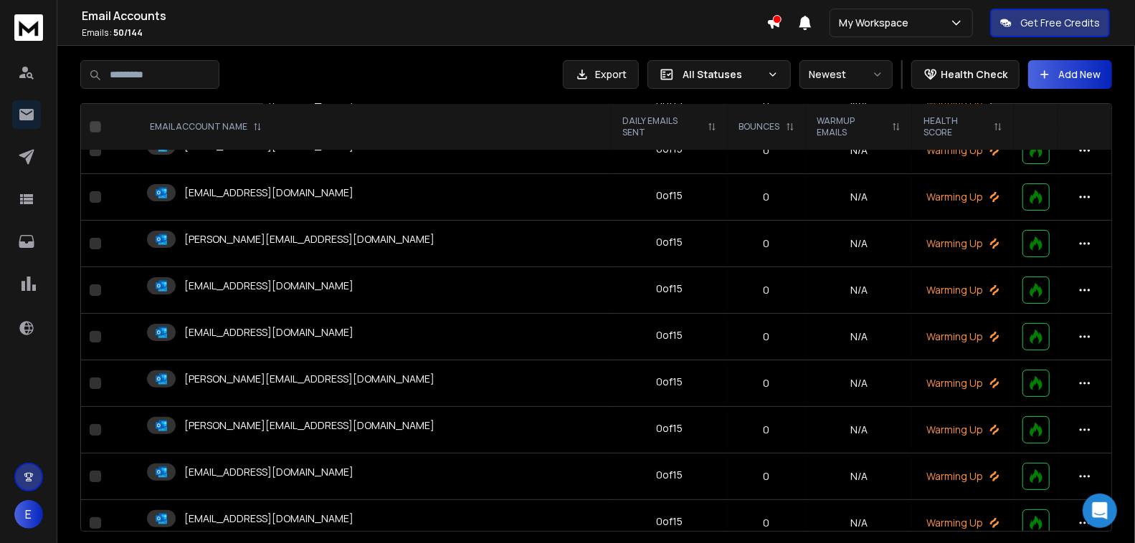
click at [303, 335] on p "[EMAIL_ADDRESS][DOMAIN_NAME]" at bounding box center [268, 332] width 169 height 14
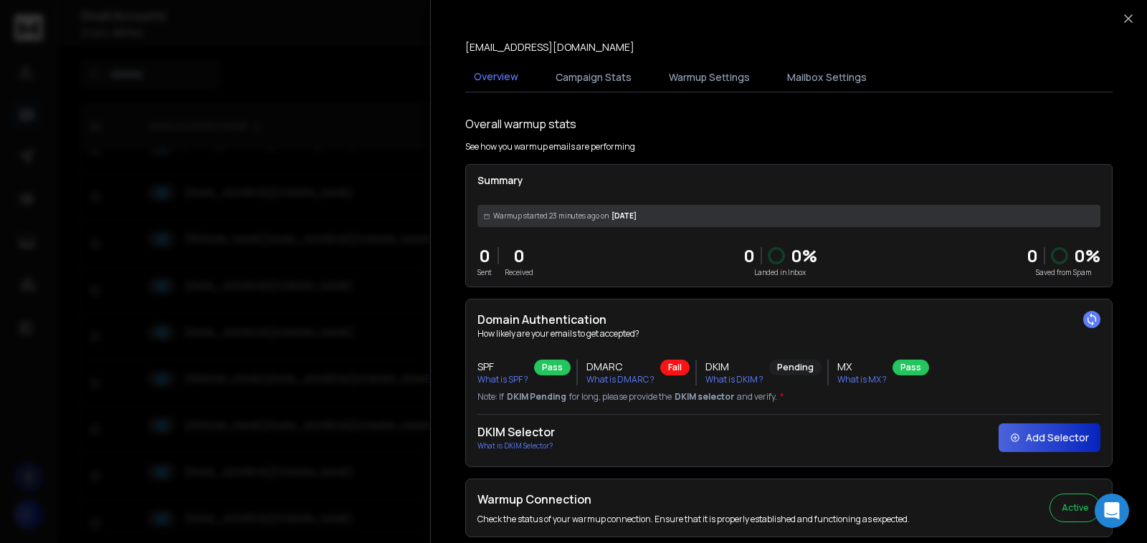
click at [597, 70] on button "Campaign Stats" at bounding box center [593, 78] width 93 height 32
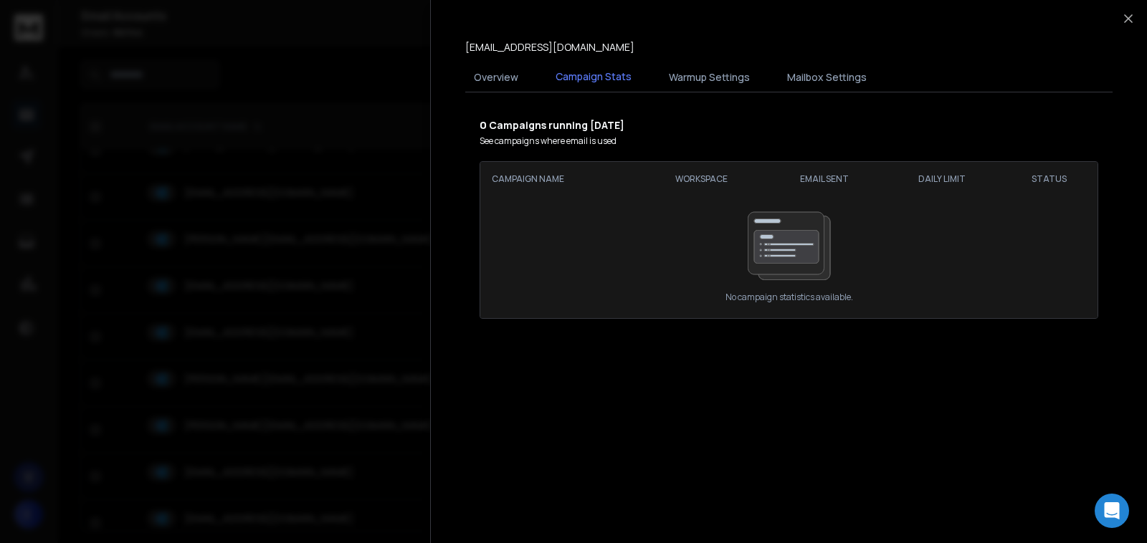
click at [717, 70] on button "Warmup Settings" at bounding box center [709, 78] width 98 height 32
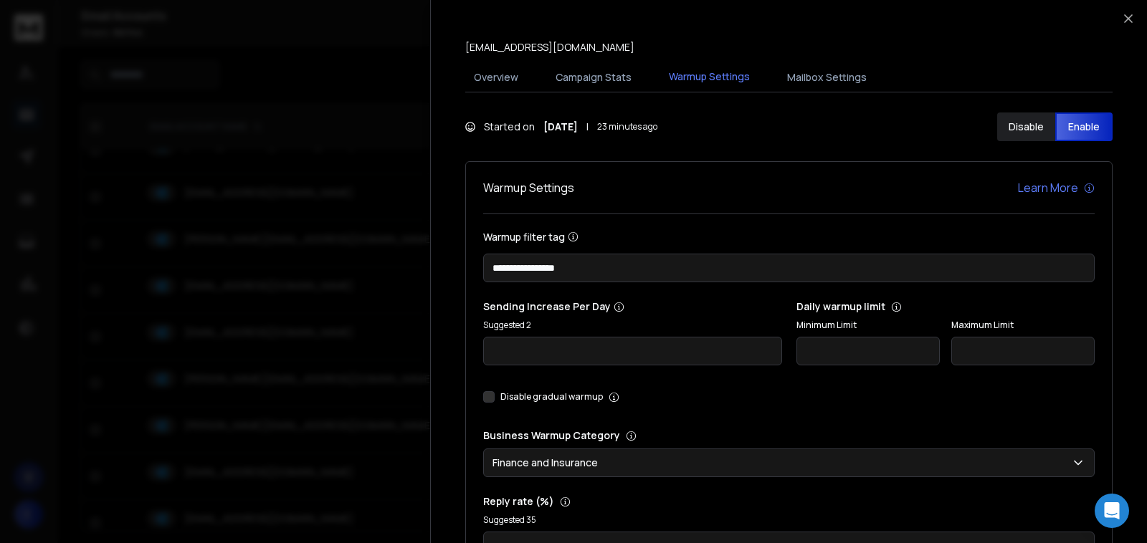
drag, startPoint x: 596, startPoint y: 279, endPoint x: 476, endPoint y: 273, distance: 120.6
click at [476, 275] on div "**********" at bounding box center [788, 504] width 647 height 687
drag, startPoint x: 624, startPoint y: 267, endPoint x: 498, endPoint y: 267, distance: 126.2
click at [498, 267] on input "**********" at bounding box center [788, 268] width 611 height 29
click at [640, 264] on input "**********" at bounding box center [788, 268] width 611 height 29
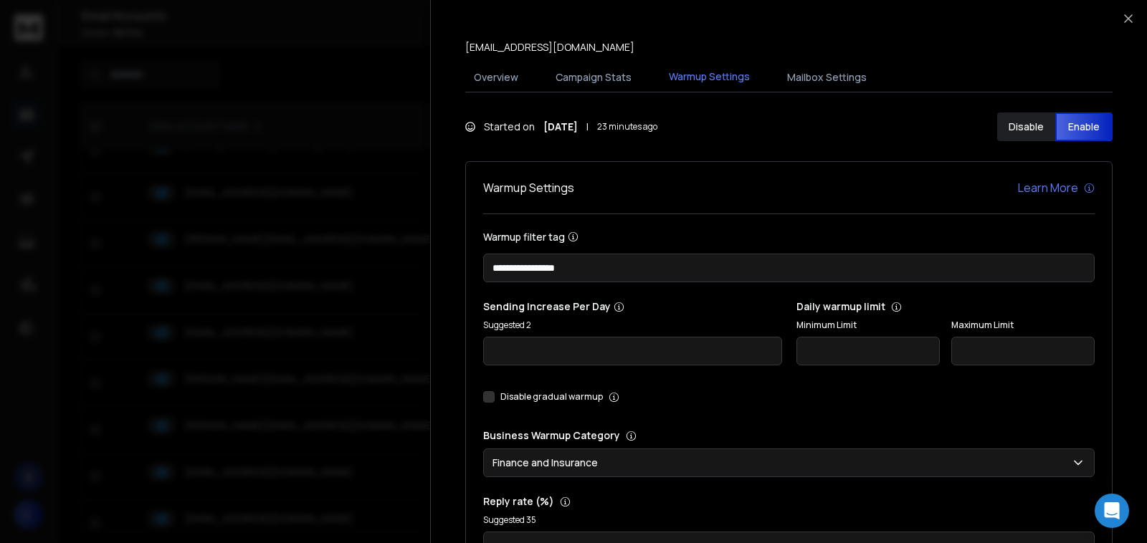
drag, startPoint x: 640, startPoint y: 264, endPoint x: 467, endPoint y: 263, distance: 172.8
click at [470, 264] on div "**********" at bounding box center [788, 504] width 647 height 687
click at [1121, 20] on icon "button" at bounding box center [1128, 18] width 14 height 14
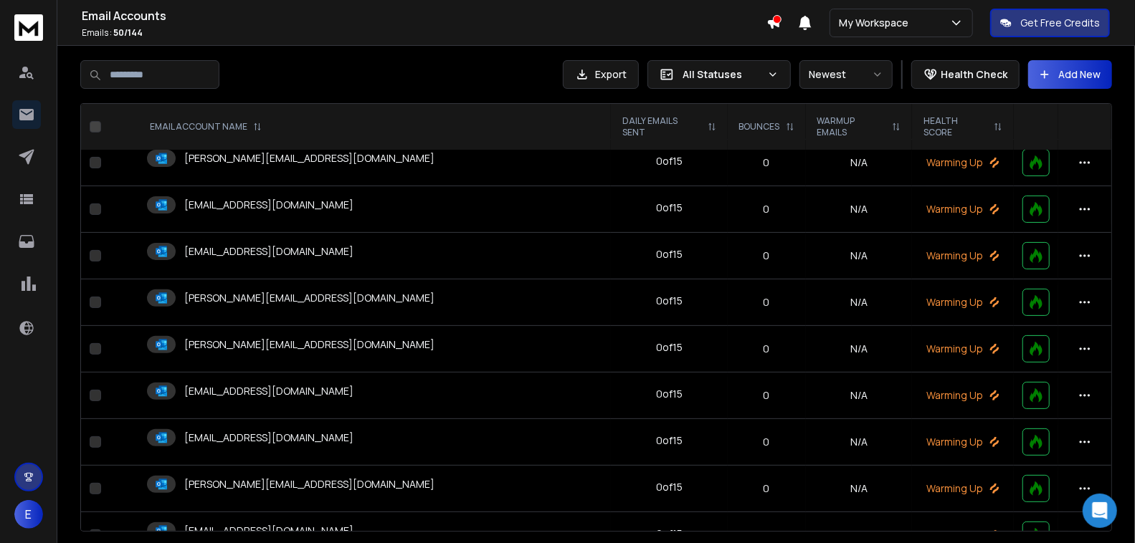
scroll to position [242, 0]
drag, startPoint x: 380, startPoint y: 198, endPoint x: 312, endPoint y: 198, distance: 68.1
click at [312, 198] on div "[EMAIL_ADDRESS][DOMAIN_NAME]" at bounding box center [374, 206] width 455 height 17
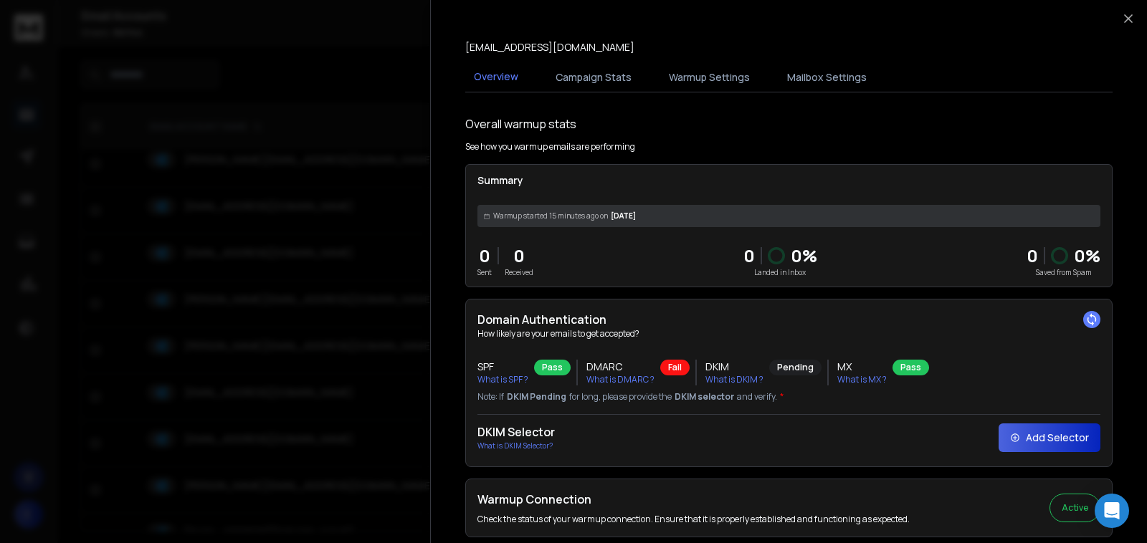
click at [701, 71] on button "Warmup Settings" at bounding box center [709, 78] width 98 height 32
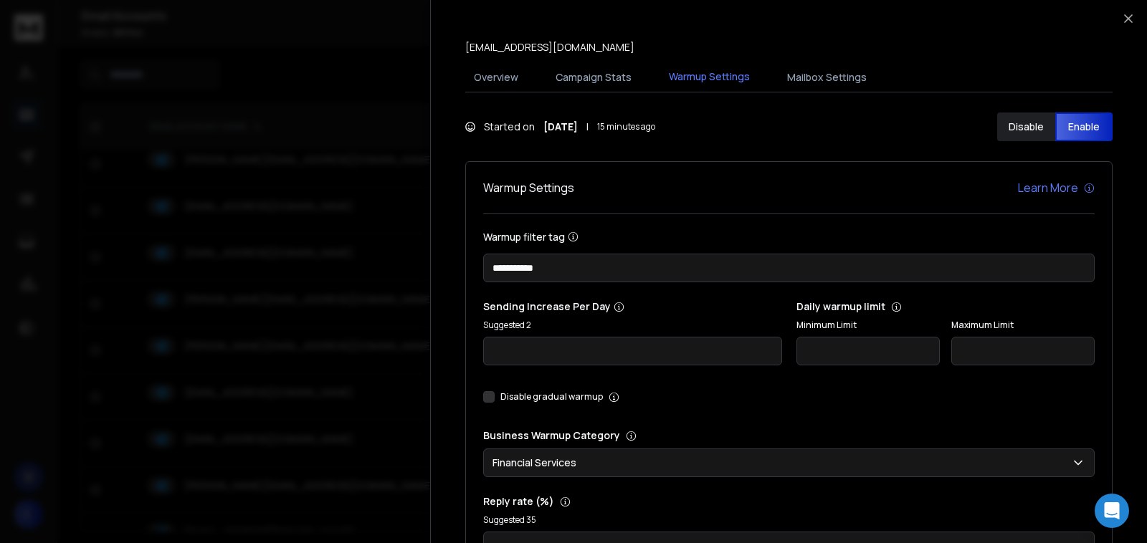
drag, startPoint x: 586, startPoint y: 275, endPoint x: 465, endPoint y: 270, distance: 121.2
click at [467, 270] on div "**********" at bounding box center [788, 504] width 647 height 687
click at [1125, 17] on icon "button" at bounding box center [1128, 18] width 7 height 7
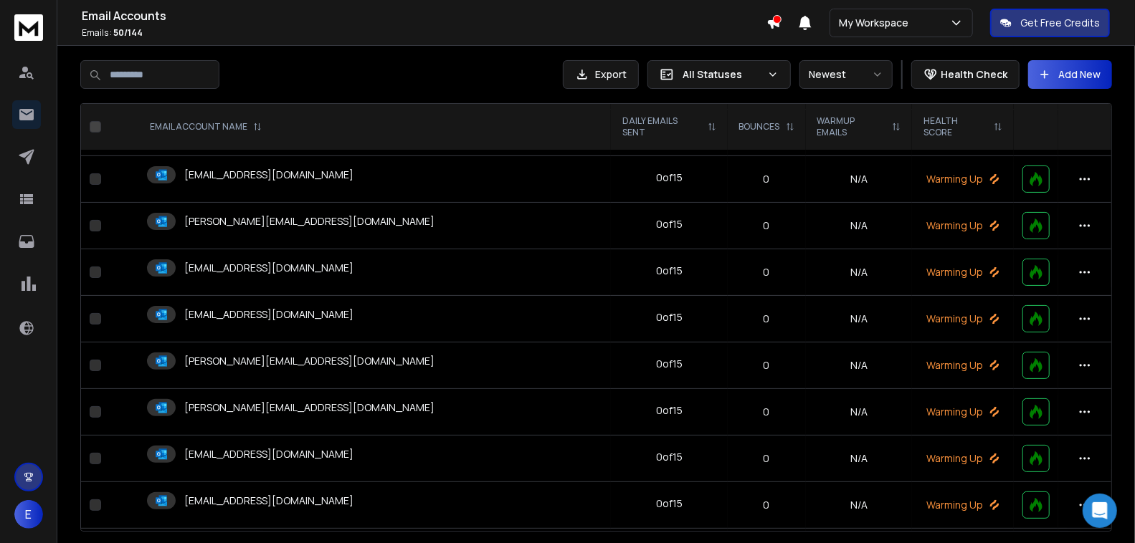
scroll to position [183, 0]
click at [146, 78] on input at bounding box center [149, 74] width 139 height 29
paste input "**********"
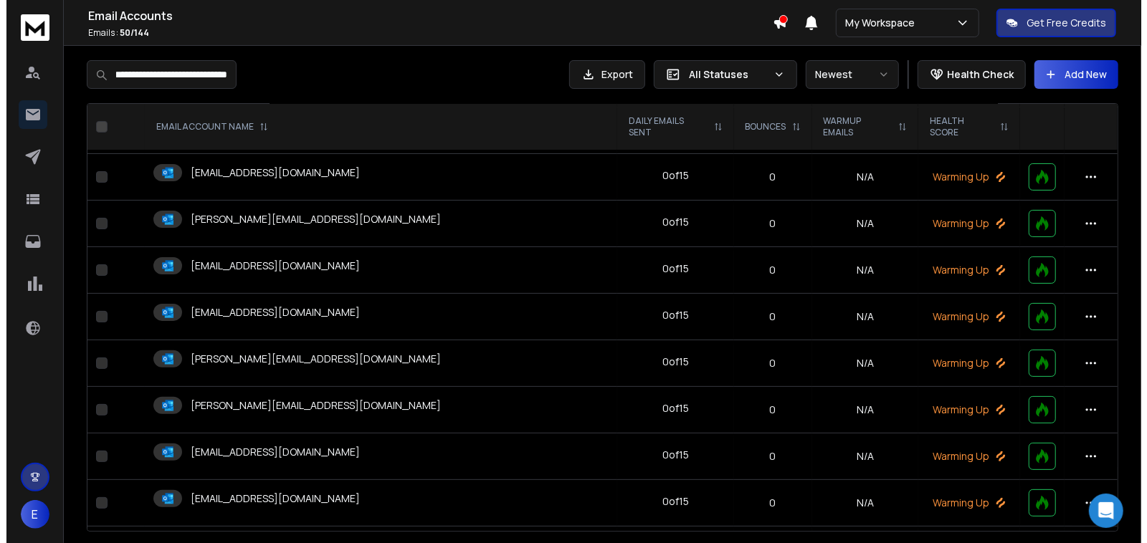
scroll to position [0, 51]
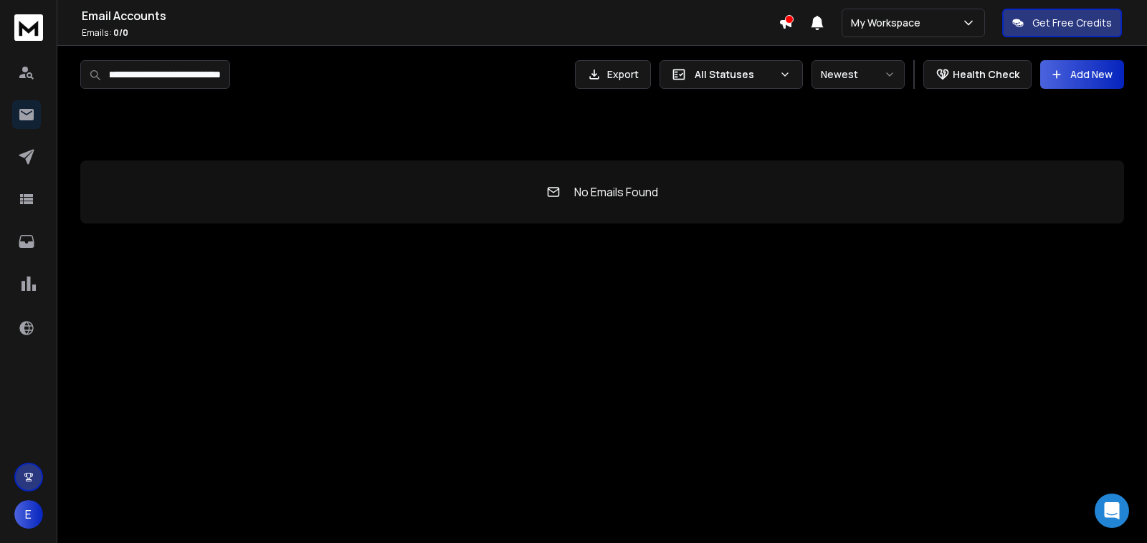
type input "**********"
click at [1058, 65] on button "Add New" at bounding box center [1082, 74] width 84 height 29
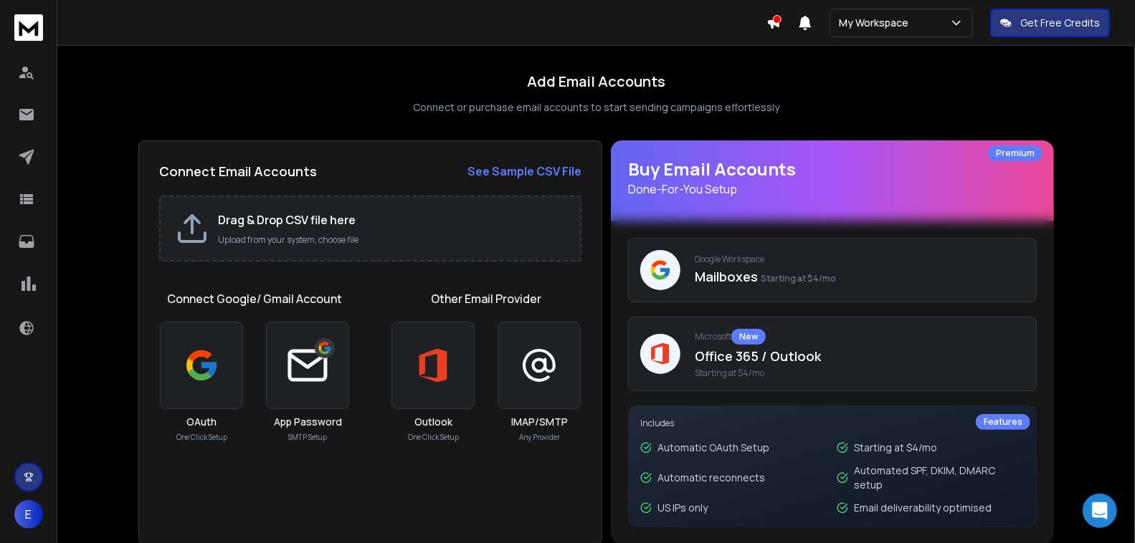
click at [447, 366] on icon at bounding box center [433, 365] width 28 height 34
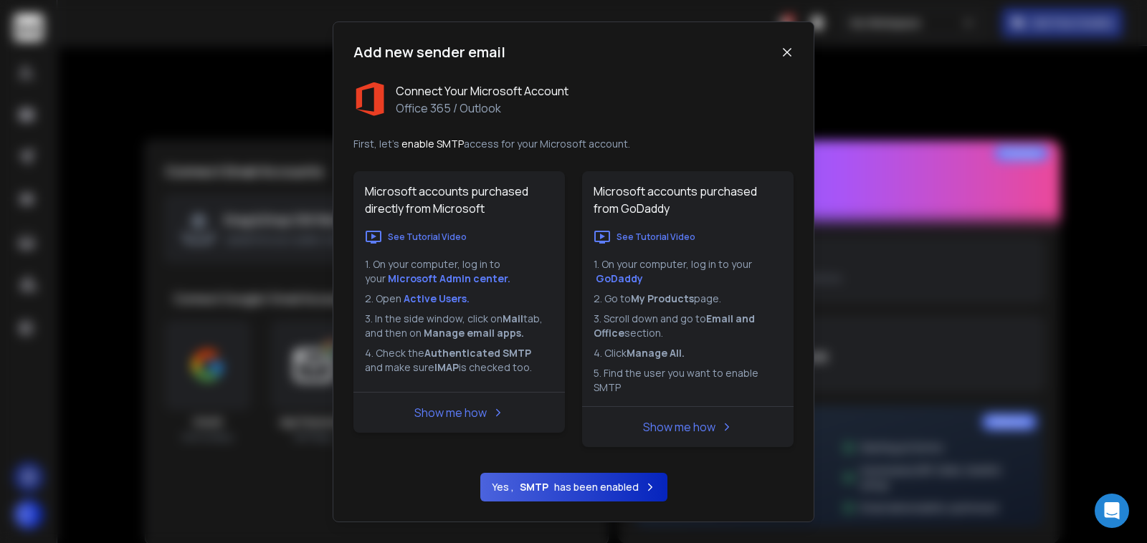
click at [567, 486] on button "Yes , SMTP has been enabled" at bounding box center [573, 487] width 187 height 29
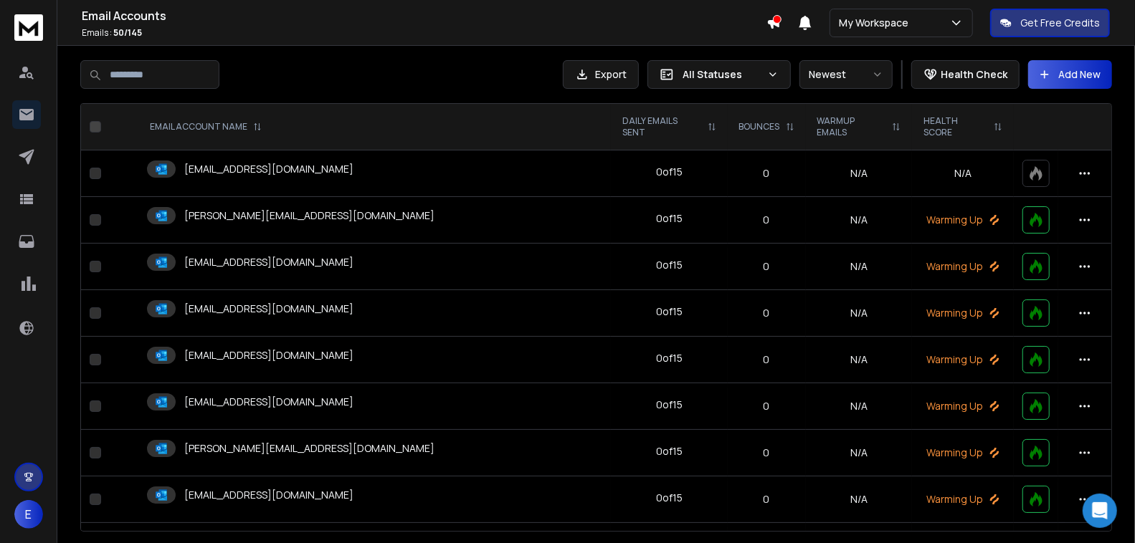
click at [1022, 172] on div at bounding box center [1035, 173] width 27 height 27
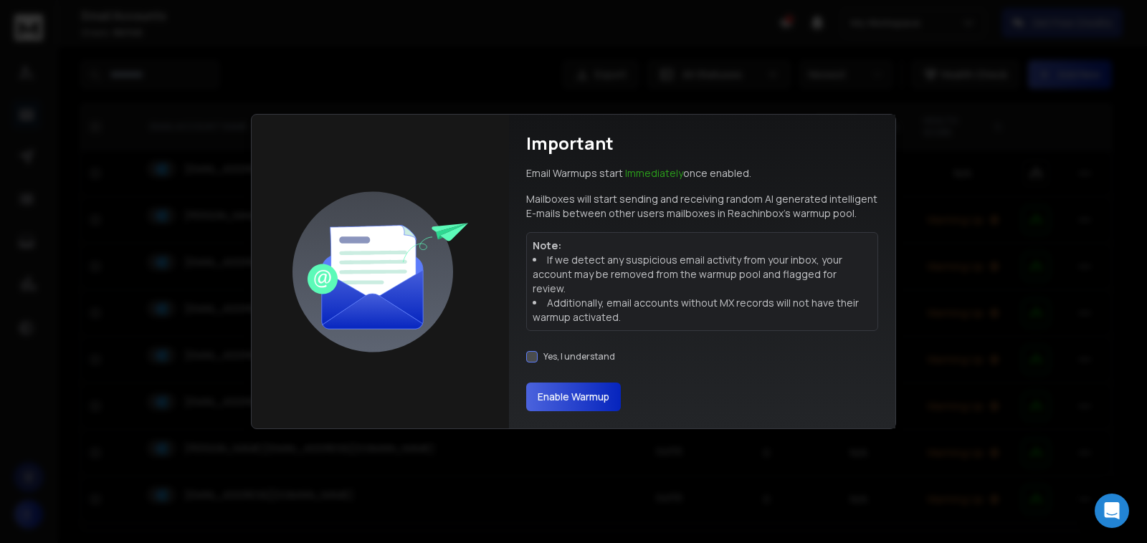
click at [552, 343] on div "Yes, I understand" at bounding box center [570, 357] width 89 height 29
click at [526, 351] on button "Yes, I understand" at bounding box center [531, 356] width 11 height 11
click at [553, 383] on button "Enable Warmup" at bounding box center [573, 397] width 95 height 29
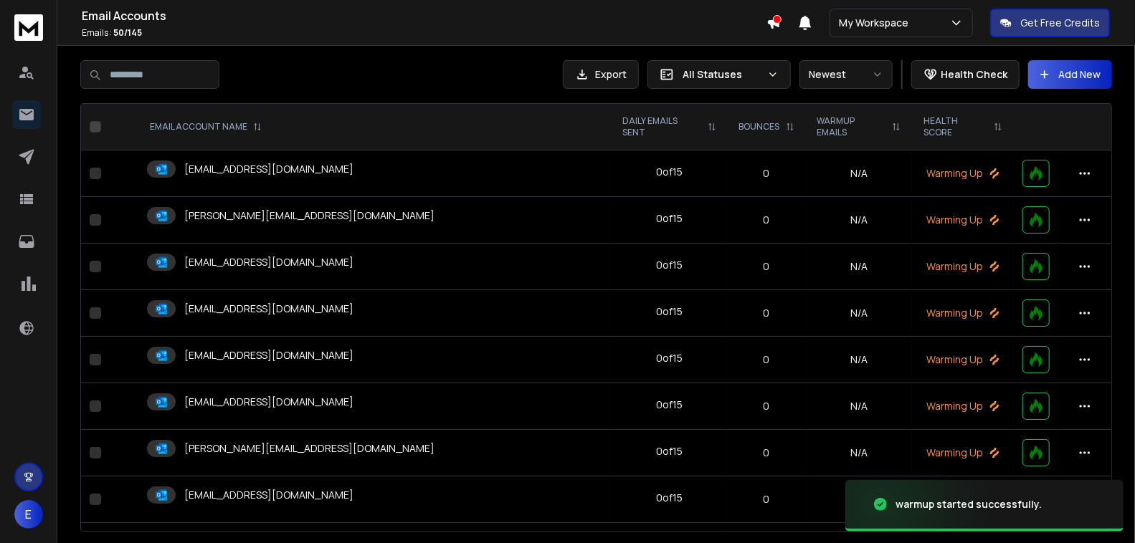
click at [291, 164] on p "[EMAIL_ADDRESS][DOMAIN_NAME]" at bounding box center [268, 169] width 169 height 14
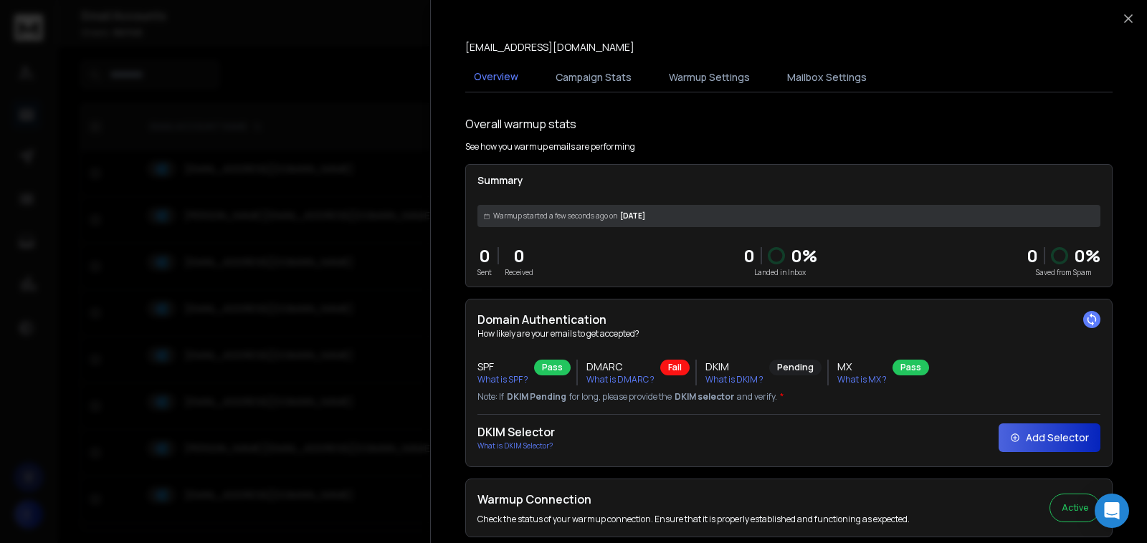
click at [690, 77] on button "Warmup Settings" at bounding box center [709, 78] width 98 height 32
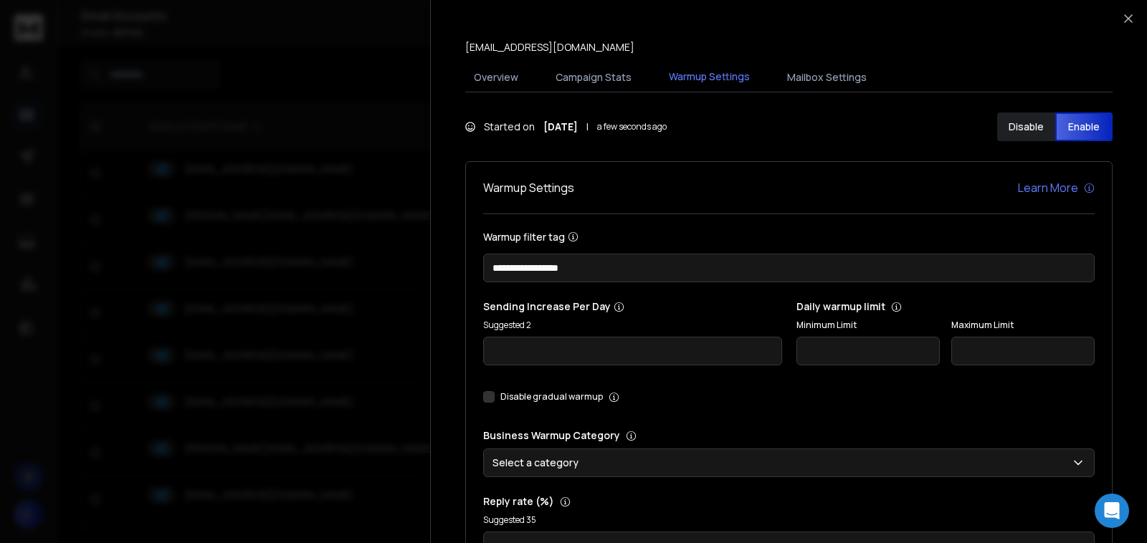
click at [609, 76] on button "Campaign Stats" at bounding box center [593, 78] width 93 height 32
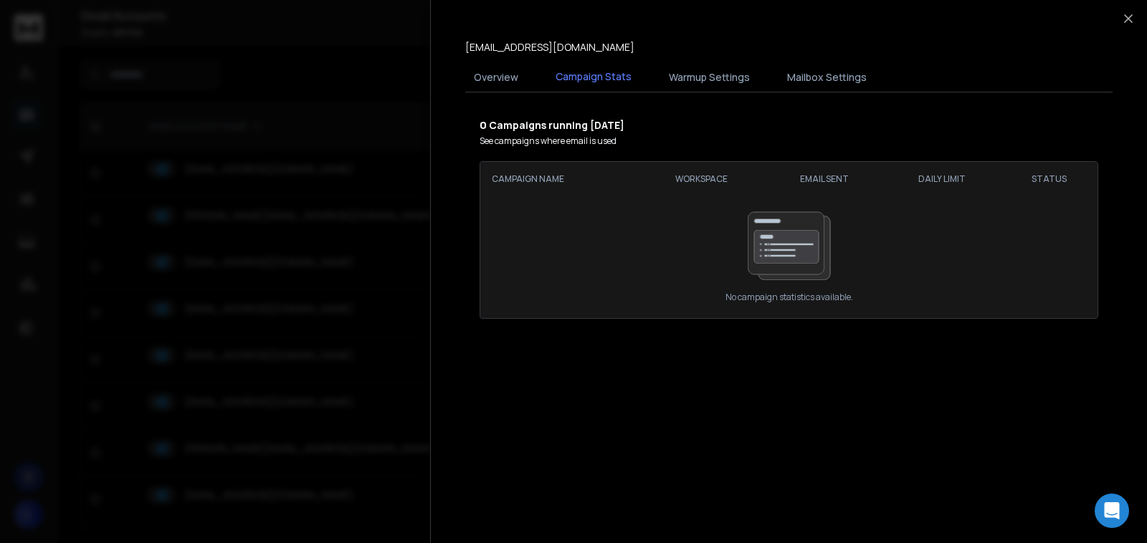
click at [695, 65] on button "Warmup Settings" at bounding box center [709, 78] width 98 height 32
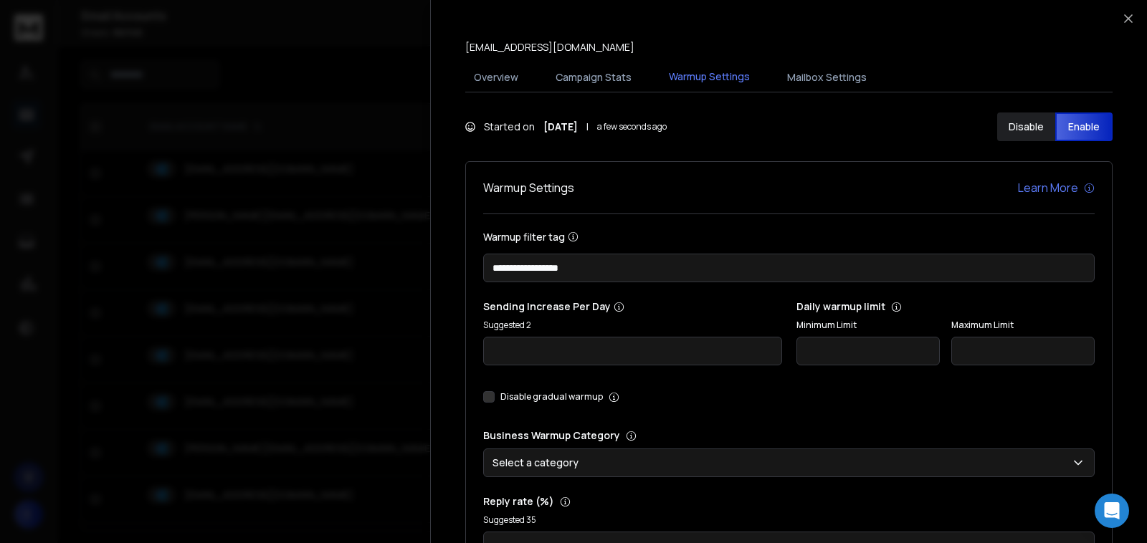
click at [505, 61] on div "**********" at bounding box center [789, 444] width 682 height 854
drag, startPoint x: 590, startPoint y: 261, endPoint x: 479, endPoint y: 249, distance: 111.7
click at [480, 252] on div "**********" at bounding box center [788, 504] width 647 height 687
click at [1121, 18] on icon "button" at bounding box center [1128, 18] width 14 height 14
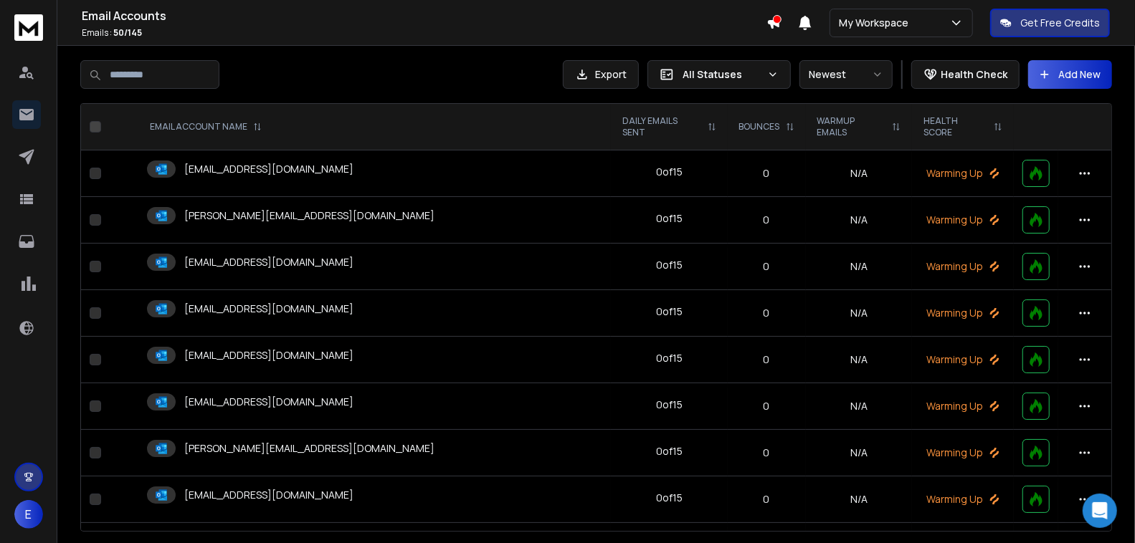
click at [134, 74] on input at bounding box center [149, 74] width 139 height 29
paste input "**********"
type input "**********"
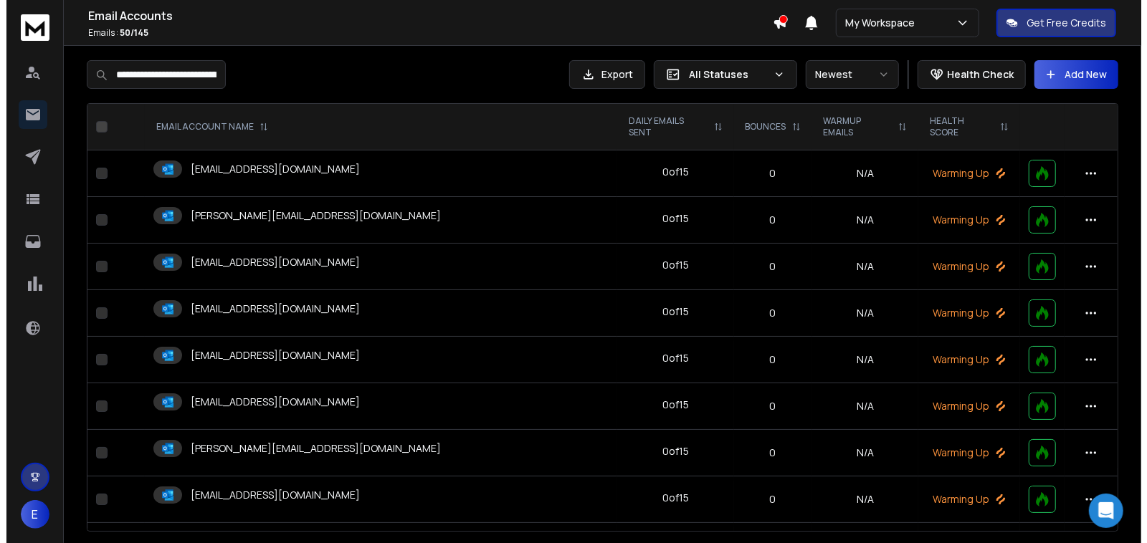
scroll to position [0, 59]
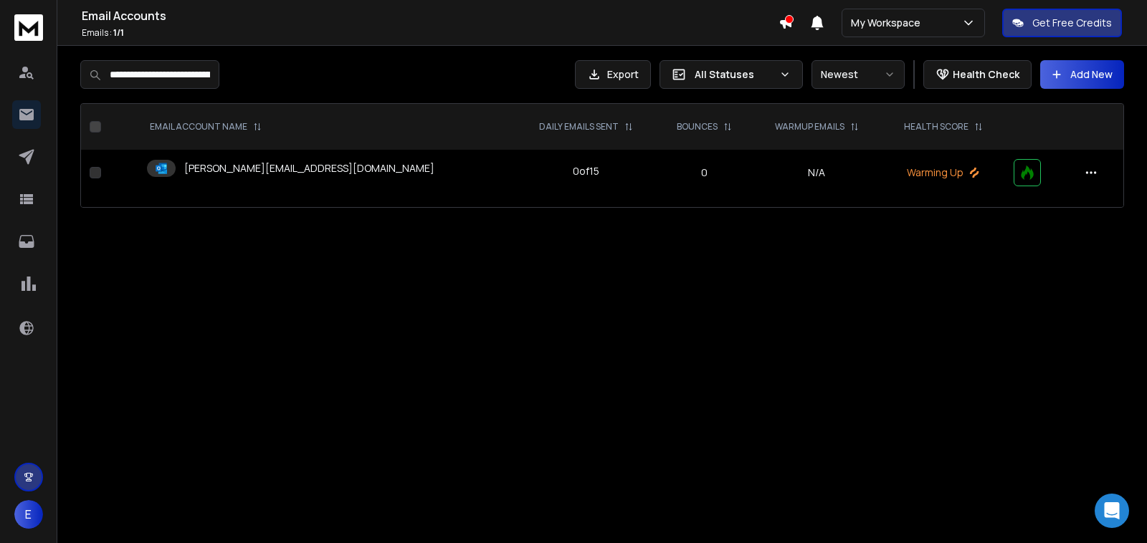
click at [904, 180] on td "Warming Up" at bounding box center [943, 173] width 123 height 46
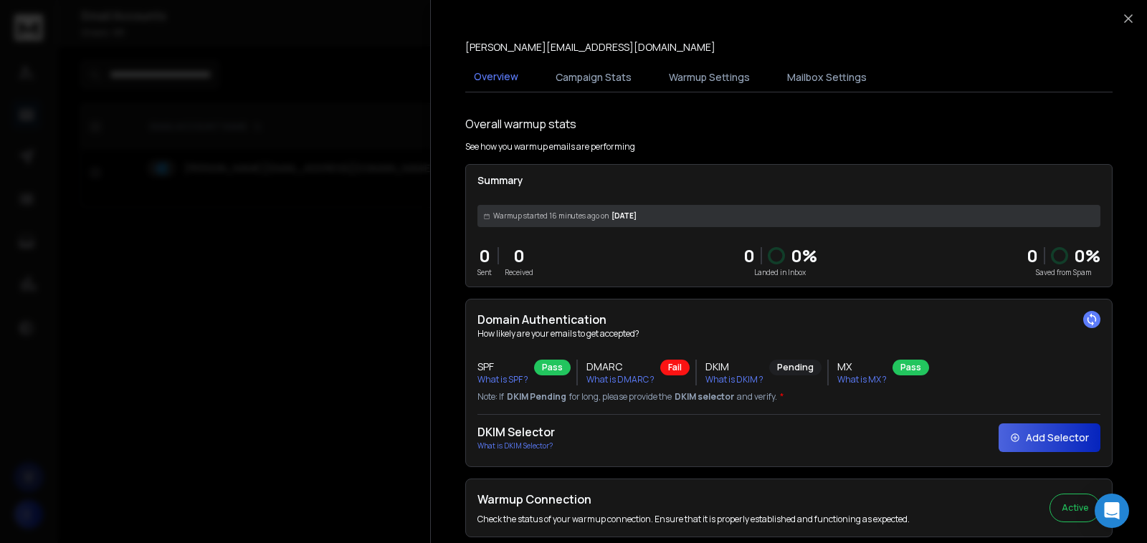
click at [687, 72] on button "Warmup Settings" at bounding box center [709, 78] width 98 height 32
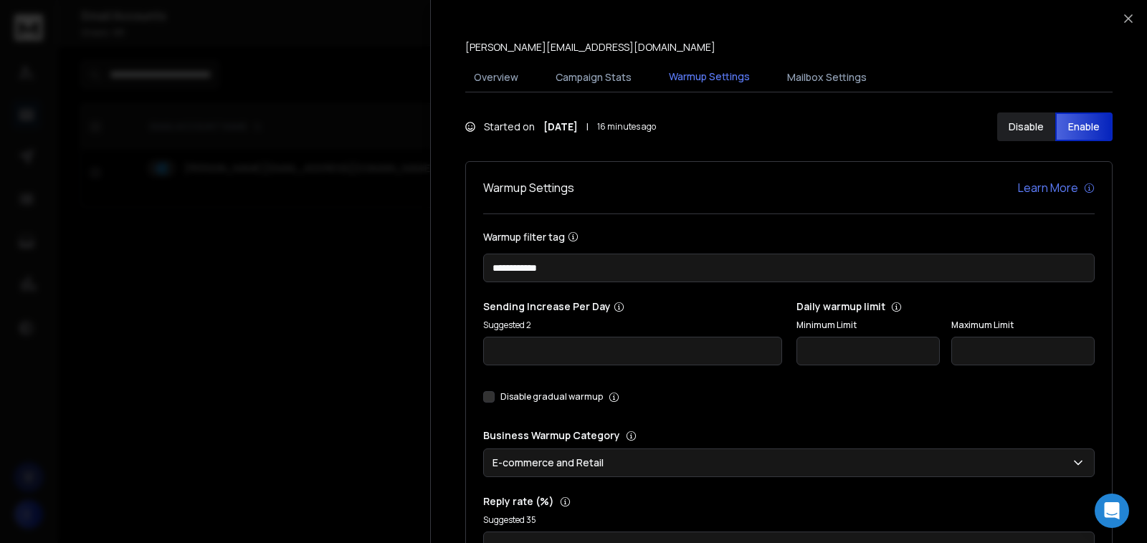
click at [543, 283] on form "**********" at bounding box center [788, 505] width 611 height 652
drag, startPoint x: 568, startPoint y: 274, endPoint x: 445, endPoint y: 259, distance: 123.4
click at [445, 259] on div "**********" at bounding box center [788, 271] width 717 height 543
click at [1126, 16] on icon "button" at bounding box center [1128, 18] width 7 height 7
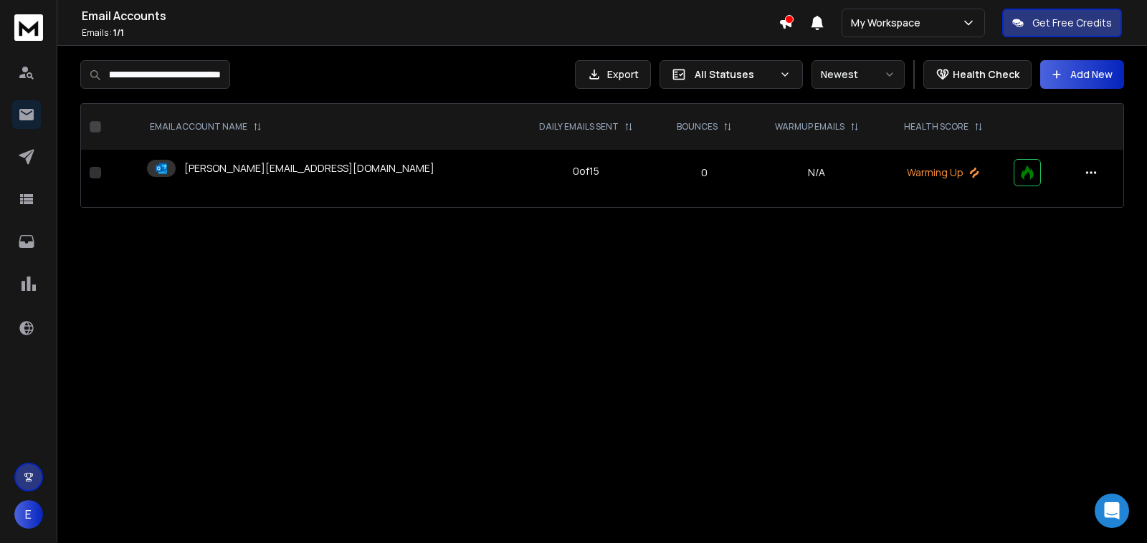
drag, startPoint x: 108, startPoint y: 73, endPoint x: 386, endPoint y: 97, distance: 279.2
click at [386, 97] on div "**********" at bounding box center [602, 134] width 1044 height 148
paste input
type input "**********"
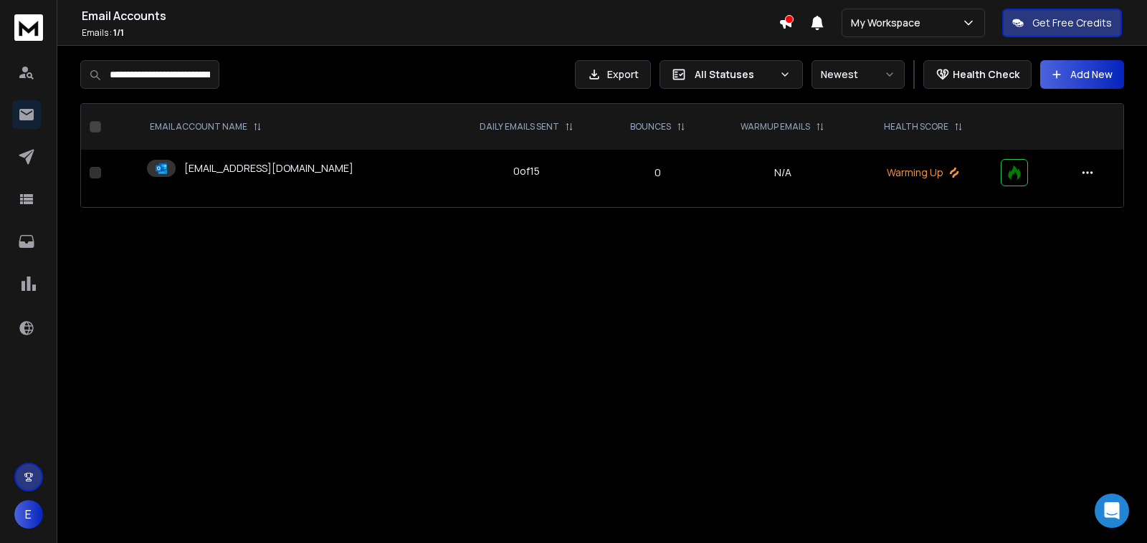
click at [740, 214] on div "**********" at bounding box center [602, 134] width 1090 height 176
click at [768, 175] on td "N/A" at bounding box center [782, 173] width 144 height 46
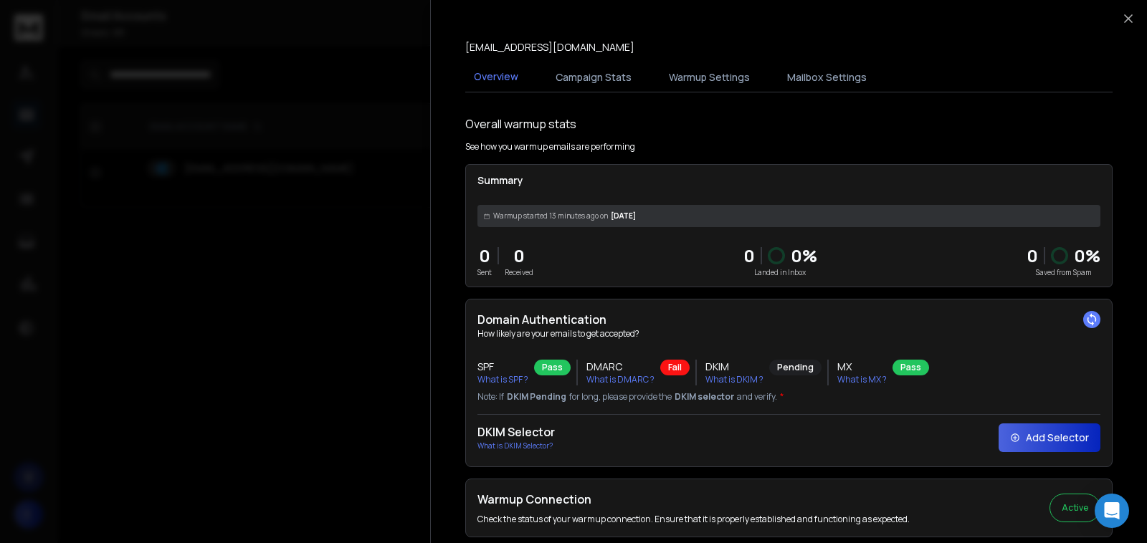
click at [695, 70] on button "Warmup Settings" at bounding box center [709, 78] width 98 height 32
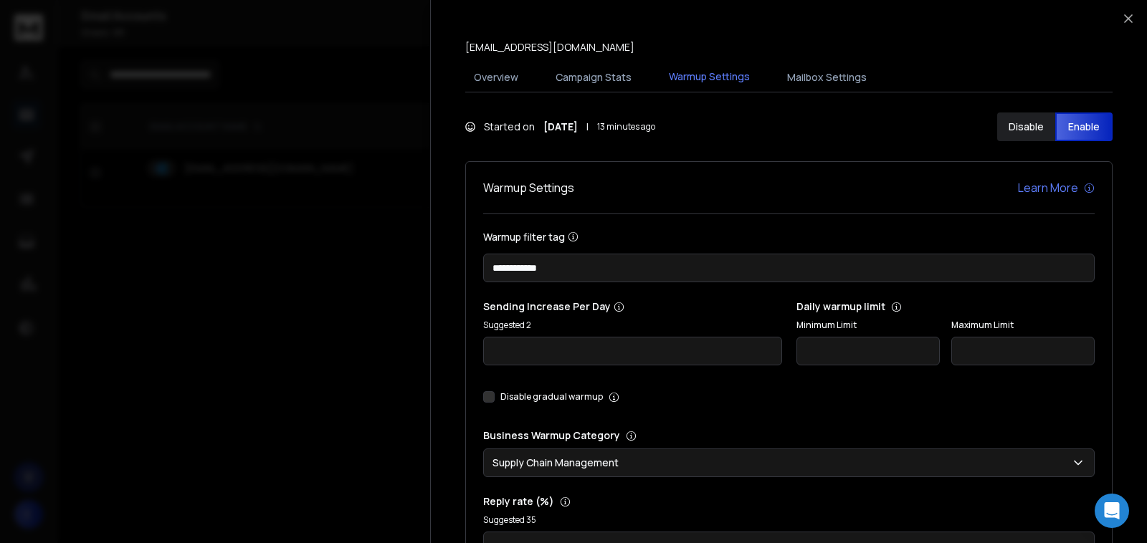
drag, startPoint x: 556, startPoint y: 270, endPoint x: 430, endPoint y: 265, distance: 126.3
click at [430, 265] on div "**********" at bounding box center [788, 271] width 717 height 543
click at [1125, 22] on icon "button" at bounding box center [1128, 18] width 7 height 7
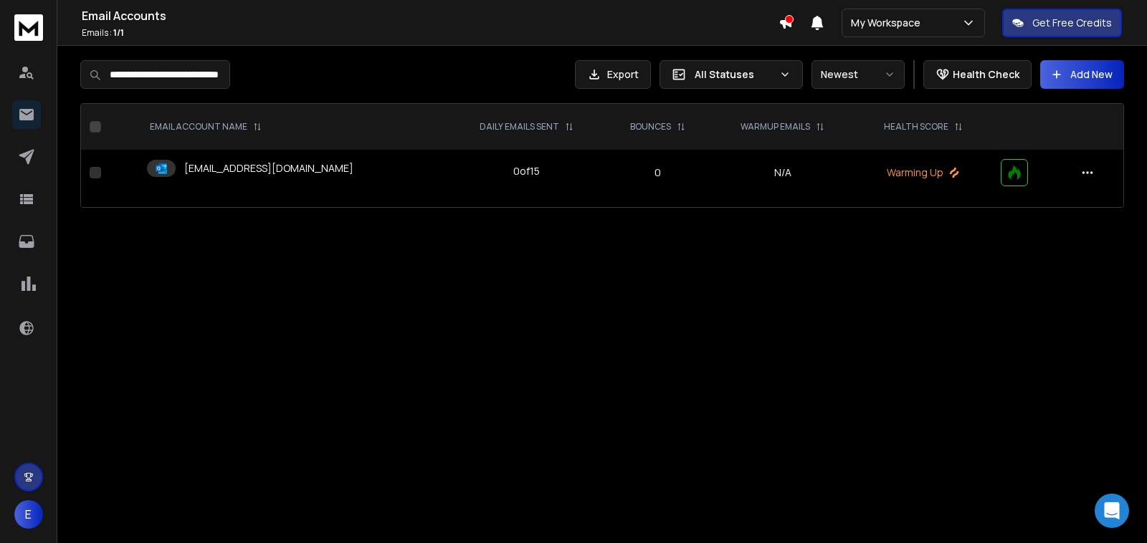
drag, startPoint x: 108, startPoint y: 71, endPoint x: 423, endPoint y: 95, distance: 315.6
click at [423, 95] on div "**********" at bounding box center [602, 134] width 1044 height 148
paste input "**"
type input "**********"
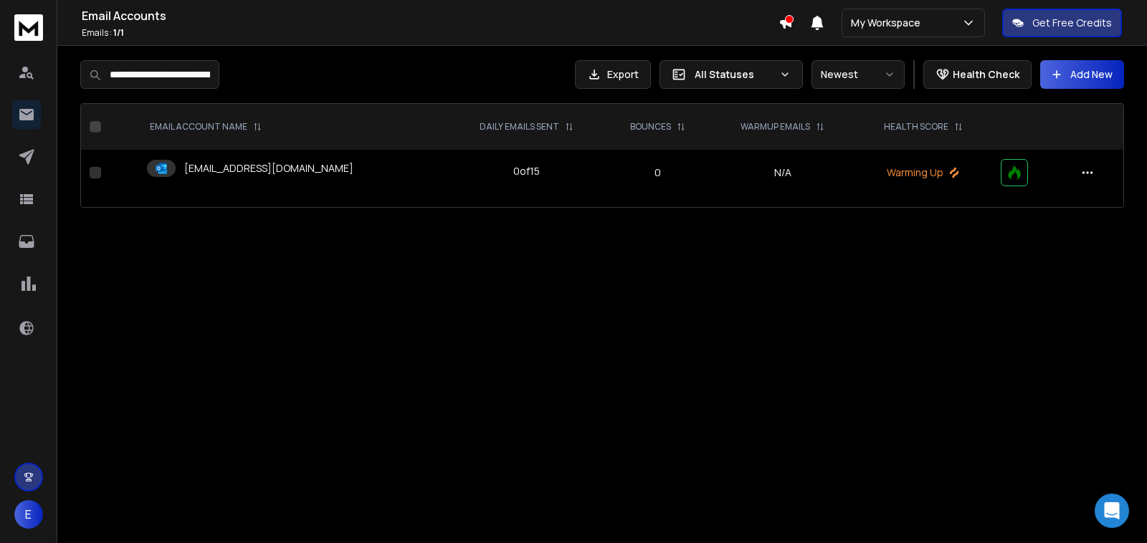
click at [656, 186] on td "0" at bounding box center [657, 173] width 105 height 46
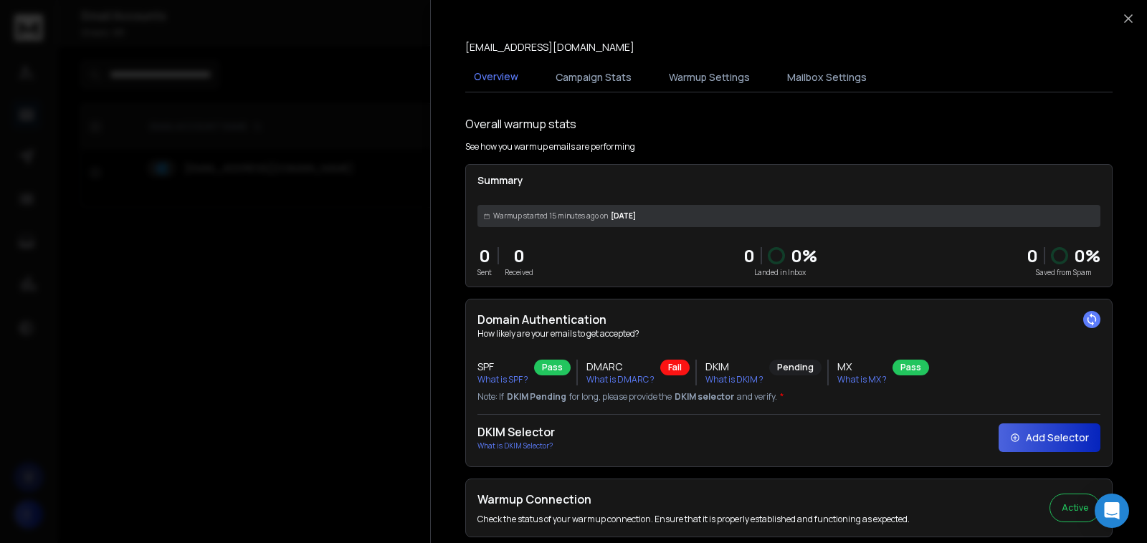
click at [703, 66] on button "Warmup Settings" at bounding box center [709, 78] width 98 height 32
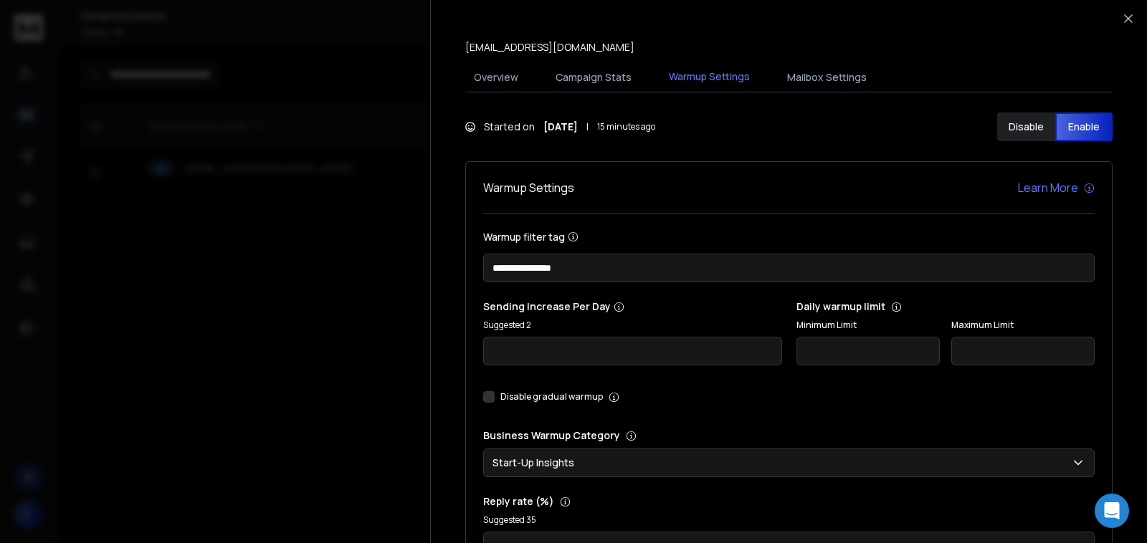
drag, startPoint x: 620, startPoint y: 259, endPoint x: 451, endPoint y: 244, distance: 169.8
click at [460, 248] on div "**********" at bounding box center [789, 444] width 682 height 854
drag, startPoint x: 594, startPoint y: 273, endPoint x: 457, endPoint y: 257, distance: 137.9
click at [459, 258] on div "**********" at bounding box center [789, 444] width 682 height 854
click at [1128, 18] on icon "button" at bounding box center [1128, 18] width 14 height 14
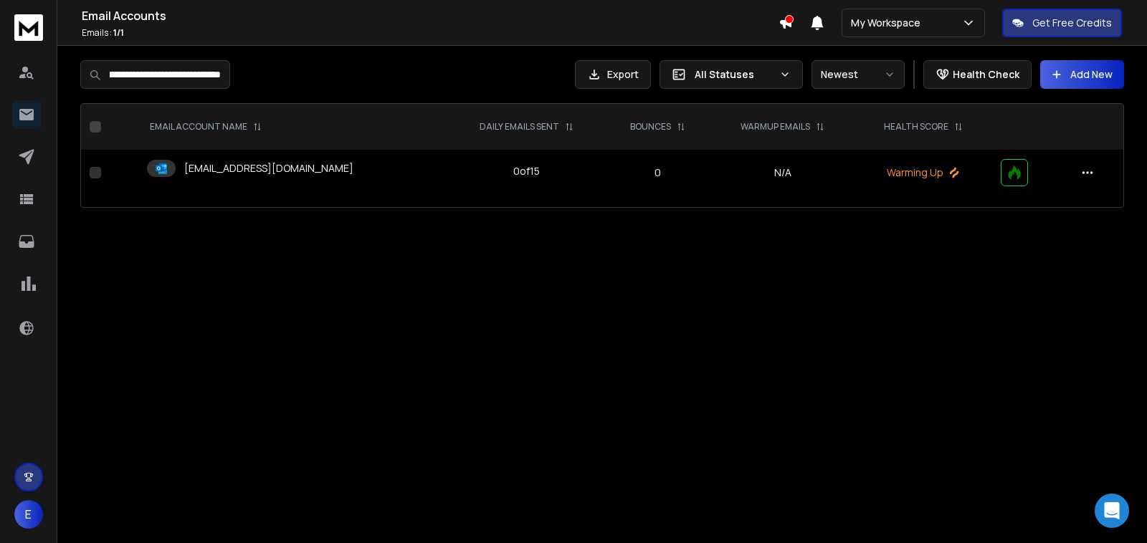
drag, startPoint x: 110, startPoint y: 73, endPoint x: 538, endPoint y: 107, distance: 428.6
click at [538, 107] on div "**********" at bounding box center [602, 134] width 1044 height 148
paste input
type input "**********"
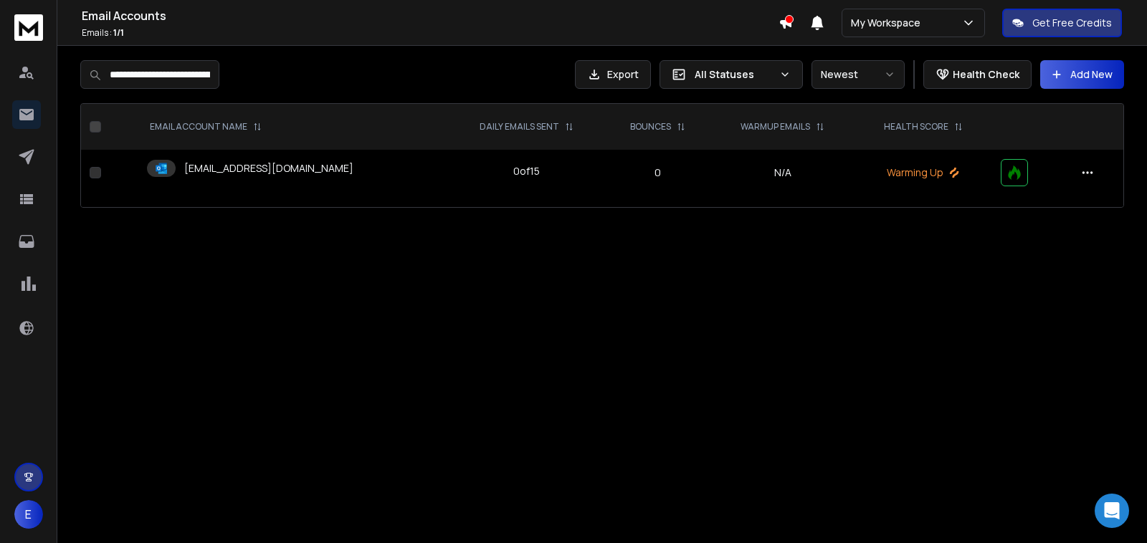
click at [454, 164] on td "0 of 15" at bounding box center [526, 168] width 158 height 37
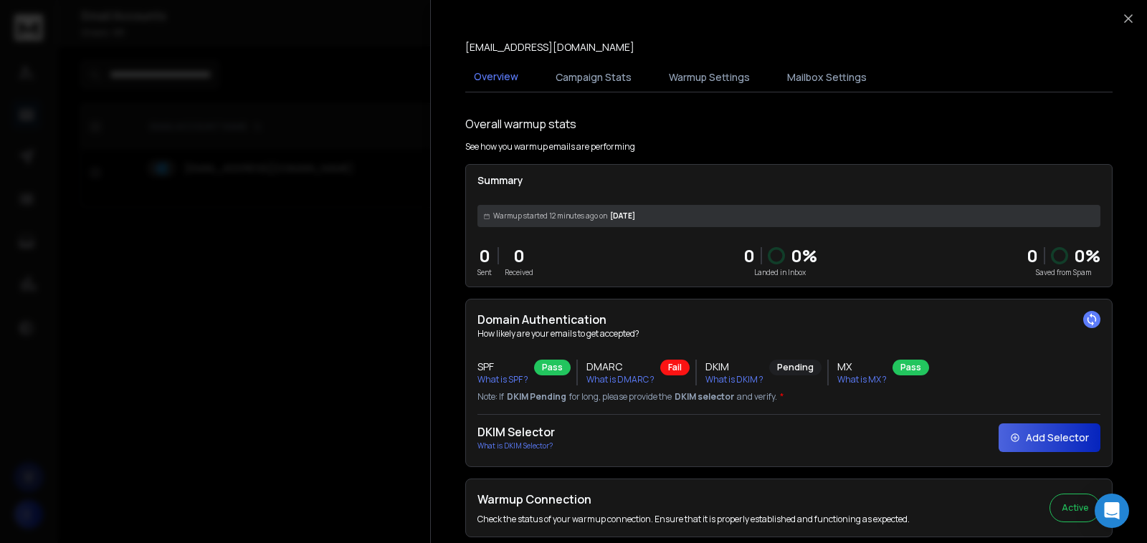
click at [692, 63] on button "Warmup Settings" at bounding box center [709, 78] width 98 height 32
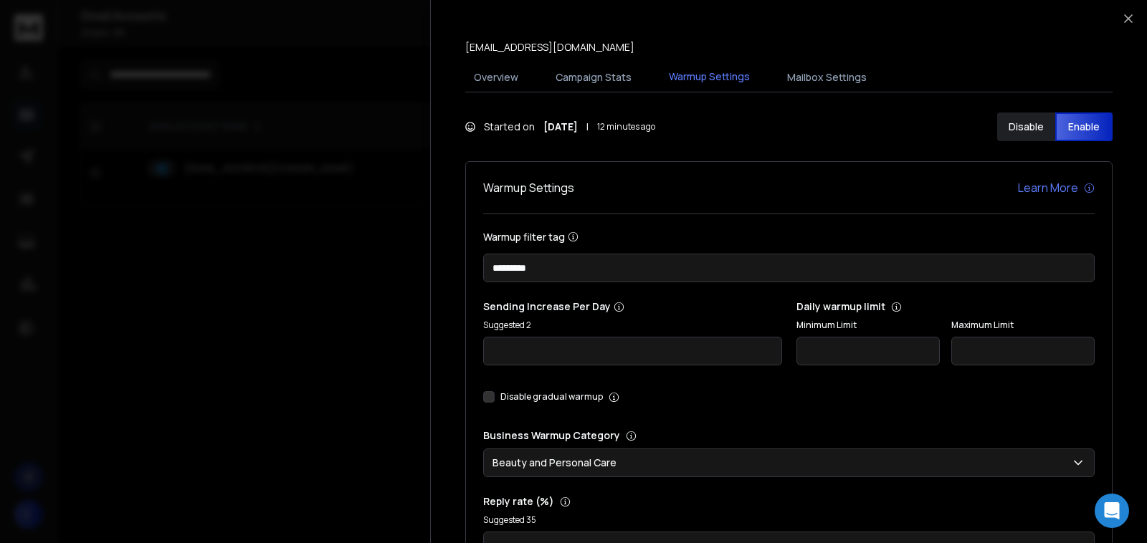
drag, startPoint x: 578, startPoint y: 270, endPoint x: 404, endPoint y: 252, distance: 174.4
click at [409, 254] on body "**********" at bounding box center [573, 286] width 1147 height 572
click at [1127, 20] on icon "button" at bounding box center [1128, 18] width 14 height 14
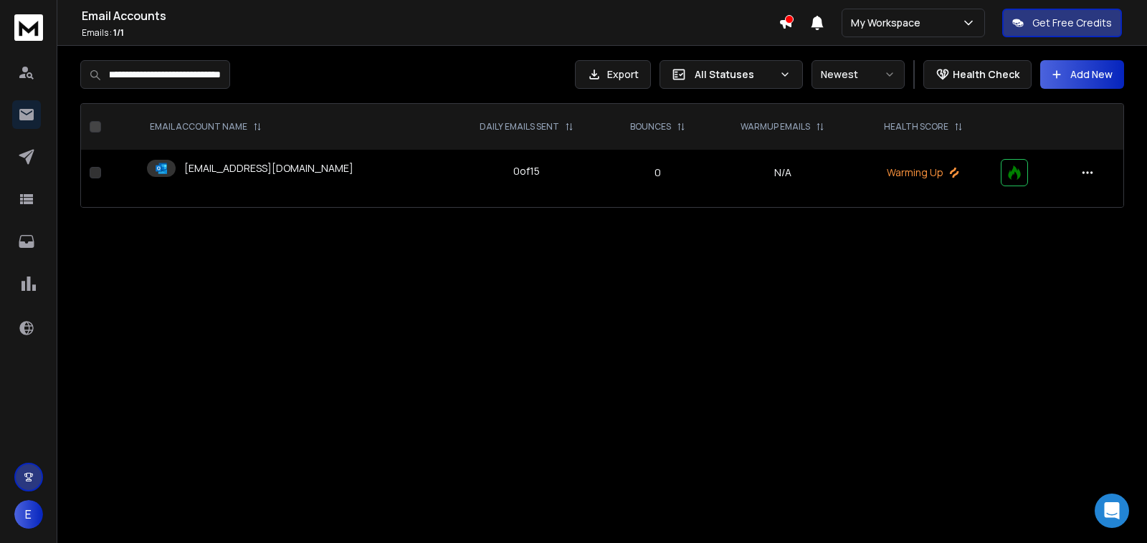
drag, startPoint x: 111, startPoint y: 74, endPoint x: 515, endPoint y: 71, distance: 403.6
click at [515, 71] on div "**********" at bounding box center [323, 74] width 486 height 29
paste input
type input "**********"
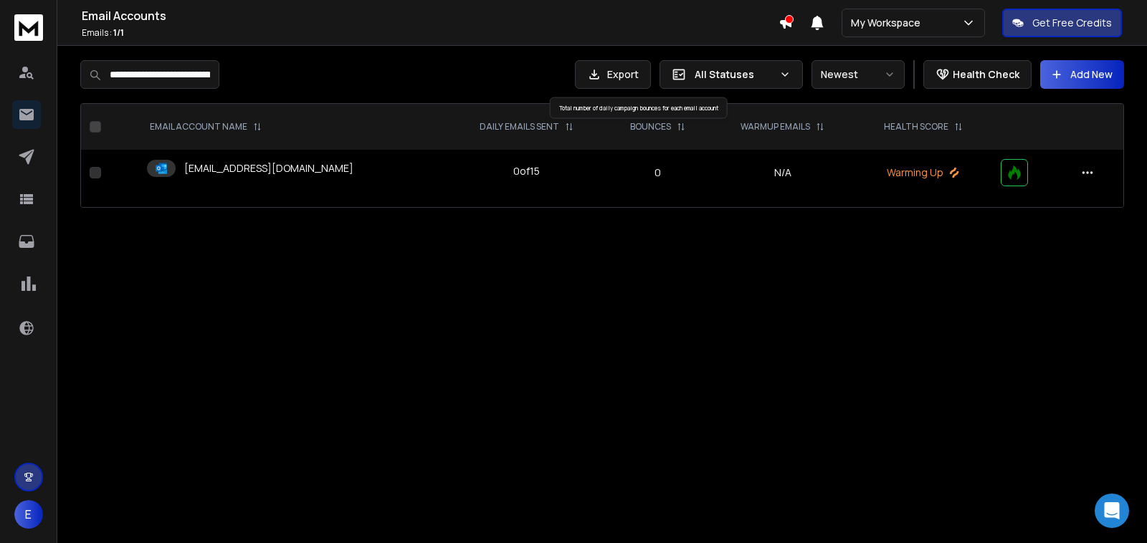
click at [495, 187] on tr "[EMAIL_ADDRESS][DOMAIN_NAME] 0 of 15 0 N/A Warming Up" at bounding box center [602, 173] width 1042 height 46
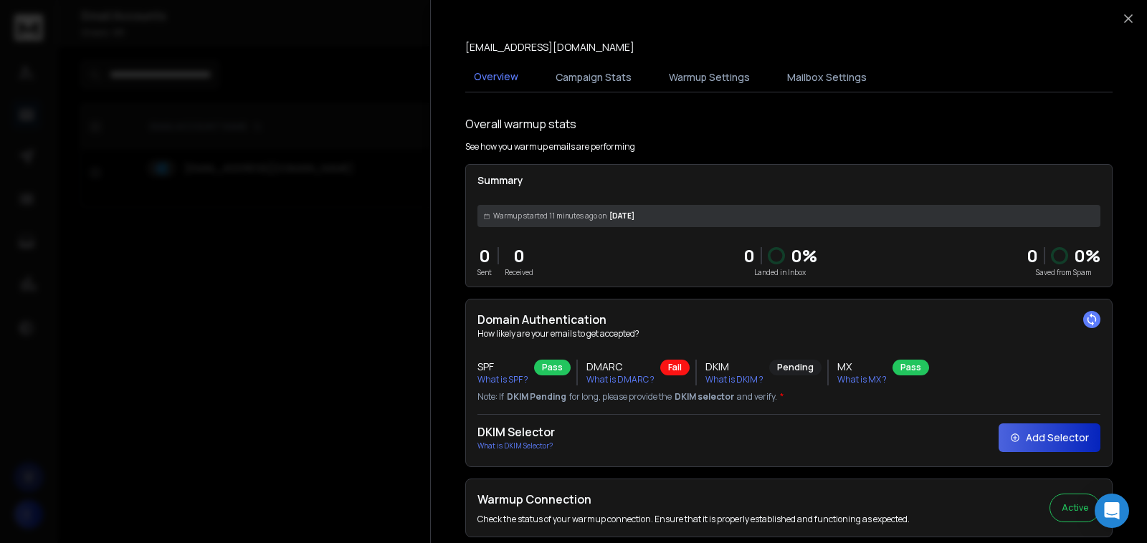
click at [724, 68] on button "Warmup Settings" at bounding box center [709, 78] width 98 height 32
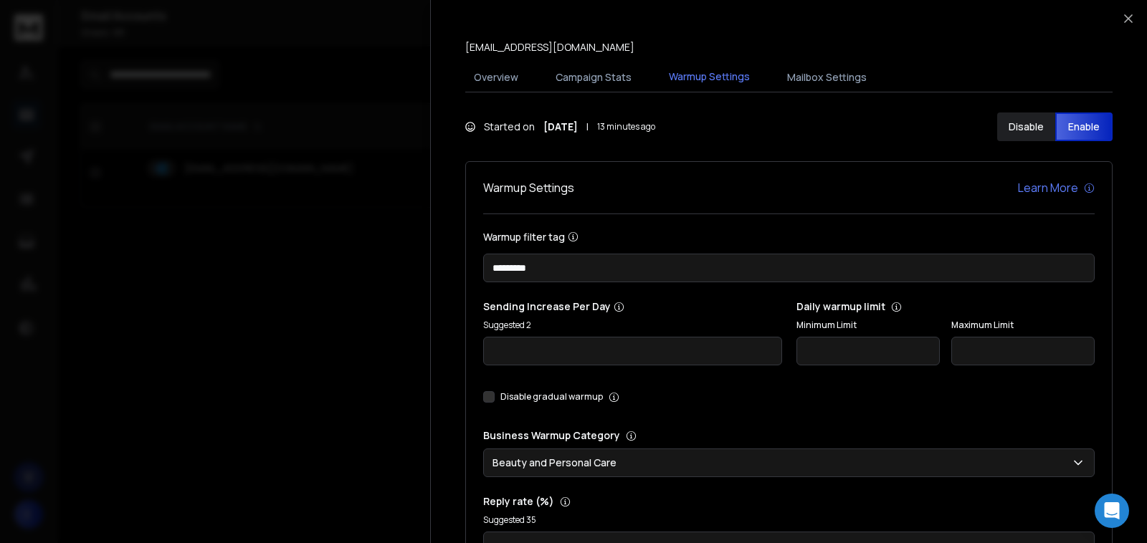
drag, startPoint x: 584, startPoint y: 269, endPoint x: 437, endPoint y: 259, distance: 148.0
click at [437, 259] on div "**********" at bounding box center [788, 271] width 717 height 543
click at [1125, 26] on div "**********" at bounding box center [789, 444] width 682 height 854
drag, startPoint x: 581, startPoint y: 274, endPoint x: 449, endPoint y: 249, distance: 134.3
click at [449, 250] on div "**********" at bounding box center [789, 444] width 682 height 854
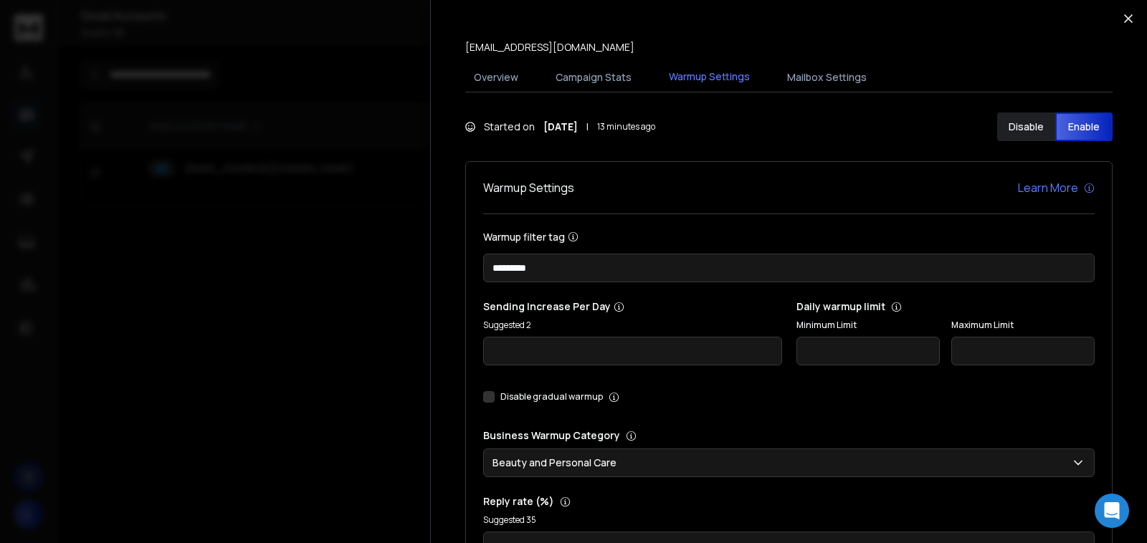
click at [1127, 15] on icon "button" at bounding box center [1128, 18] width 7 height 7
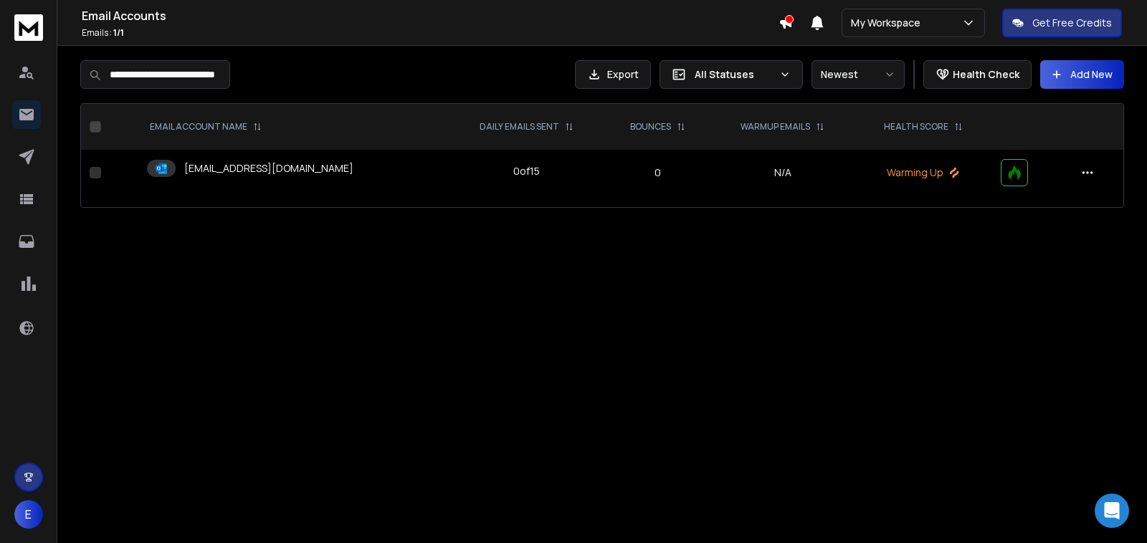
drag, startPoint x: 110, startPoint y: 73, endPoint x: 340, endPoint y: 100, distance: 231.7
click at [340, 100] on div "**********" at bounding box center [602, 134] width 1044 height 148
click at [605, 174] on td "0" at bounding box center [657, 173] width 105 height 46
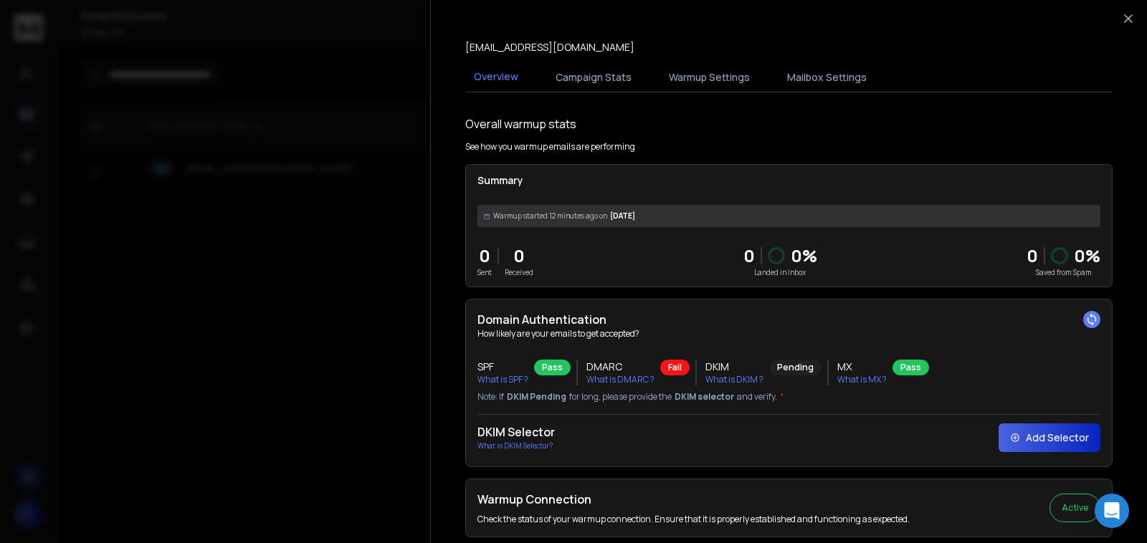
click at [709, 69] on button "Warmup Settings" at bounding box center [709, 78] width 98 height 32
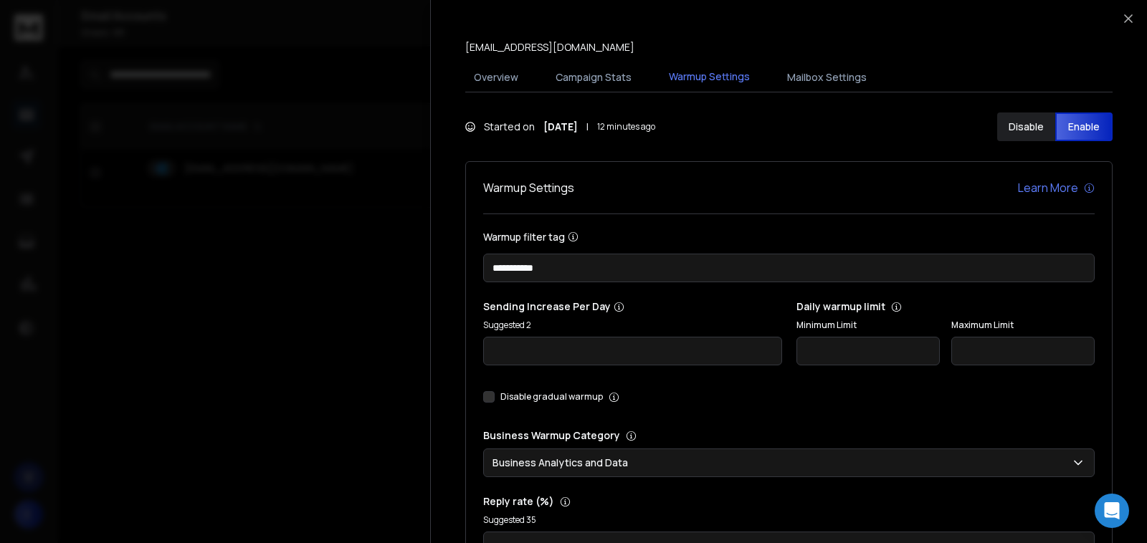
drag, startPoint x: 568, startPoint y: 269, endPoint x: 454, endPoint y: 260, distance: 114.3
click at [454, 262] on div "**********" at bounding box center [789, 444] width 682 height 854
click at [1128, 25] on icon "button" at bounding box center [1128, 18] width 14 height 14
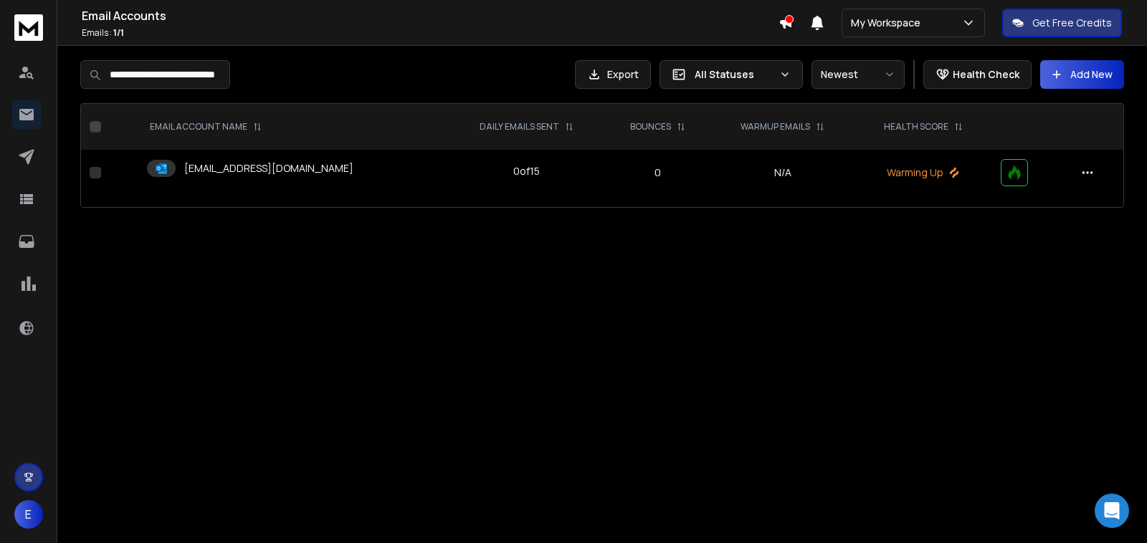
drag, startPoint x: 108, startPoint y: 74, endPoint x: 292, endPoint y: 78, distance: 183.6
click at [292, 78] on div "**********" at bounding box center [323, 74] width 486 height 29
paste input "*"
type input "**********"
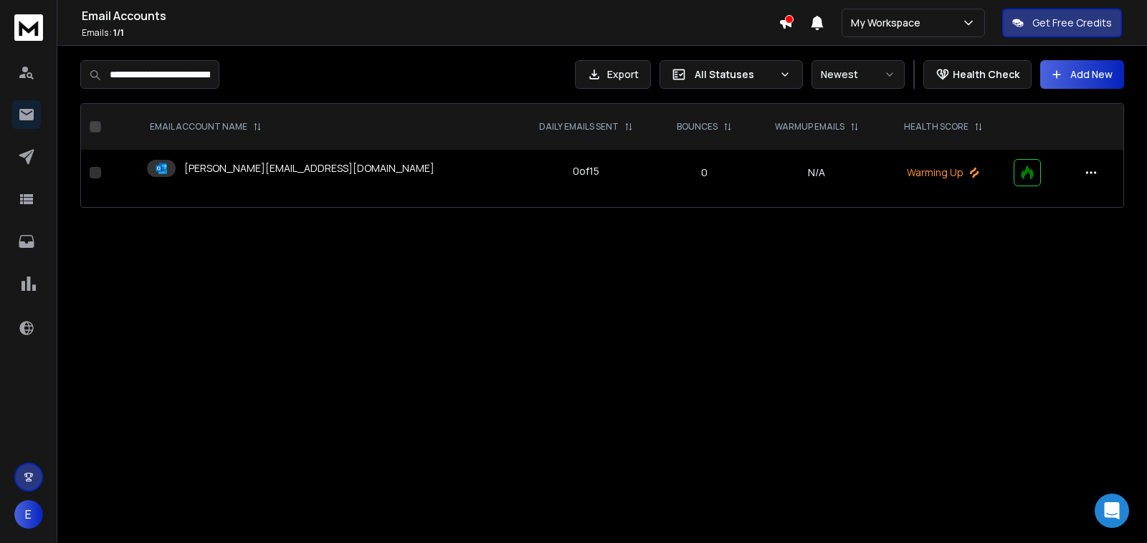
click at [510, 200] on caption at bounding box center [602, 201] width 1042 height 11
click at [525, 179] on td "0 of 15" at bounding box center [586, 168] width 142 height 37
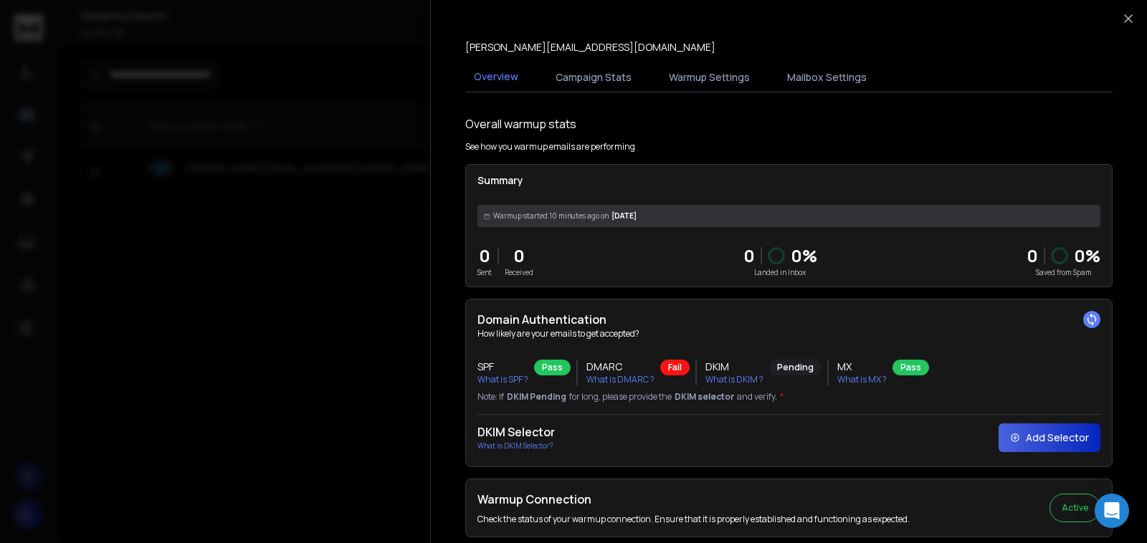
click at [716, 74] on button "Warmup Settings" at bounding box center [709, 78] width 98 height 32
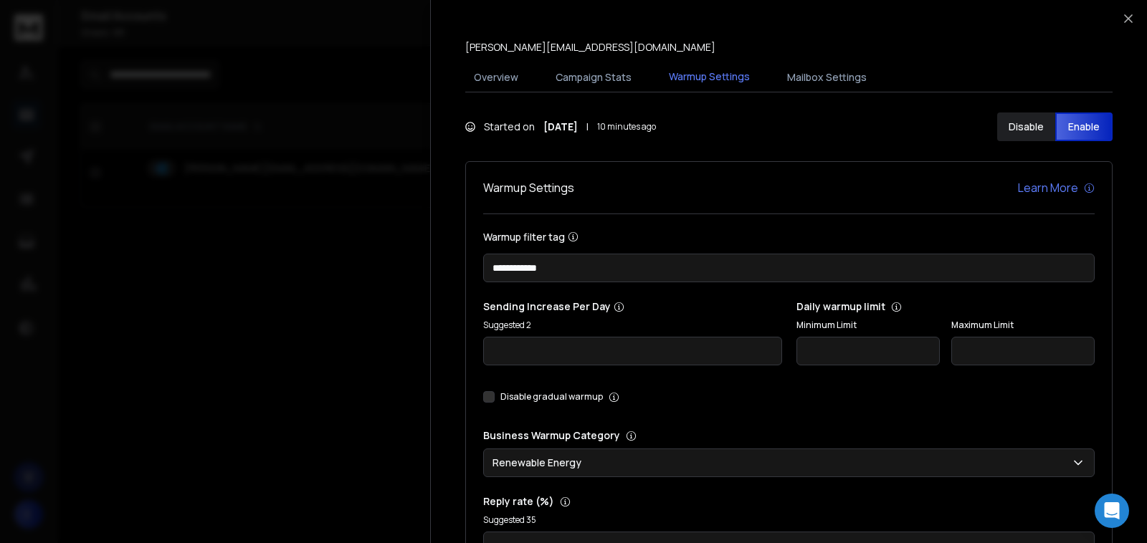
drag, startPoint x: 589, startPoint y: 267, endPoint x: 449, endPoint y: 262, distance: 139.8
click at [449, 262] on div "**********" at bounding box center [789, 444] width 682 height 854
